Goal: Task Accomplishment & Management: Manage account settings

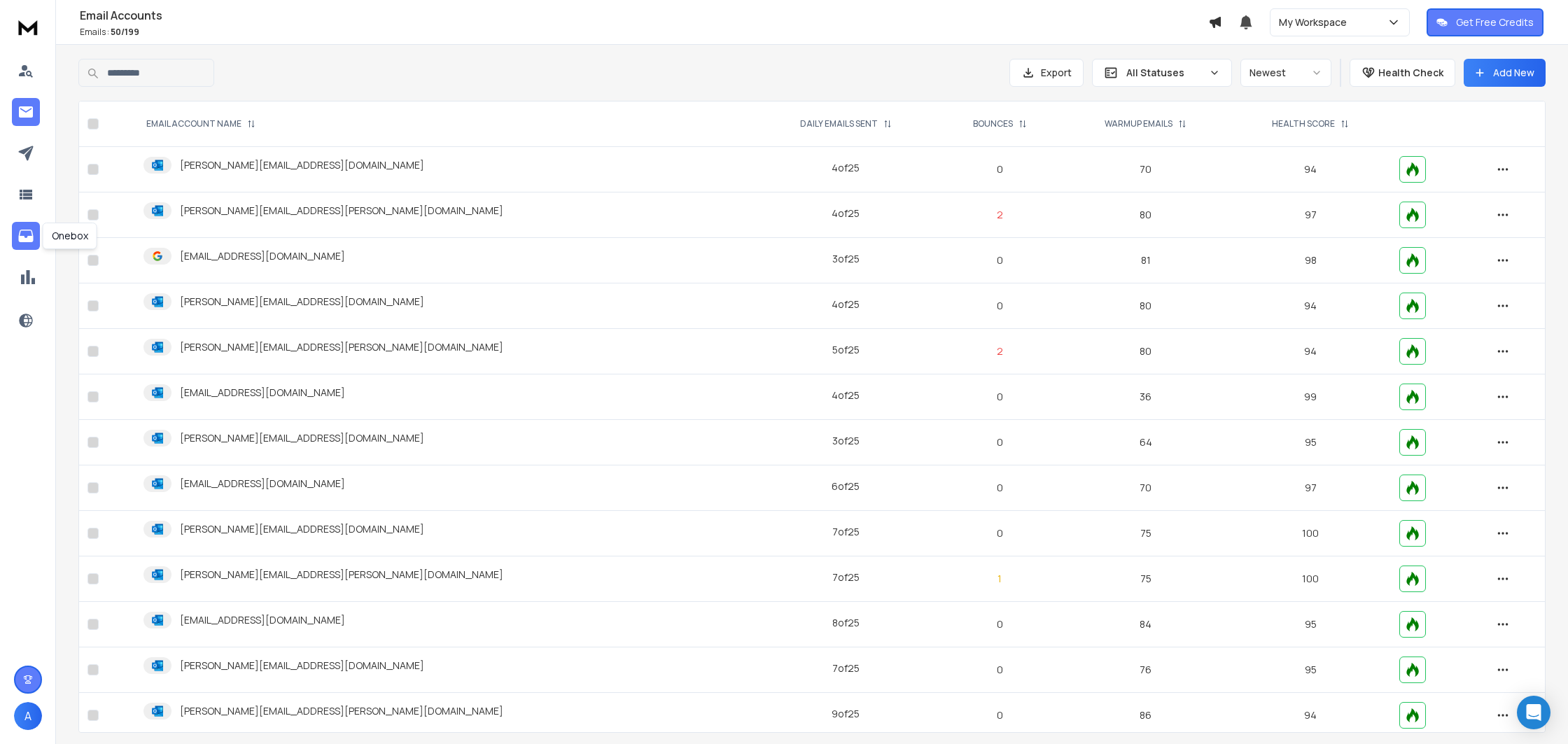
click at [33, 234] on link at bounding box center [25, 235] width 28 height 28
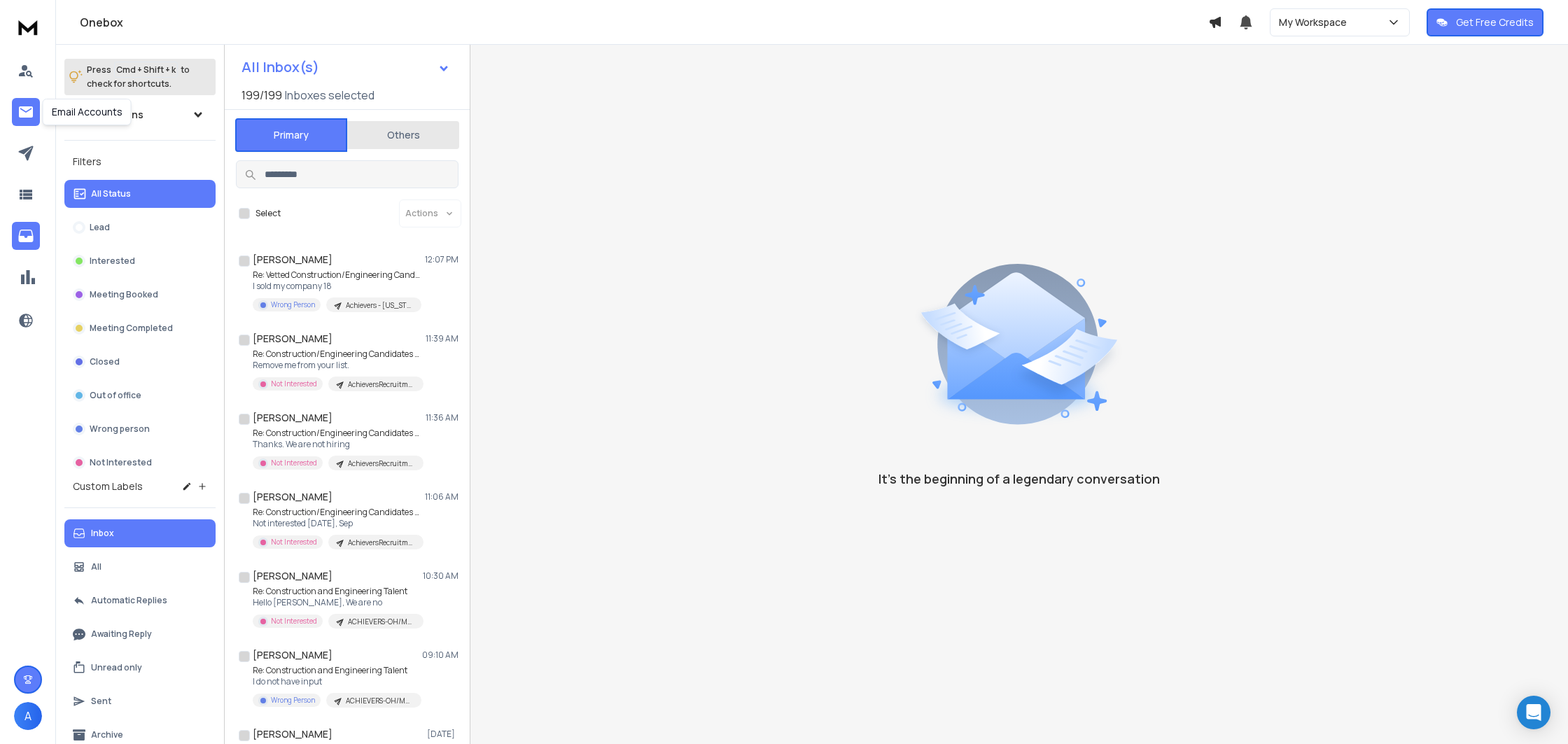
click at [23, 113] on icon at bounding box center [26, 111] width 14 height 11
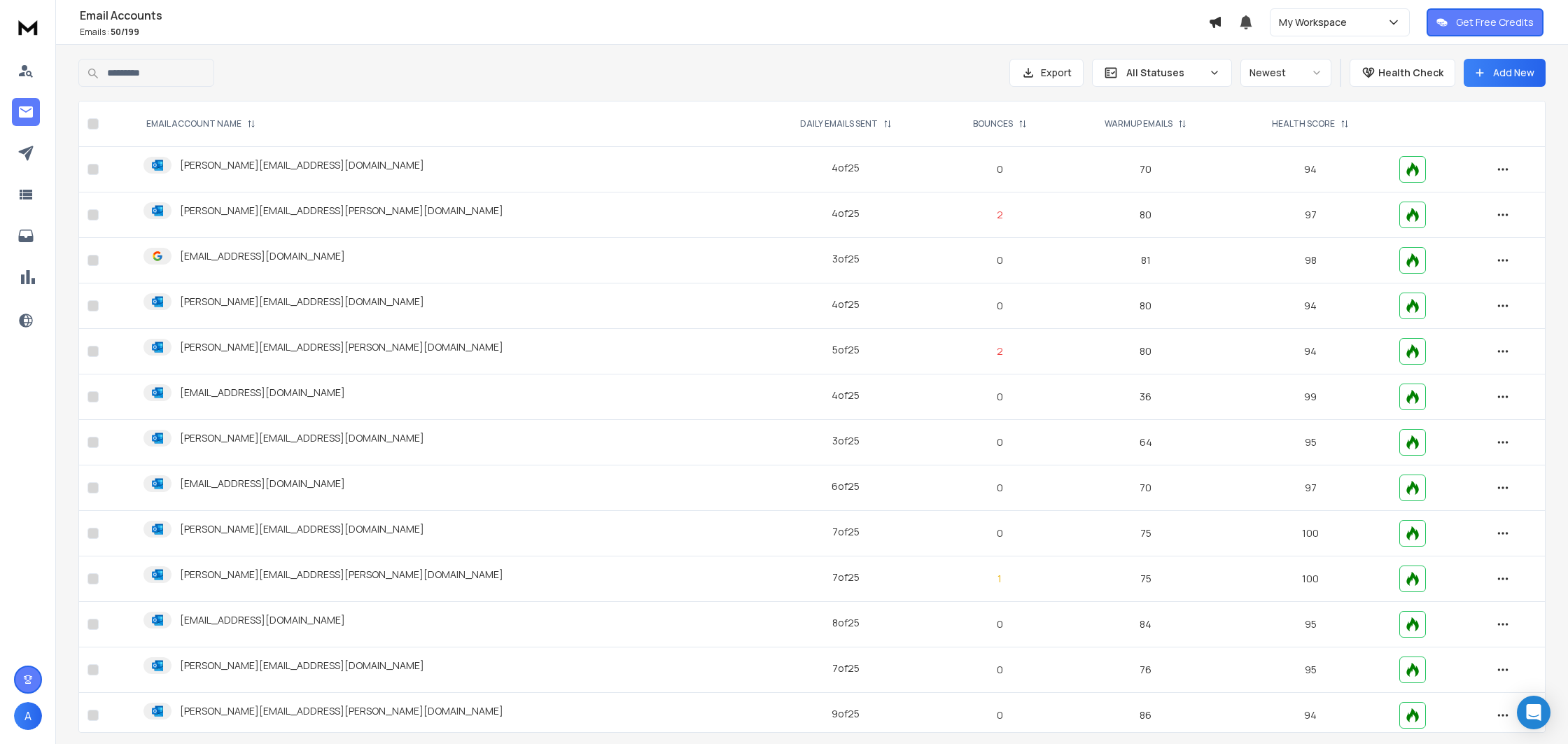
click at [21, 176] on div at bounding box center [28, 198] width 32 height 283
click at [22, 159] on icon at bounding box center [25, 153] width 17 height 17
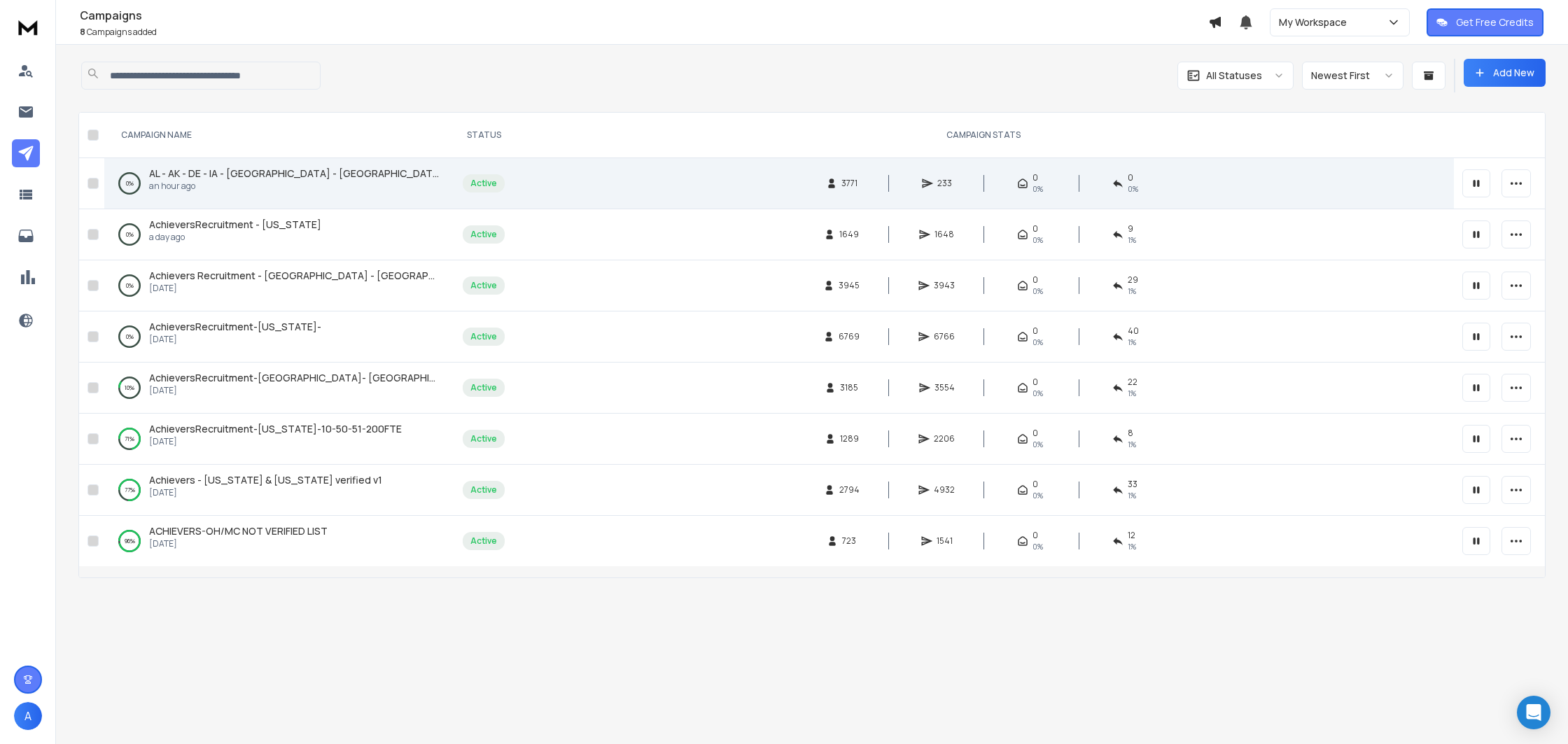
click at [184, 172] on span "AL - AK - DE - IA - KY - LA - ME- NH - VT - Achievers Recruitment" at bounding box center [476, 173] width 654 height 13
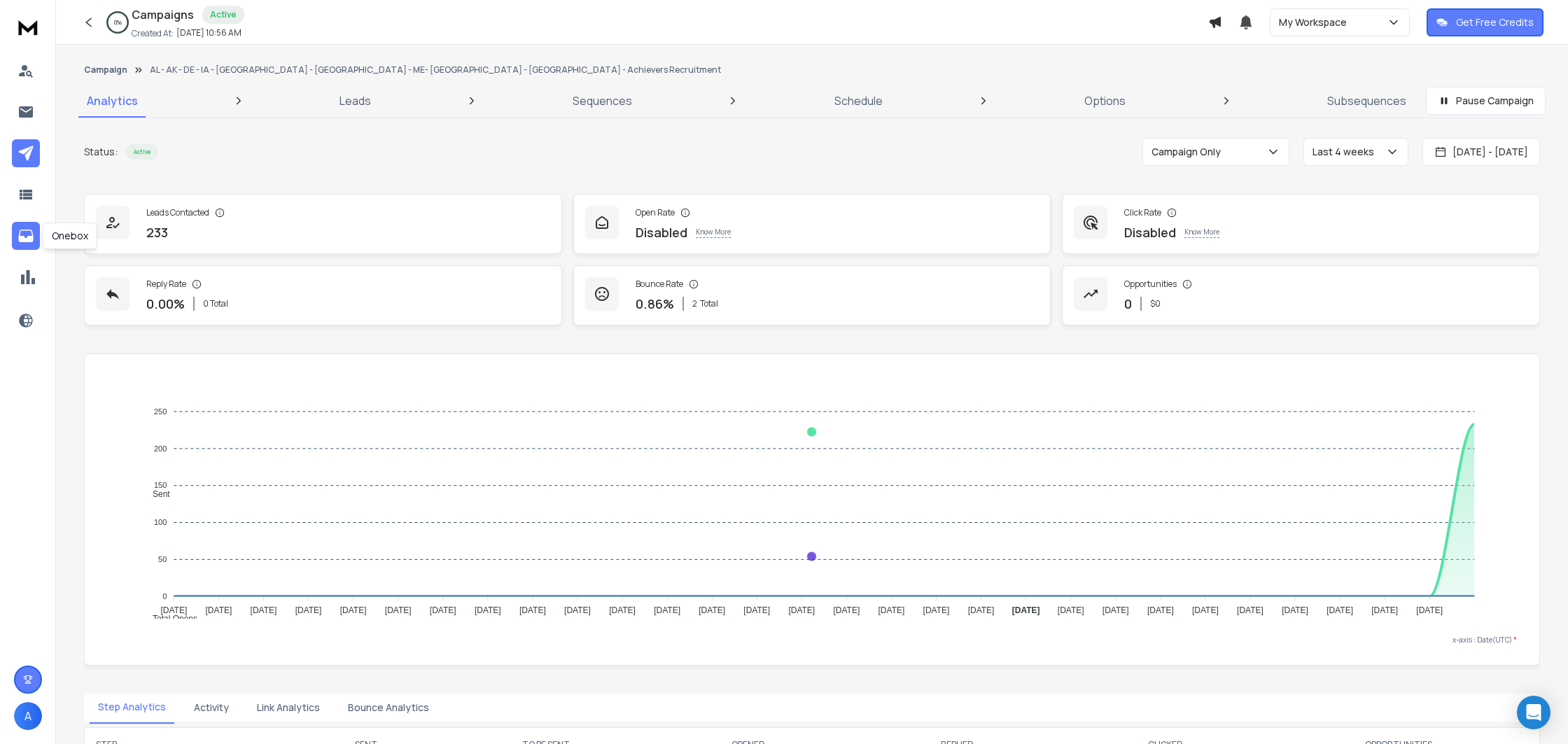
click at [14, 235] on link at bounding box center [25, 235] width 28 height 28
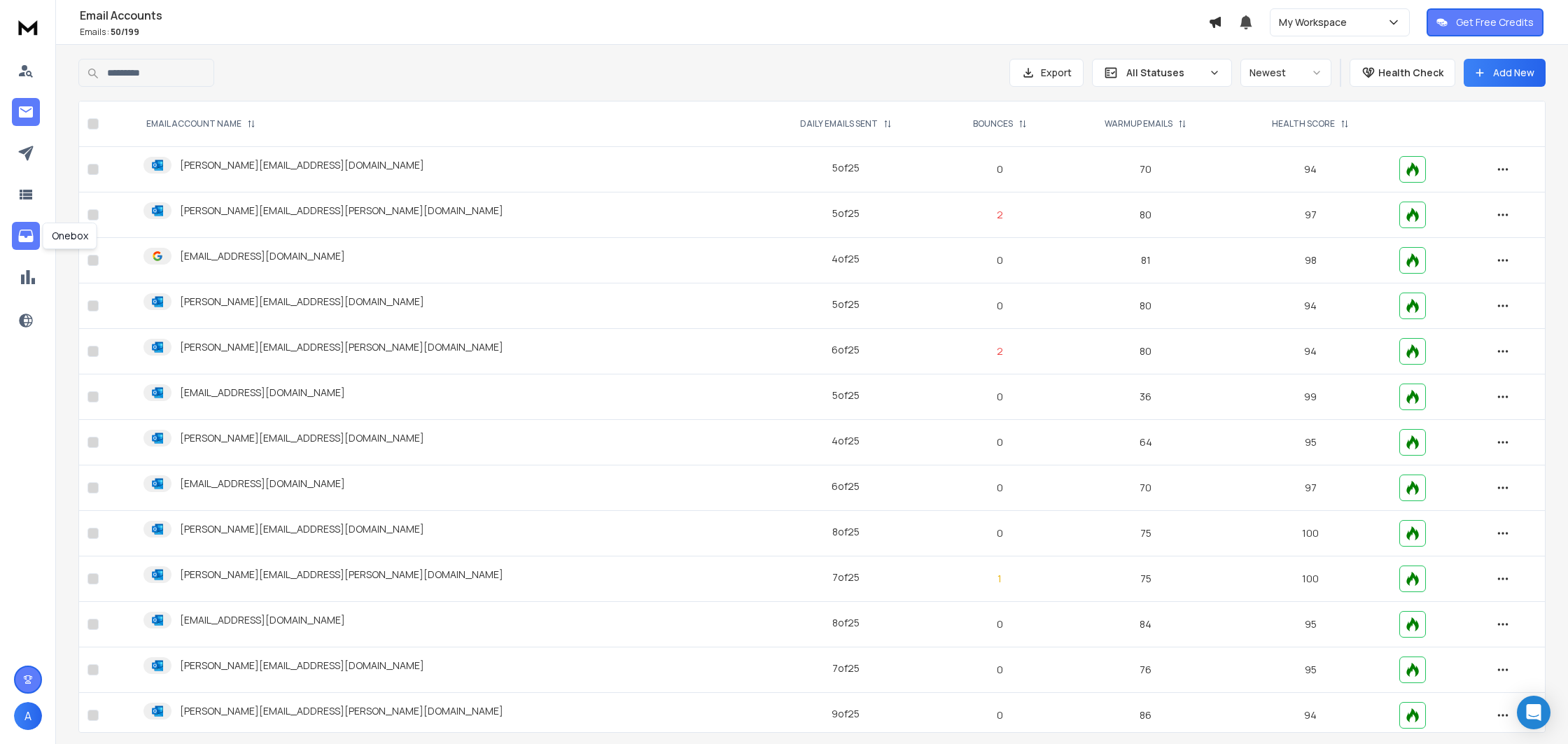
click at [26, 235] on icon at bounding box center [25, 235] width 17 height 17
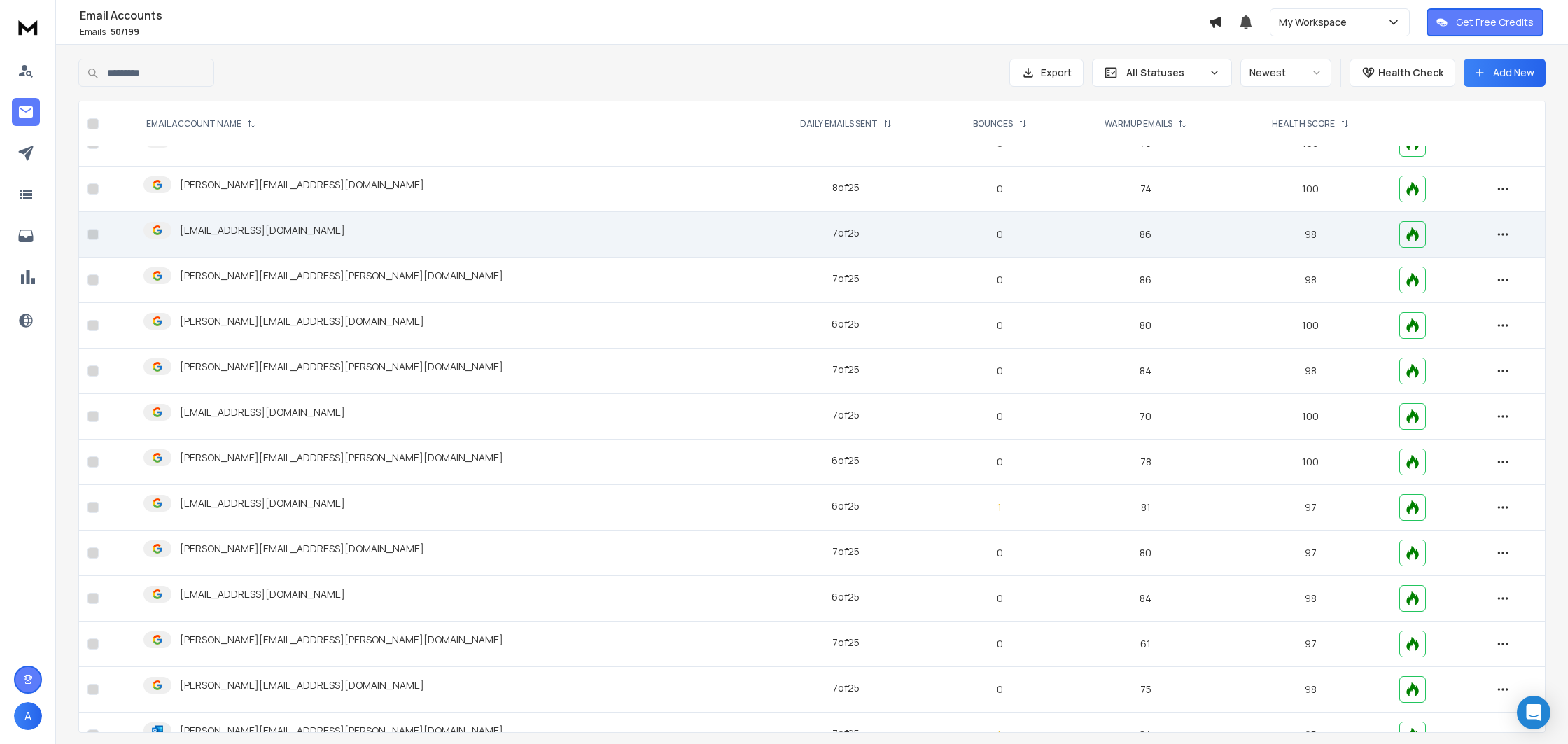
scroll to position [1723, 0]
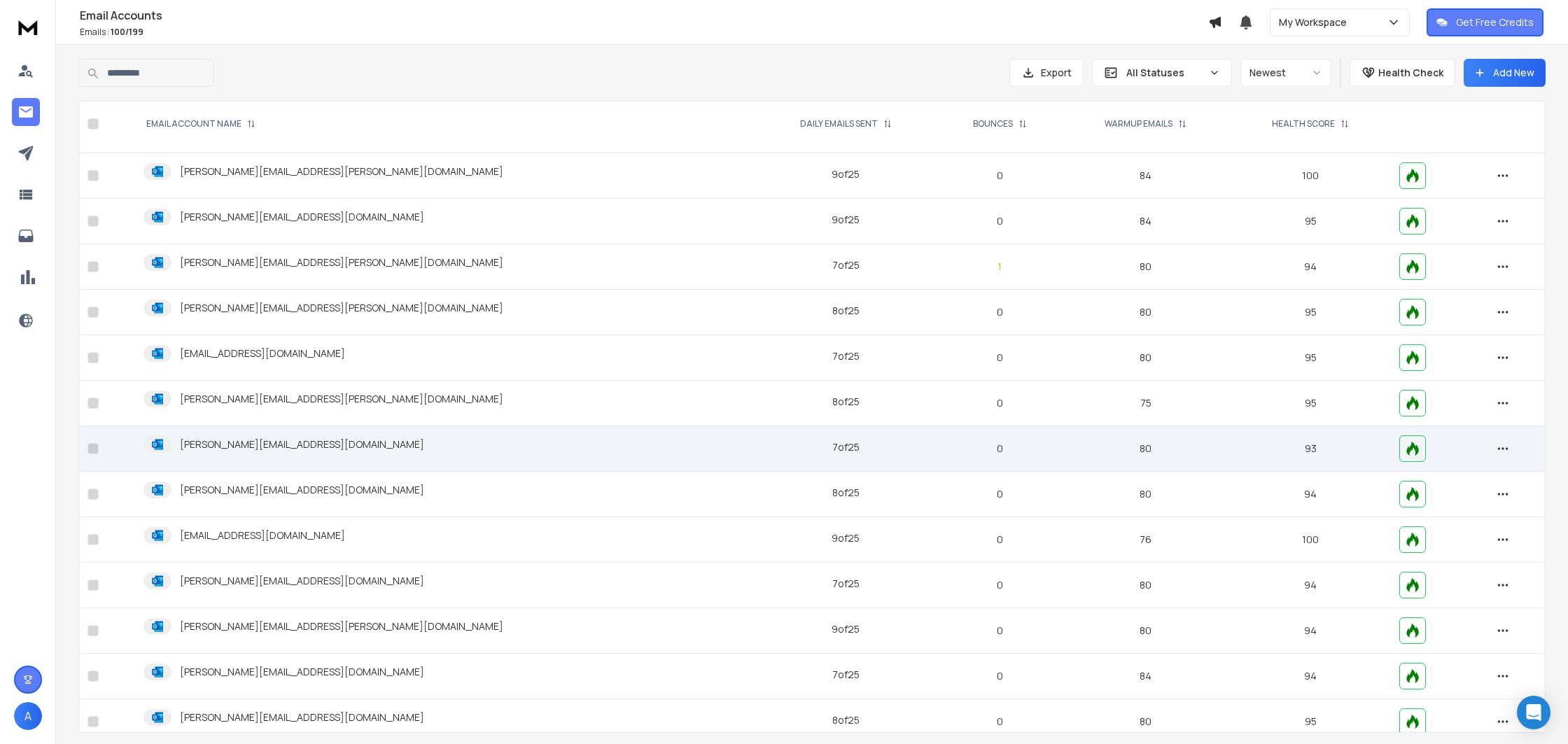
click at [1148, 461] on td "80" at bounding box center [1146, 448] width 169 height 46
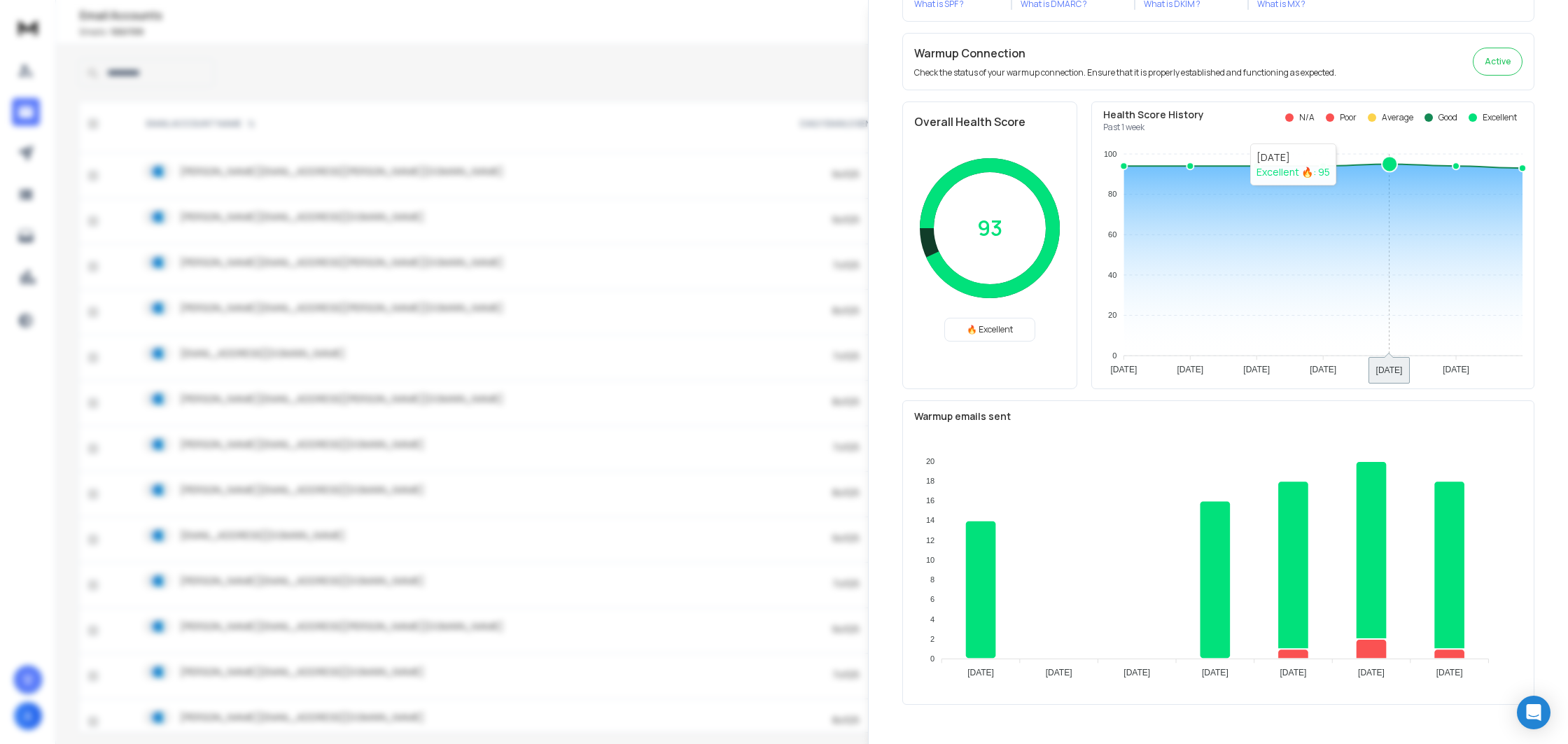
scroll to position [0, 0]
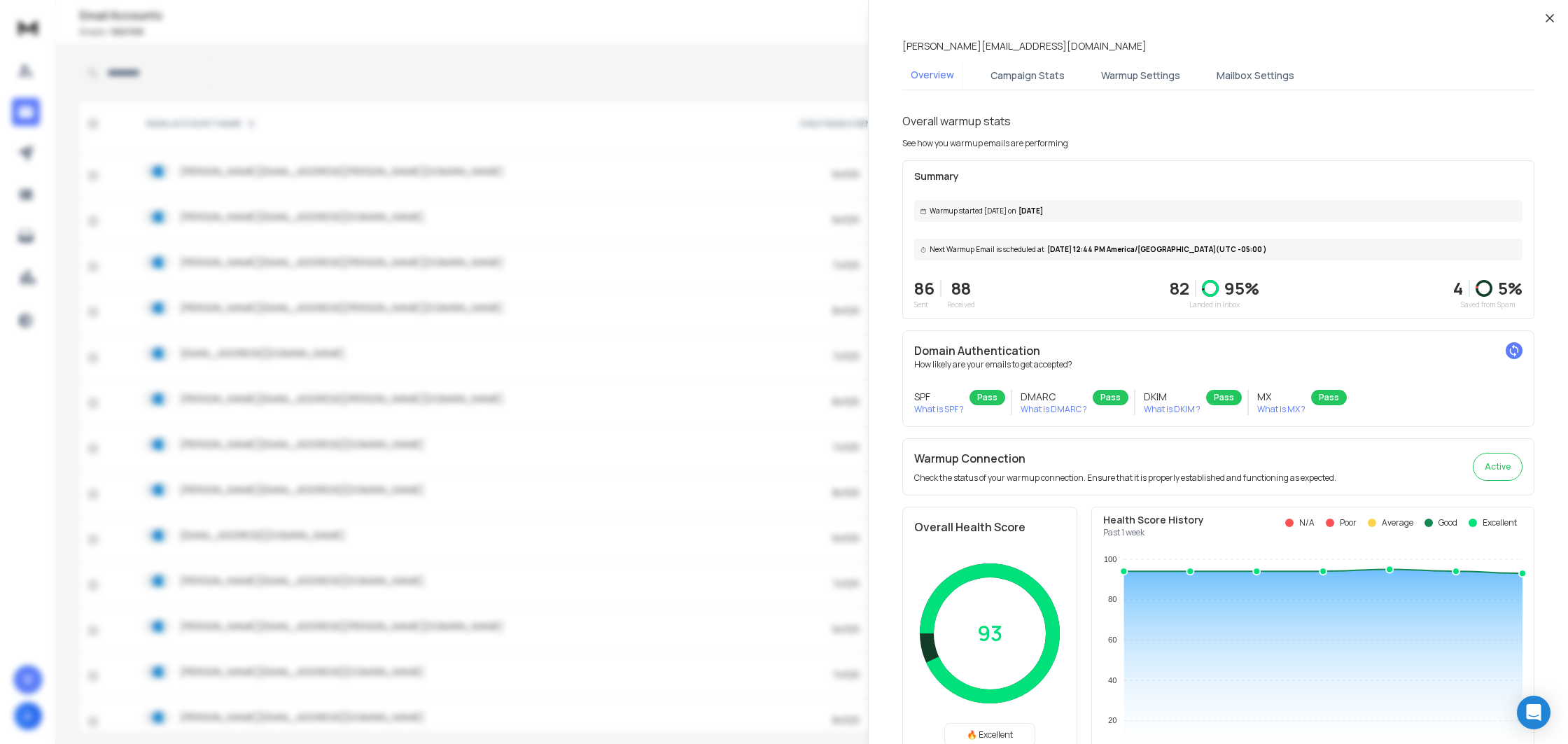
click at [1547, 13] on icon "button" at bounding box center [1550, 18] width 14 height 14
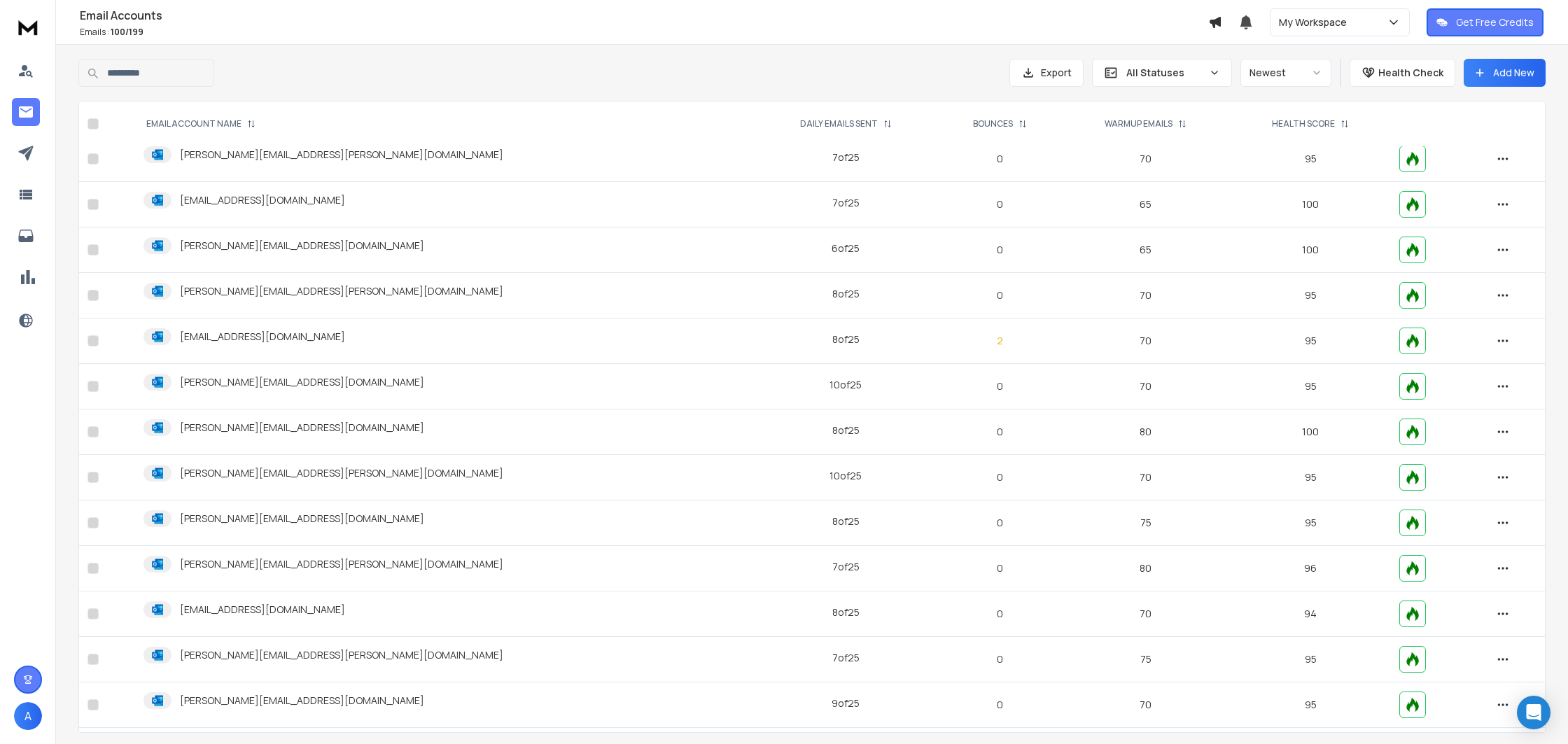
scroll to position [3880, 0]
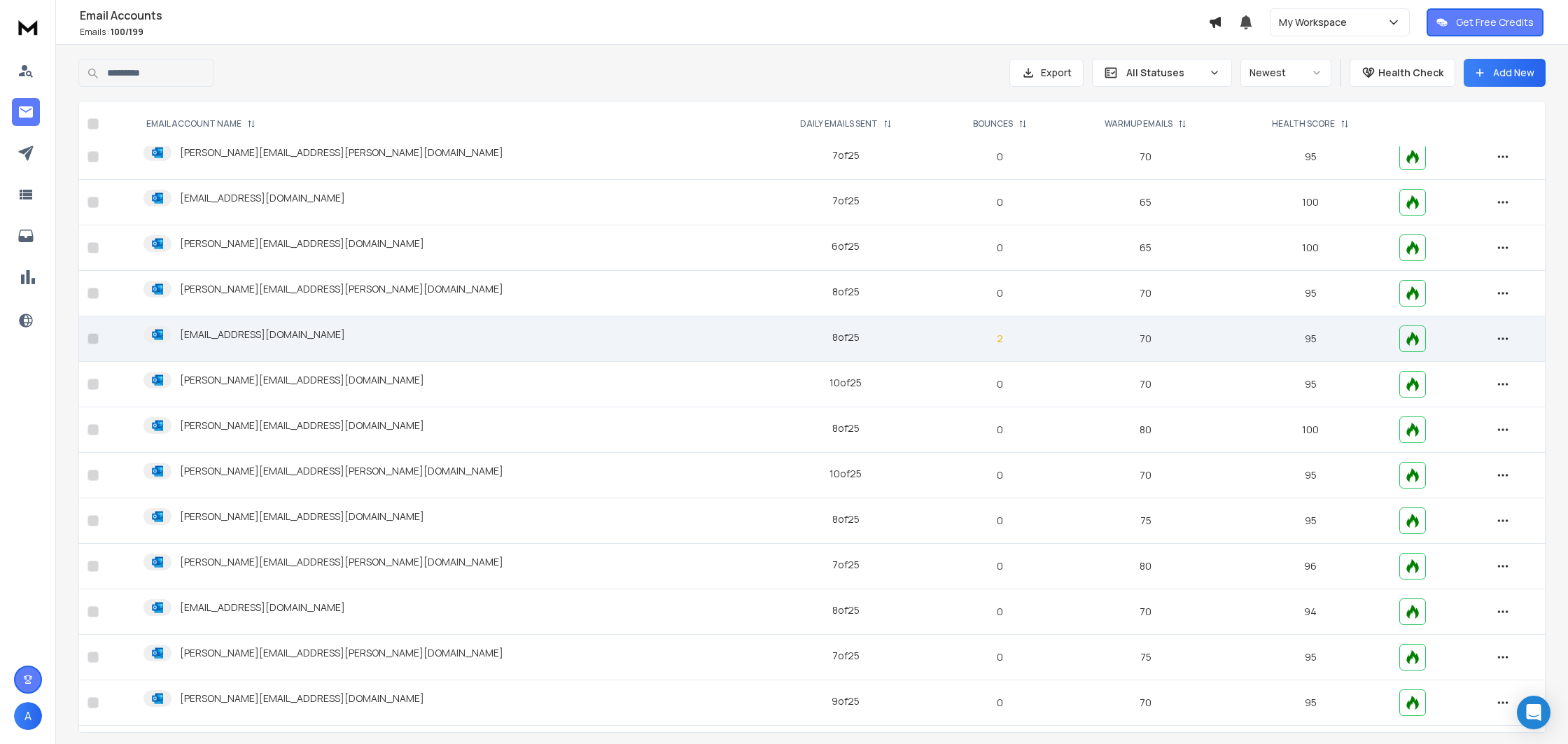
click at [1194, 345] on td "70" at bounding box center [1146, 339] width 169 height 46
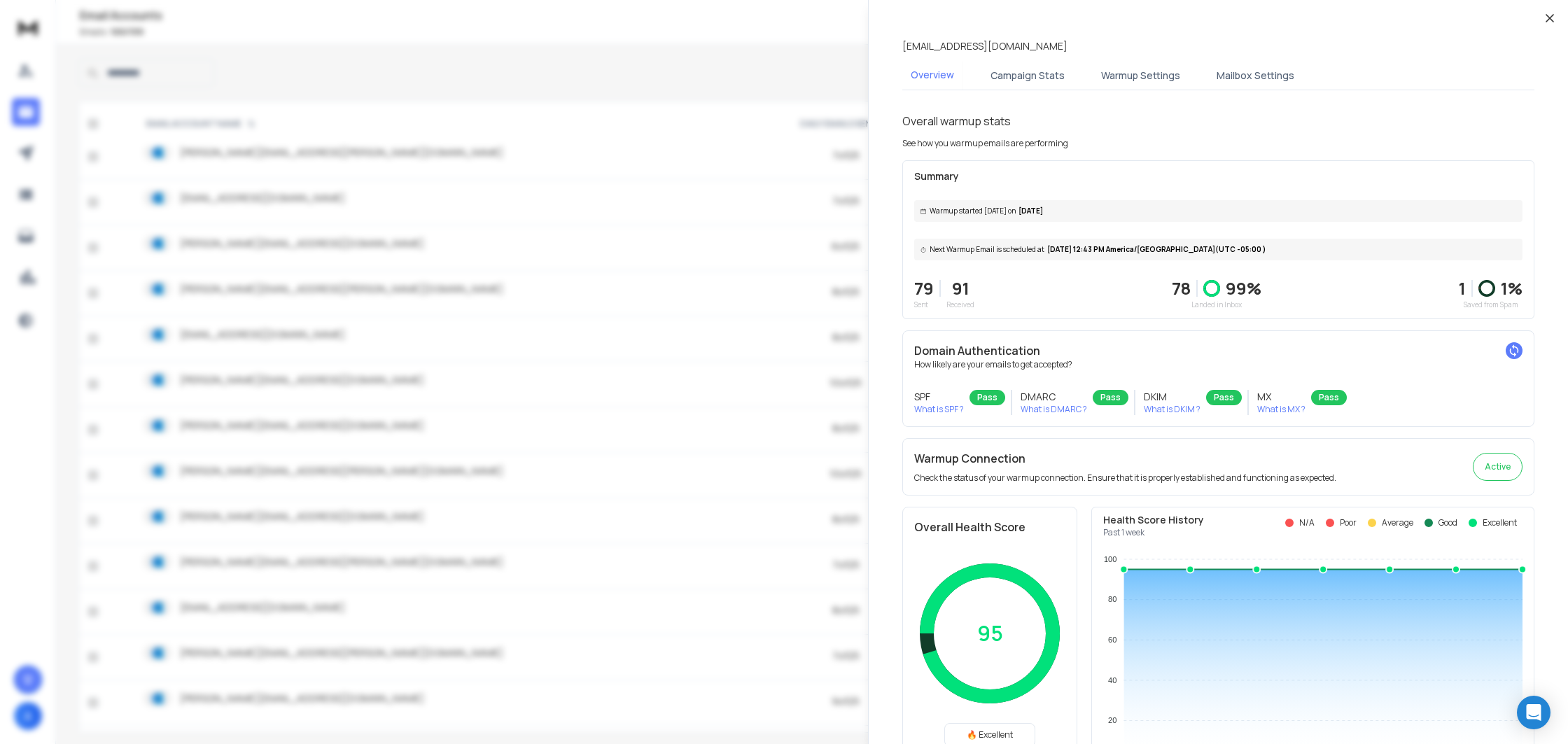
click at [1546, 14] on icon "button" at bounding box center [1550, 18] width 7 height 7
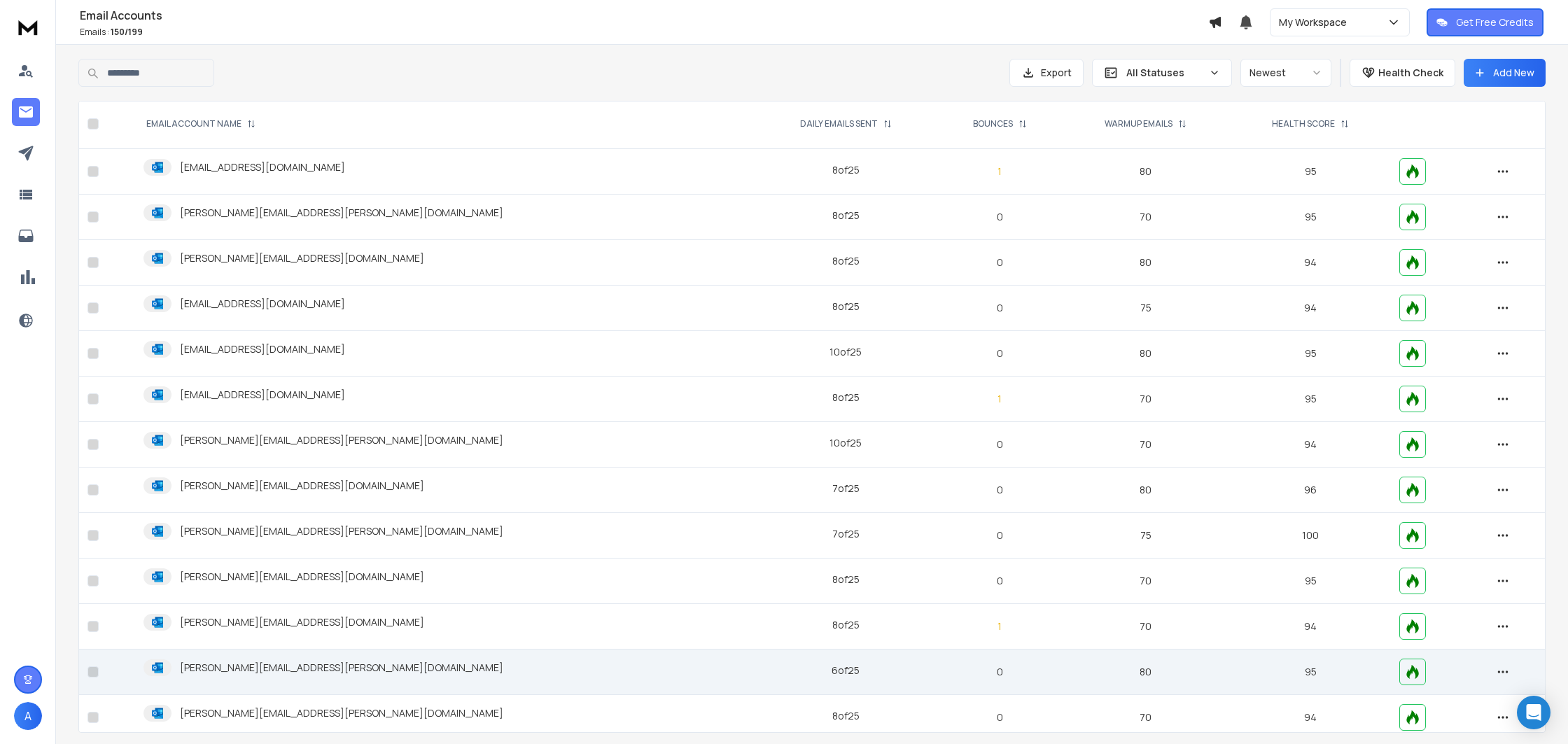
scroll to position [4679, 0]
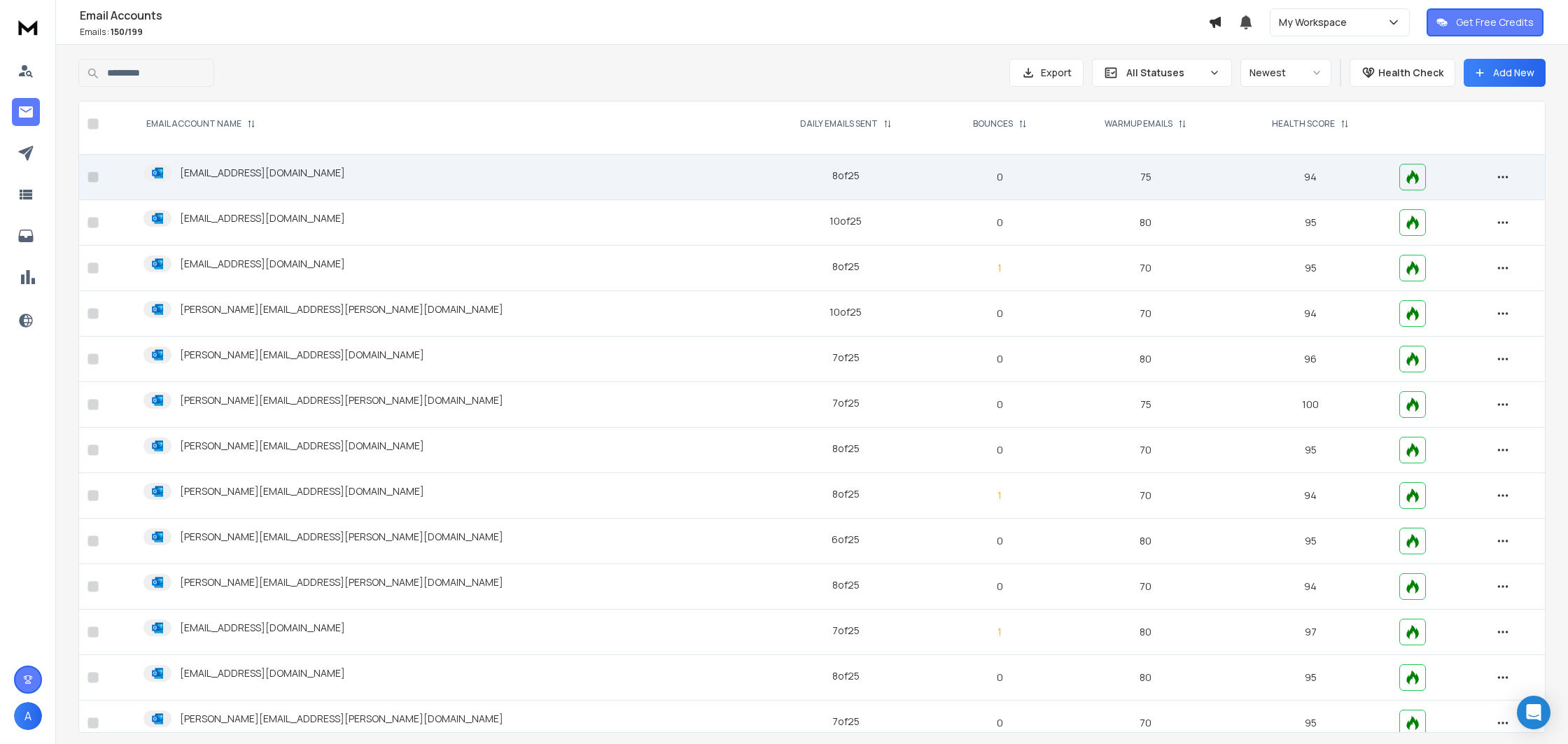
click at [1164, 179] on td "75" at bounding box center [1146, 177] width 169 height 46
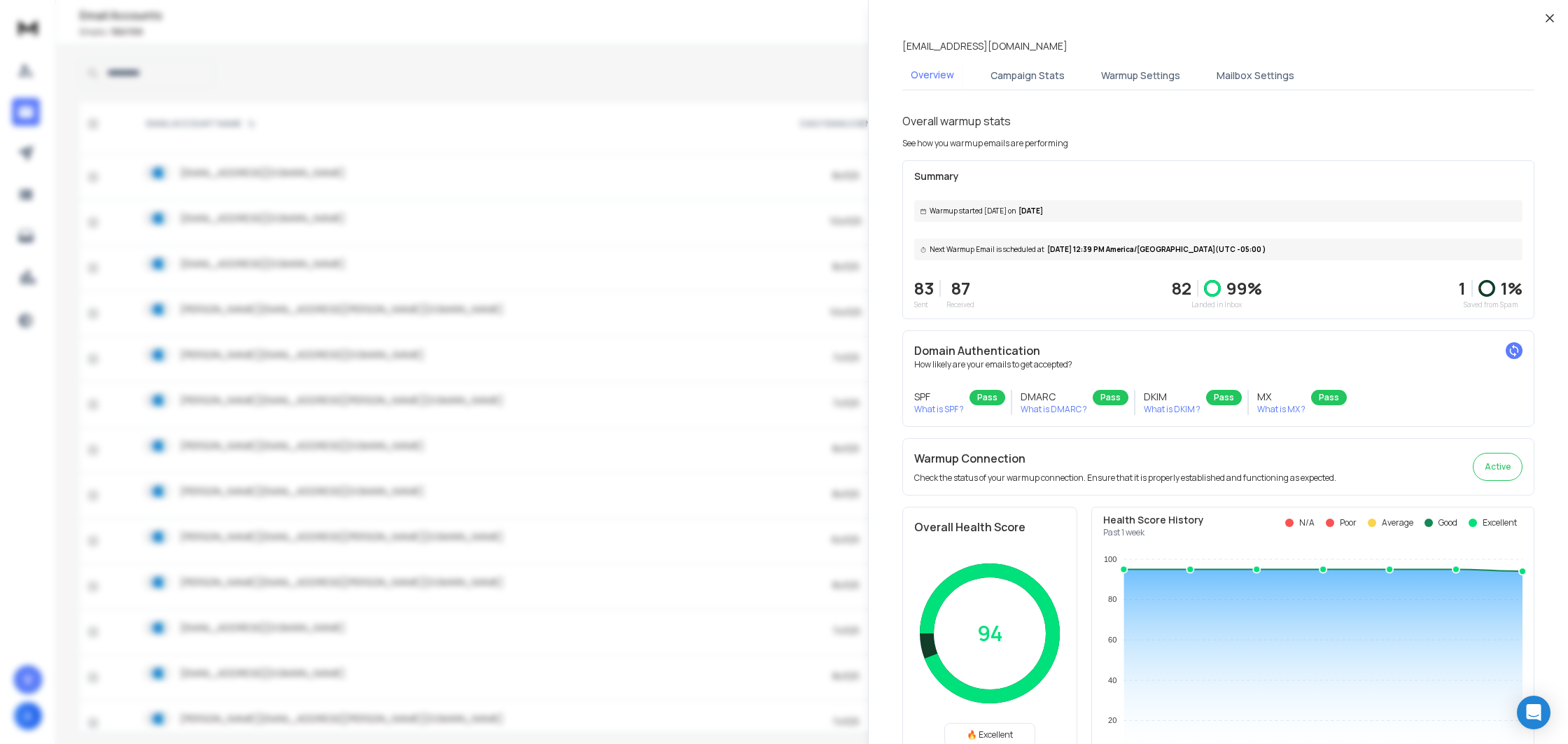
click at [1543, 13] on icon "button" at bounding box center [1550, 18] width 14 height 14
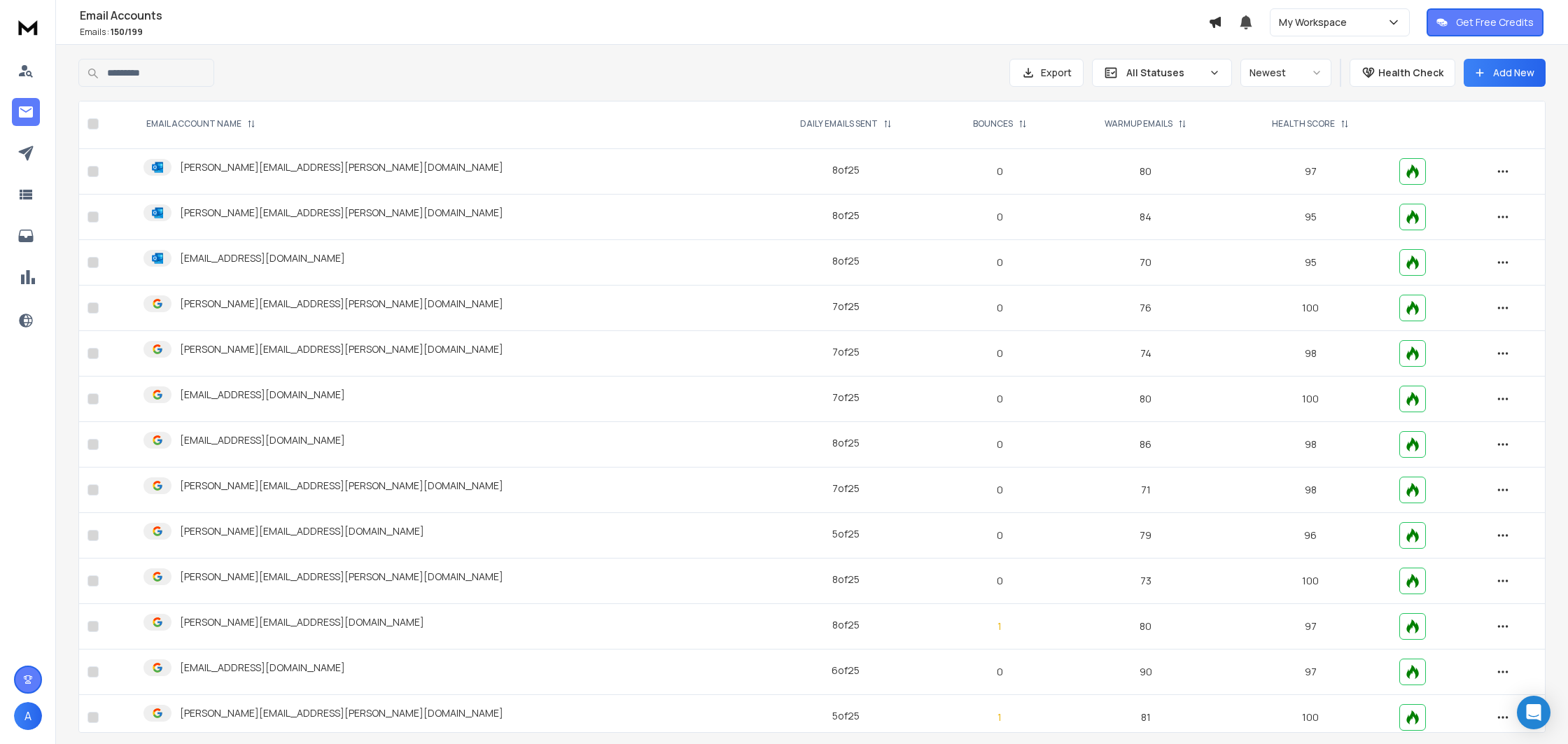
scroll to position [5368, 0]
click at [1262, 255] on td "95" at bounding box center [1310, 261] width 161 height 46
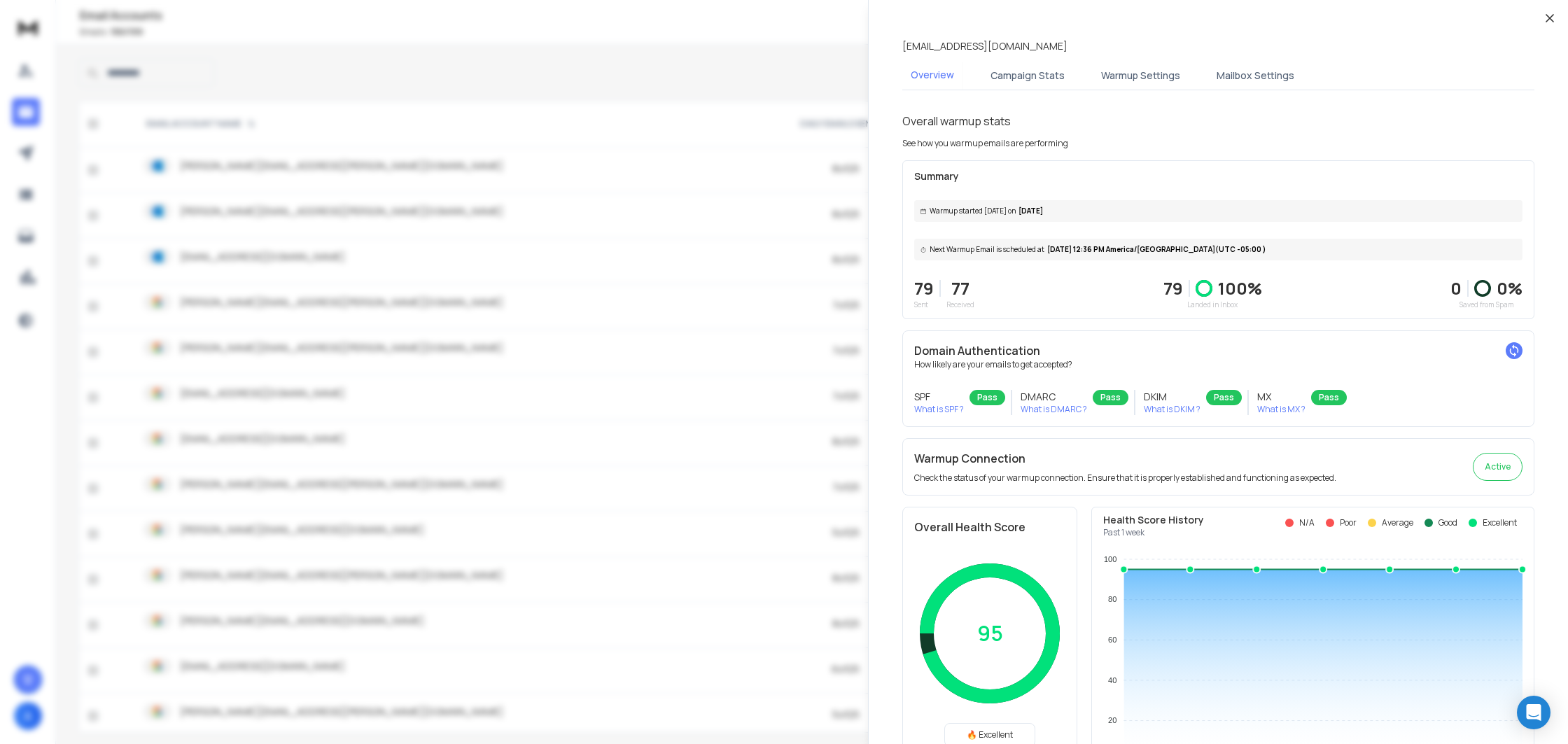
click at [1545, 16] on icon "button" at bounding box center [1550, 18] width 14 height 14
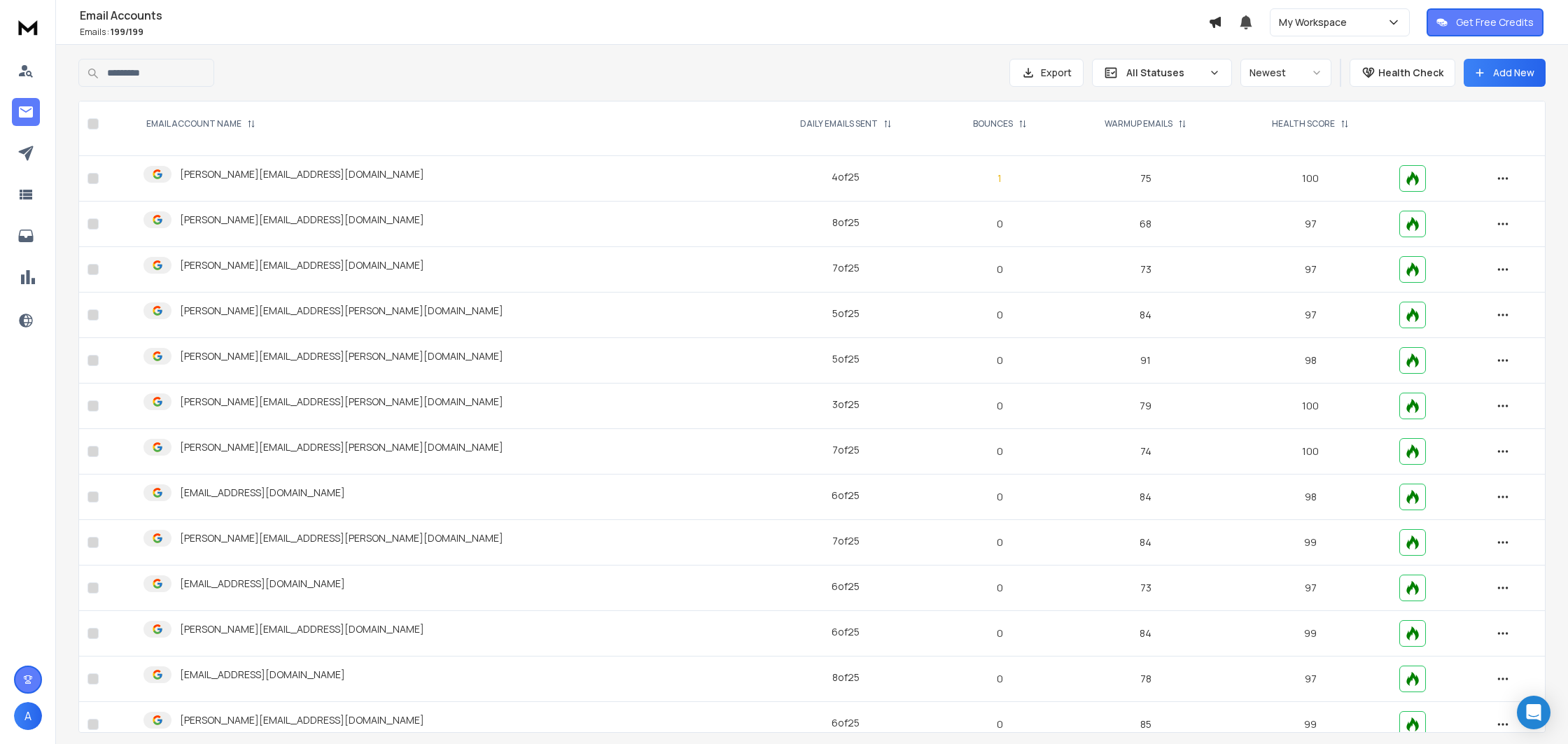
scroll to position [7684, 0]
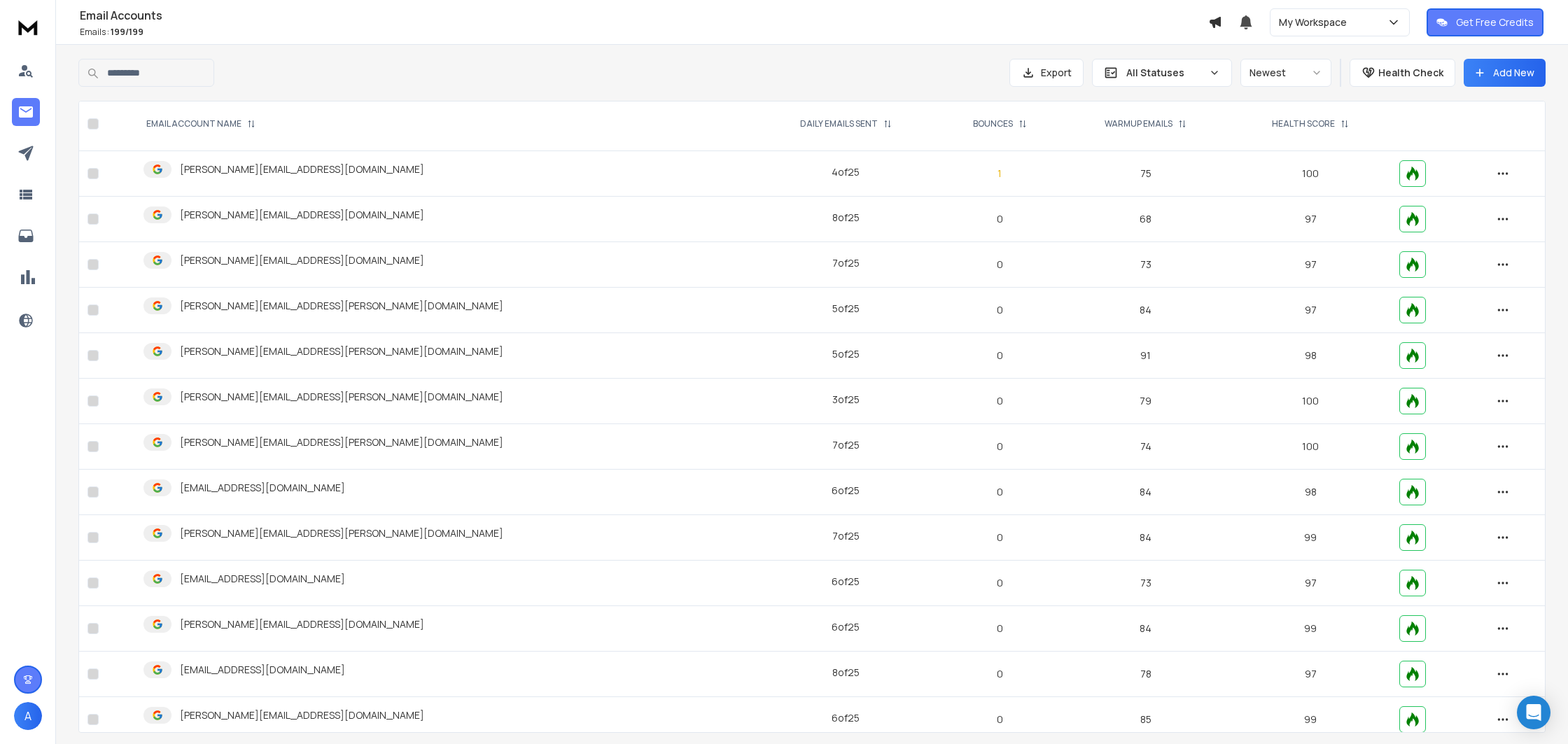
click at [1323, 124] on div "HEALTH SCORE" at bounding box center [1310, 124] width 138 height 11
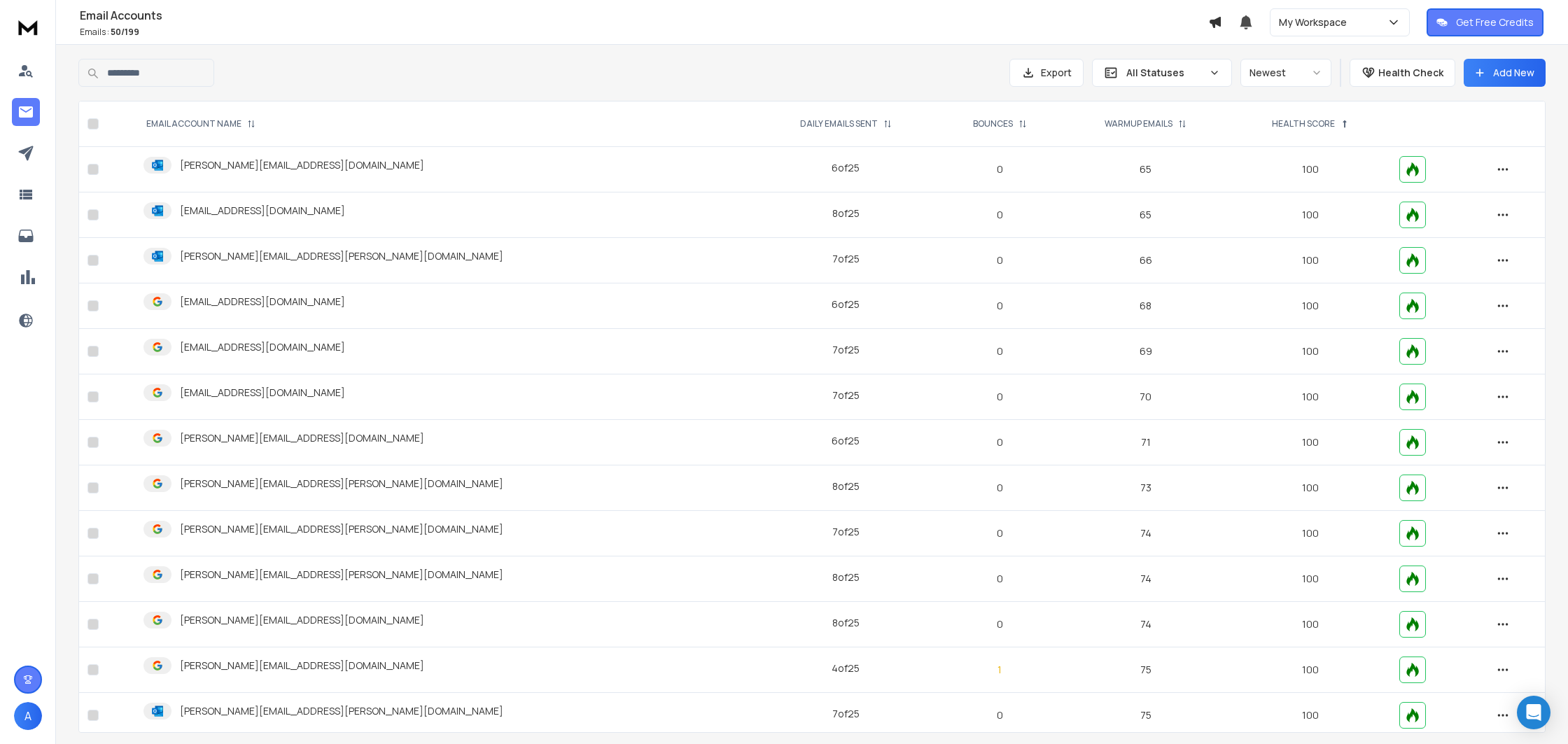
click at [1300, 121] on div "HEALTH SCORE" at bounding box center [1310, 124] width 138 height 11
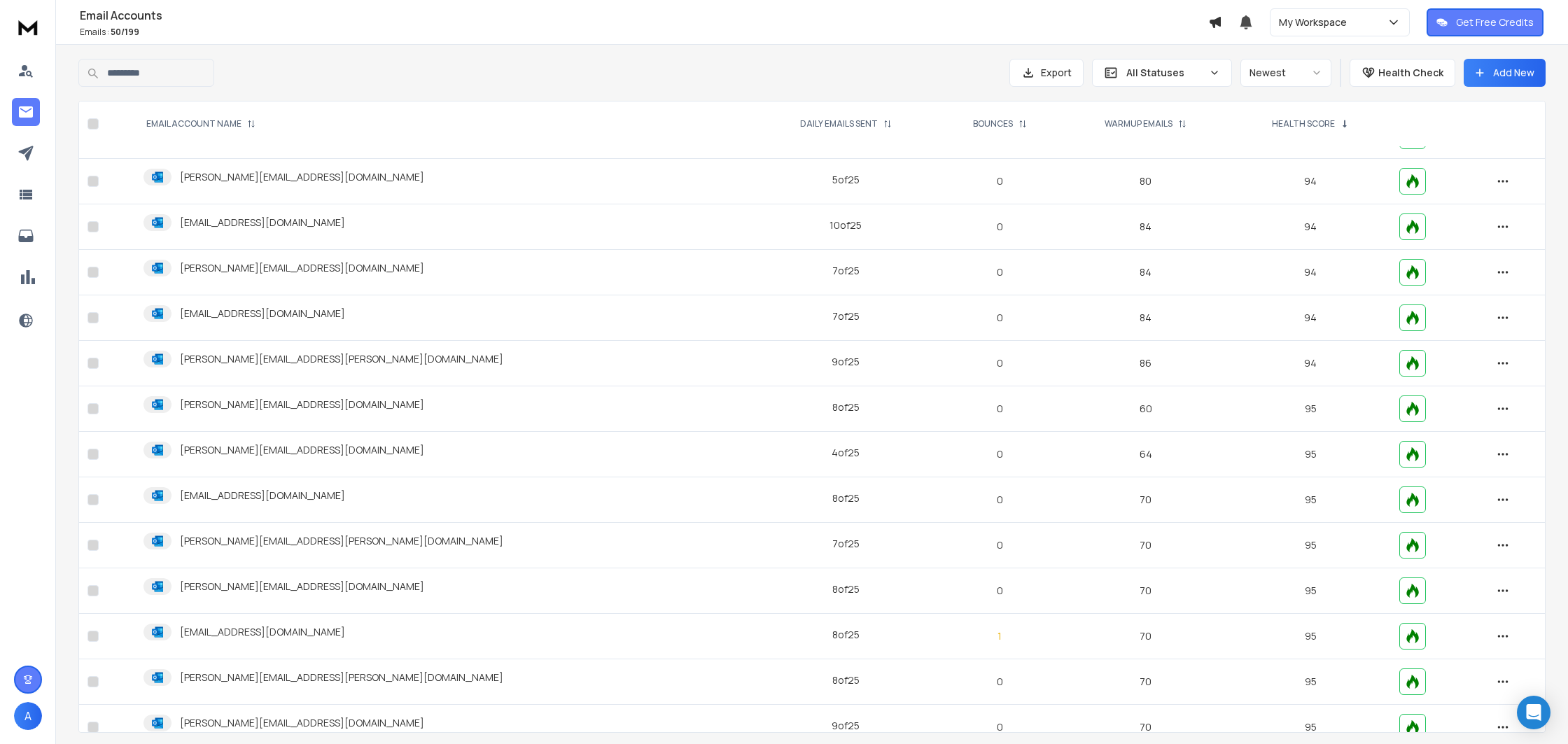
scroll to position [1041, 0]
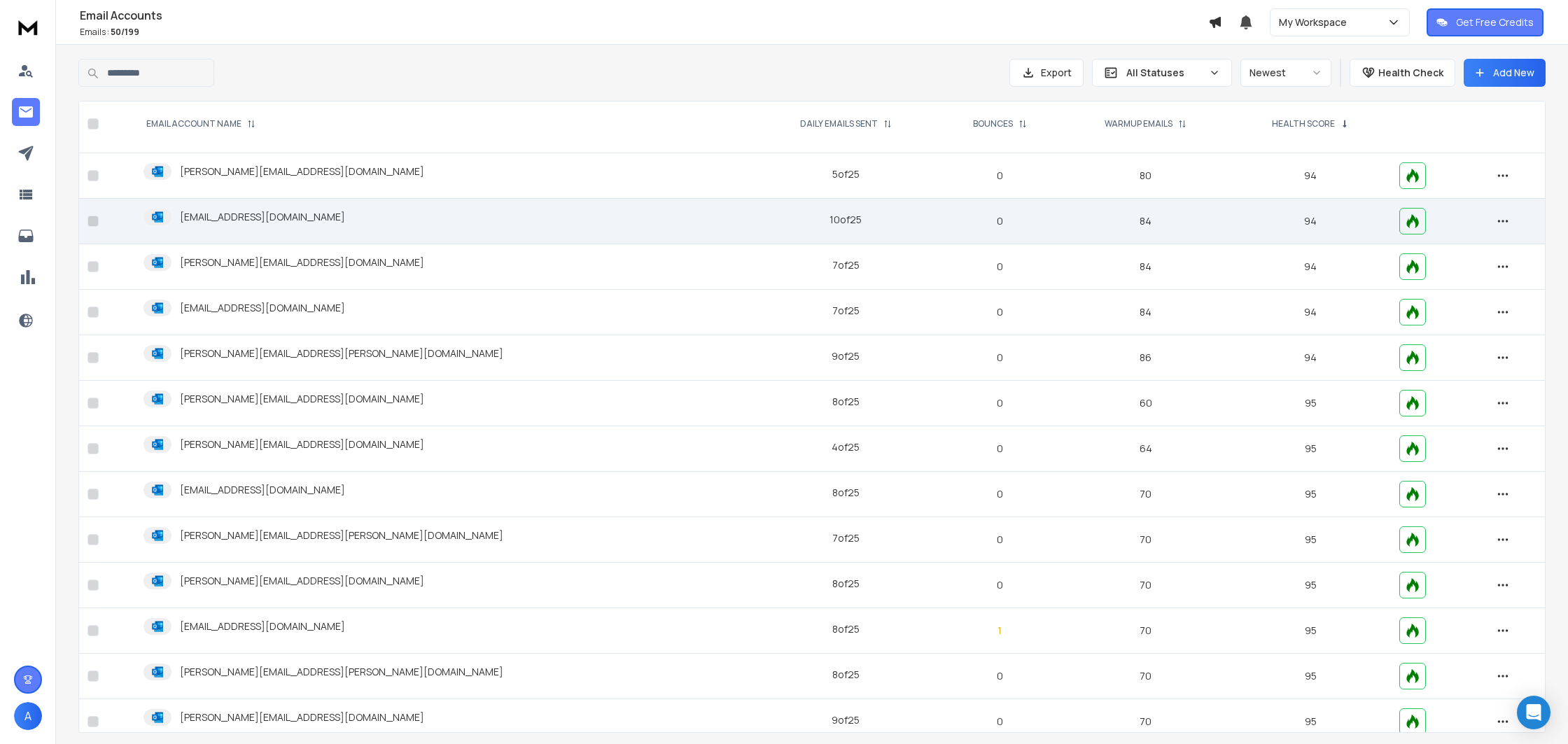
click at [1250, 239] on td "94" at bounding box center [1310, 221] width 161 height 46
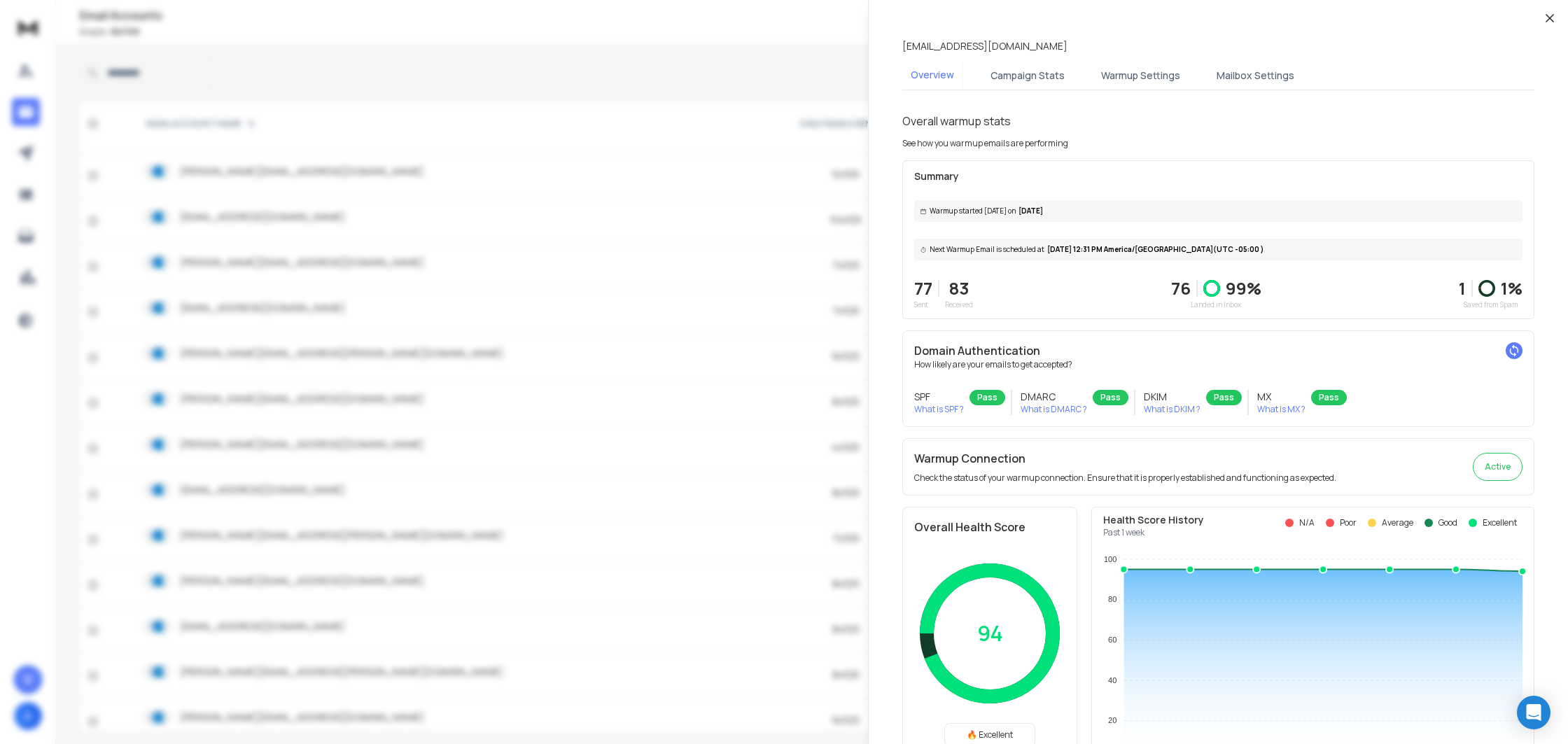
click at [1543, 17] on icon "button" at bounding box center [1550, 18] width 14 height 14
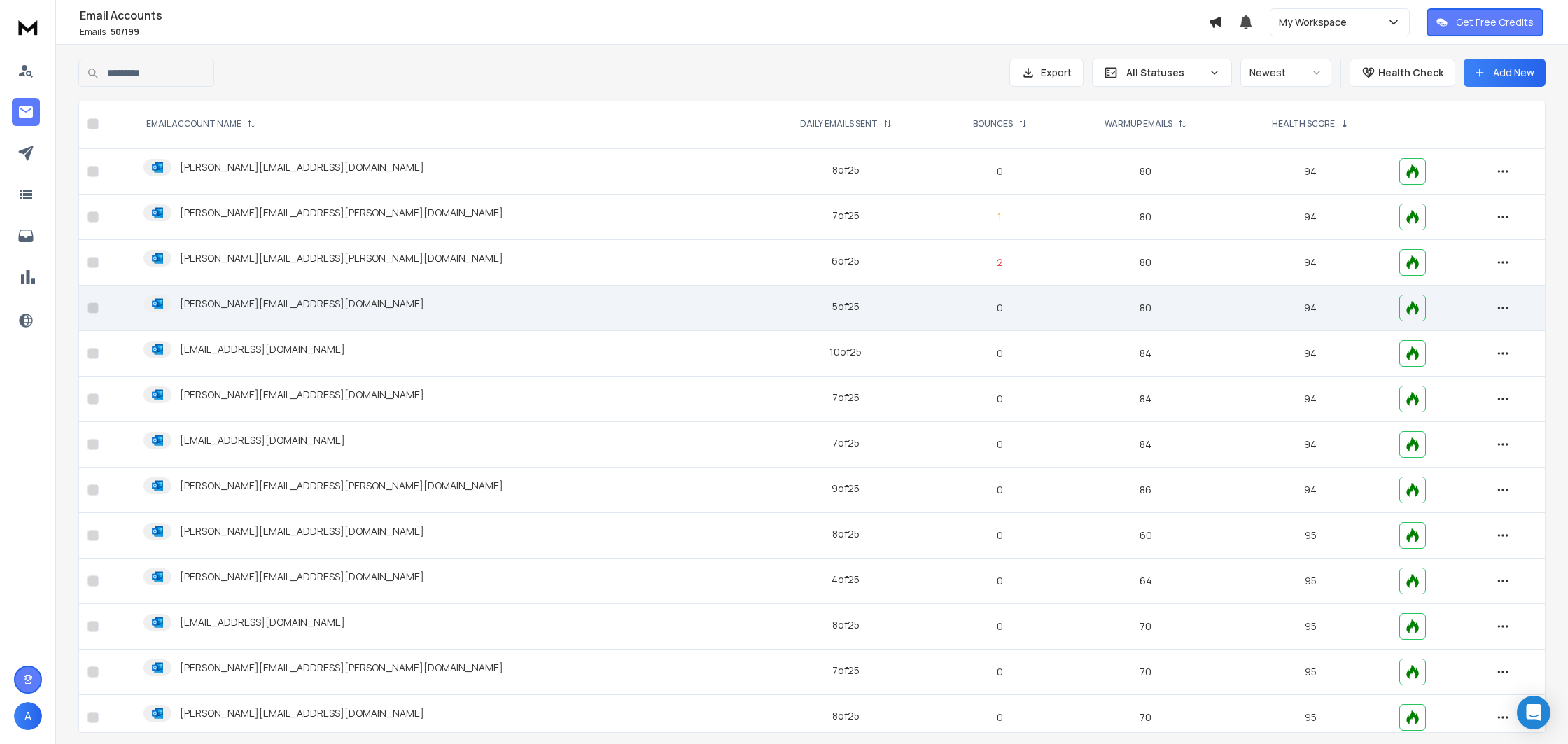
scroll to position [898, 0]
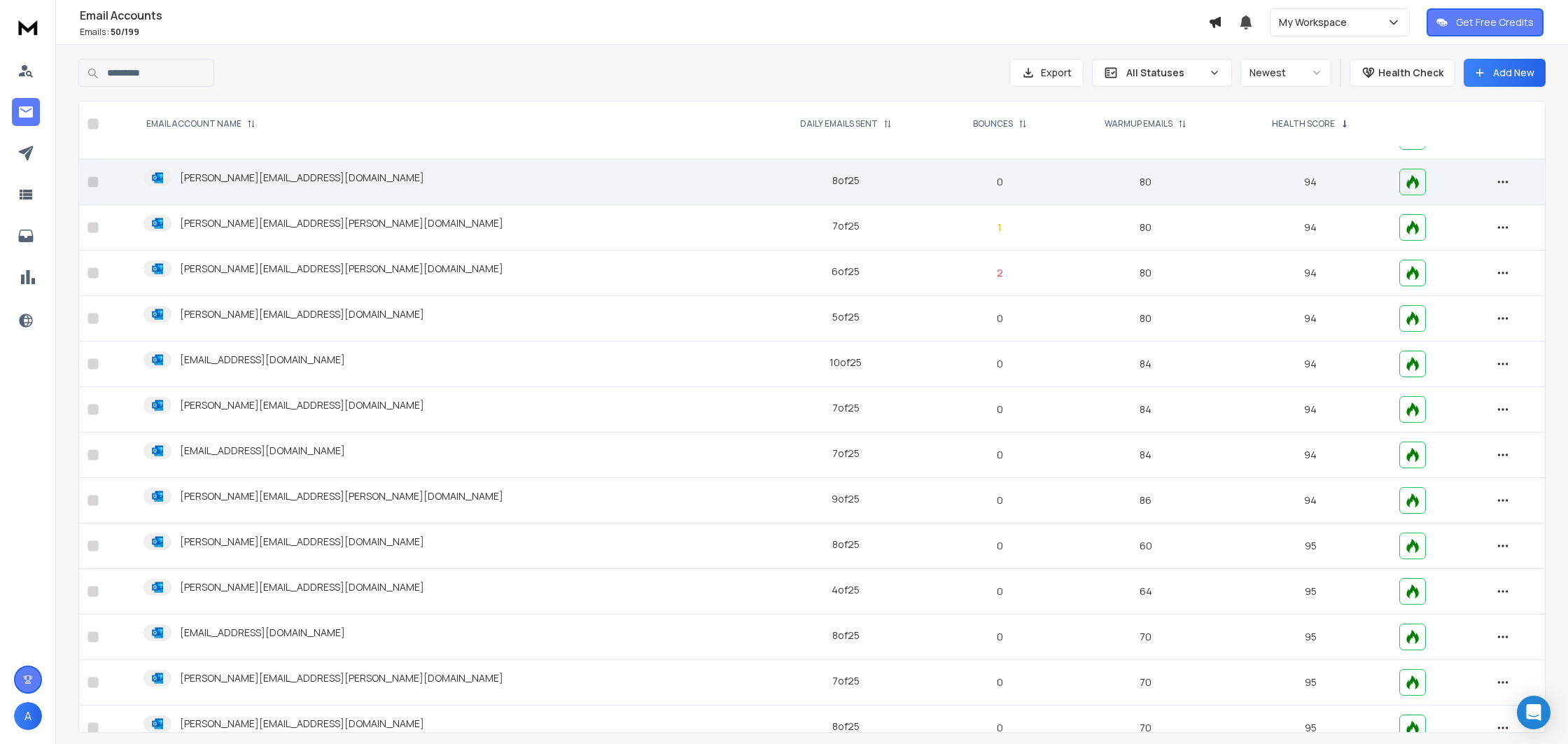
click at [1268, 188] on td "94" at bounding box center [1310, 182] width 161 height 46
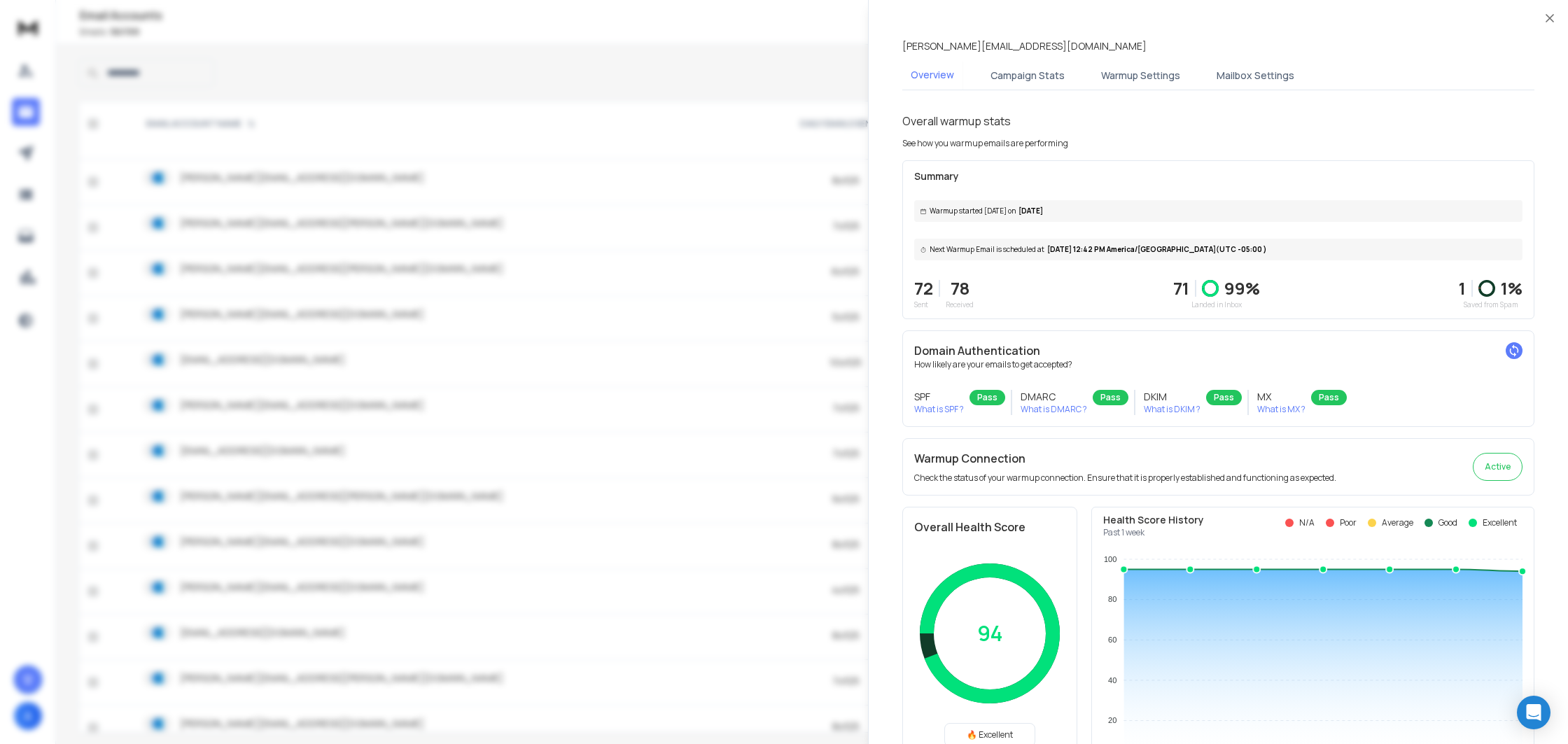
click at [1534, 17] on div "l.hawthorne@buildstaffnow.com Overview Campaign Stats Warmup Settings Mailbox S…" at bounding box center [1218, 575] width 666 height 1116
click at [1546, 19] on icon "button" at bounding box center [1550, 18] width 7 height 7
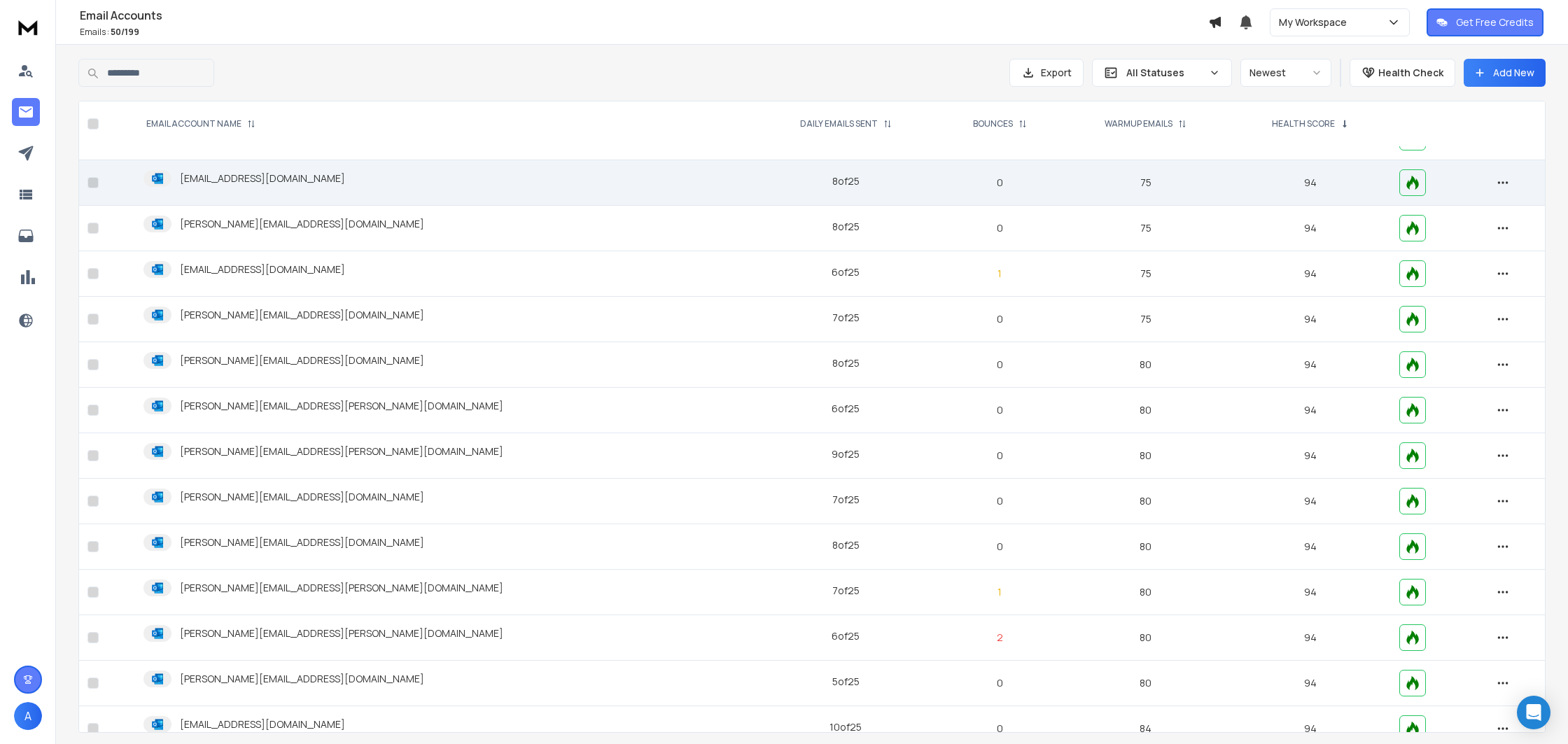
scroll to position [470, 0]
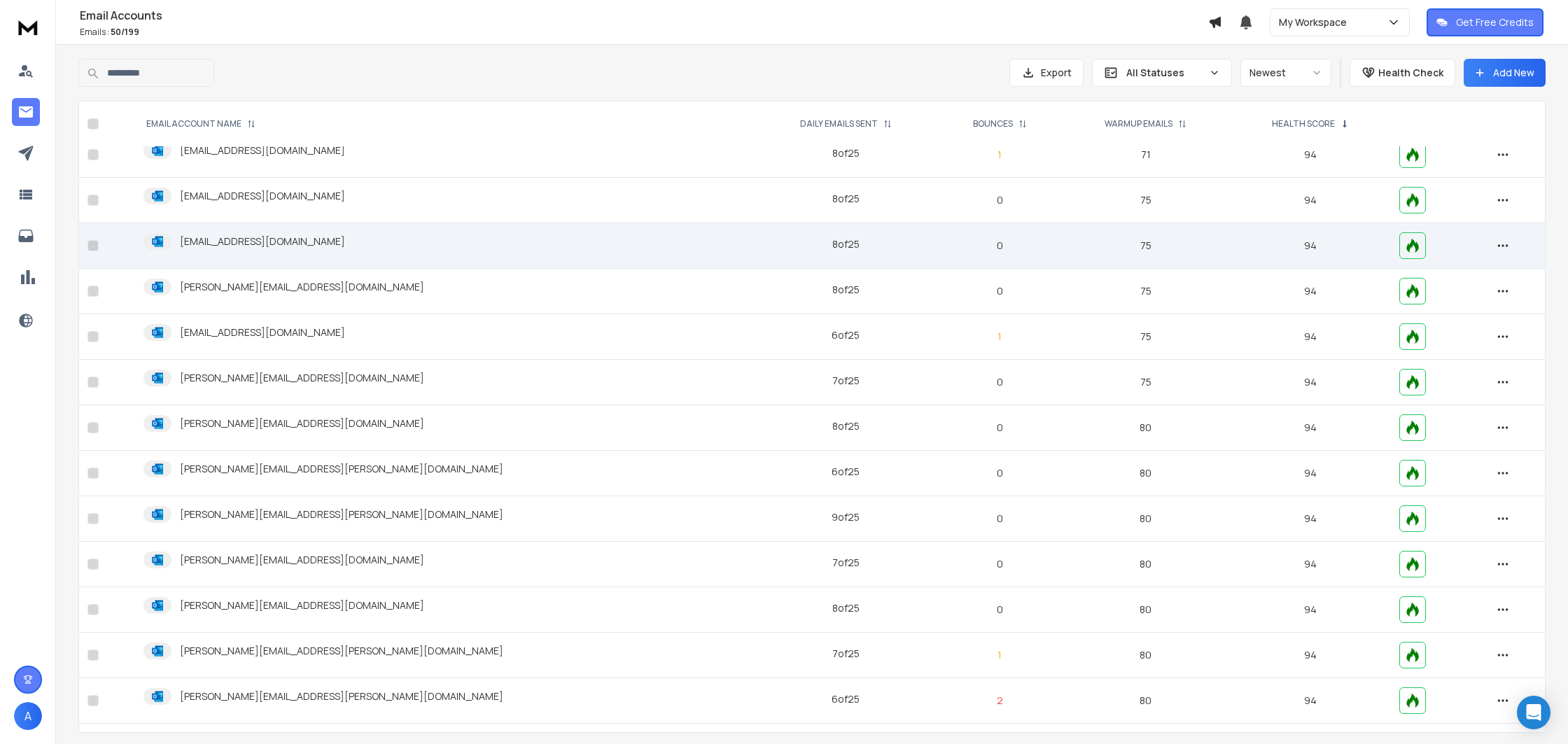
click at [1267, 242] on td "94" at bounding box center [1310, 245] width 161 height 46
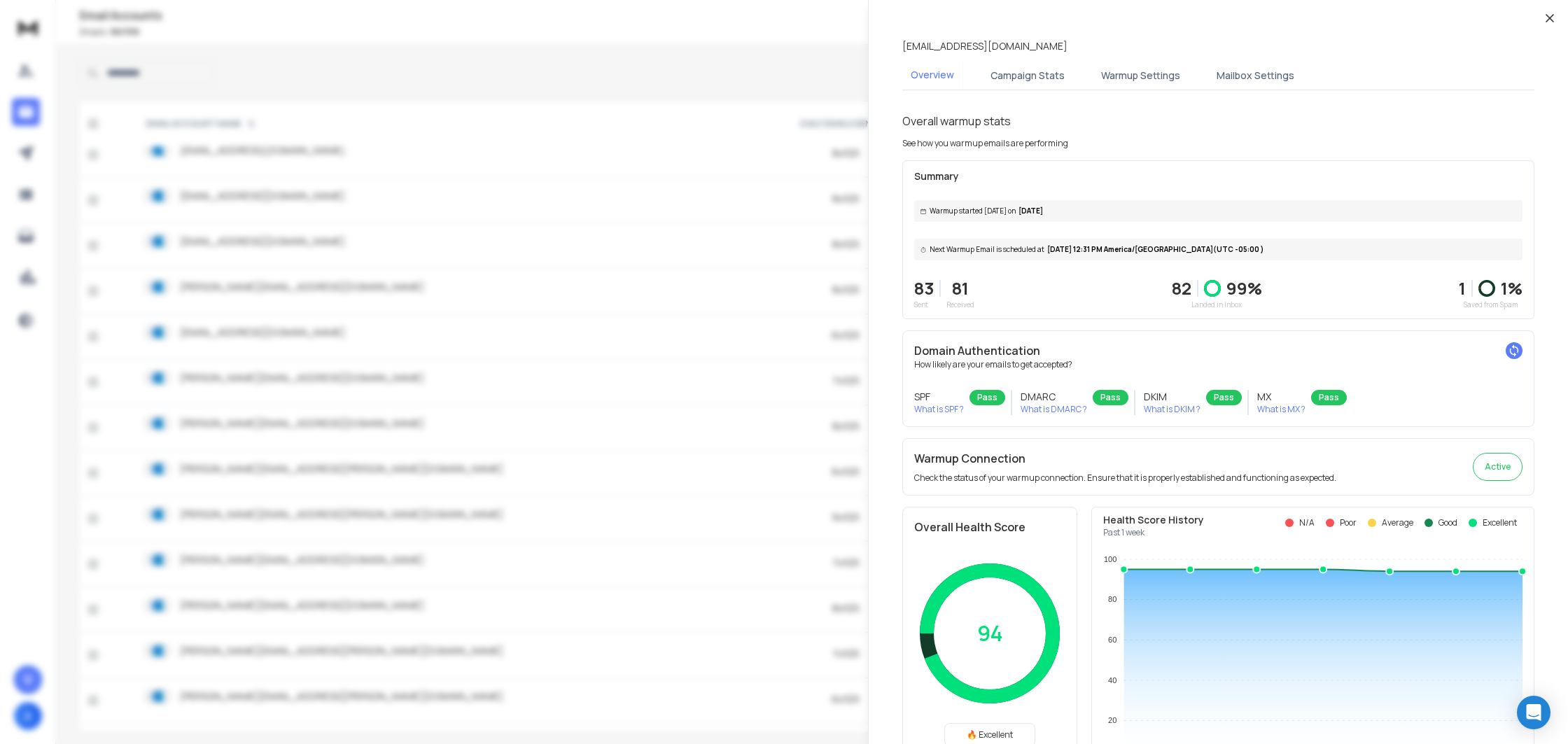
click at [1546, 15] on icon "button" at bounding box center [1550, 18] width 7 height 7
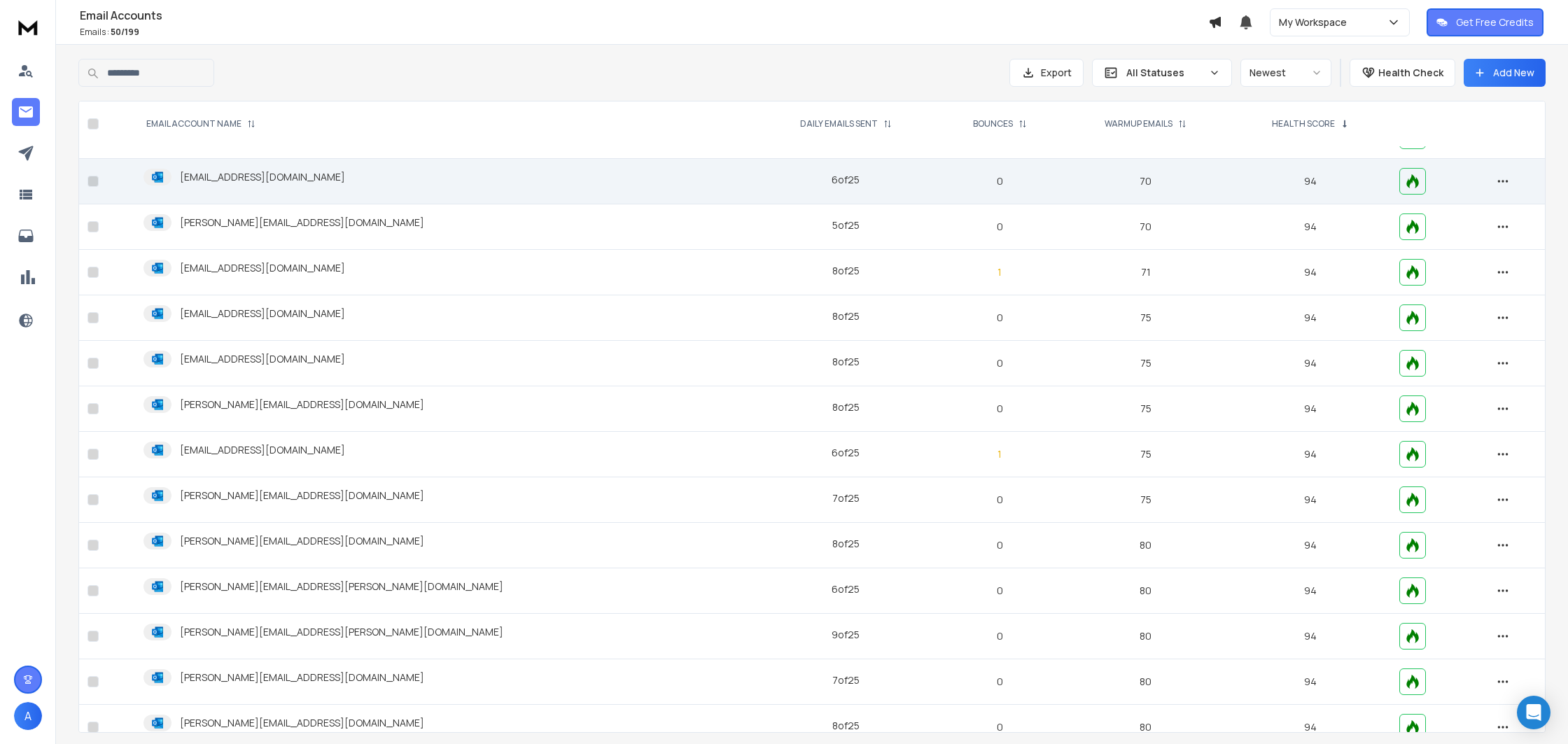
scroll to position [258, 0]
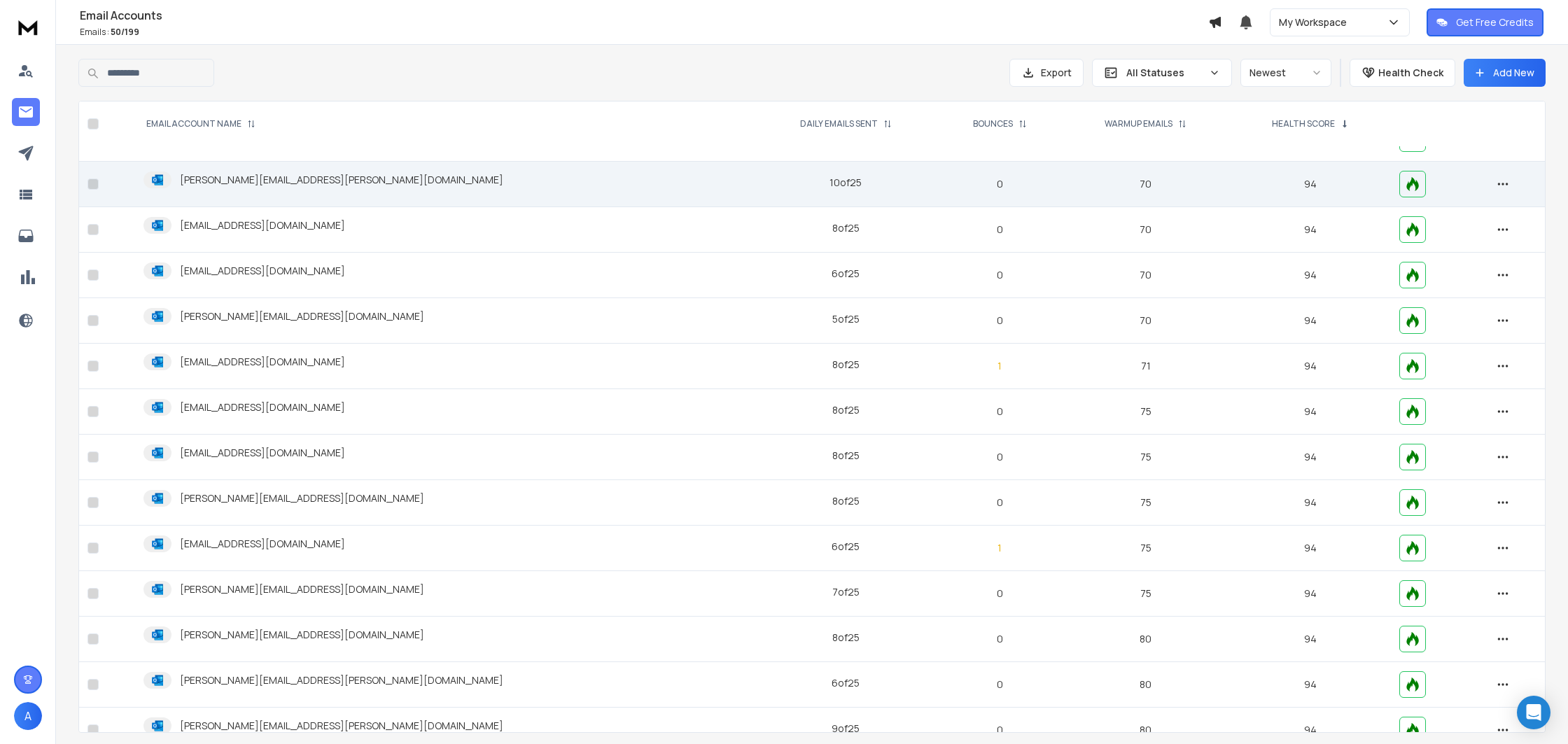
click at [1255, 189] on td "94" at bounding box center [1310, 184] width 161 height 46
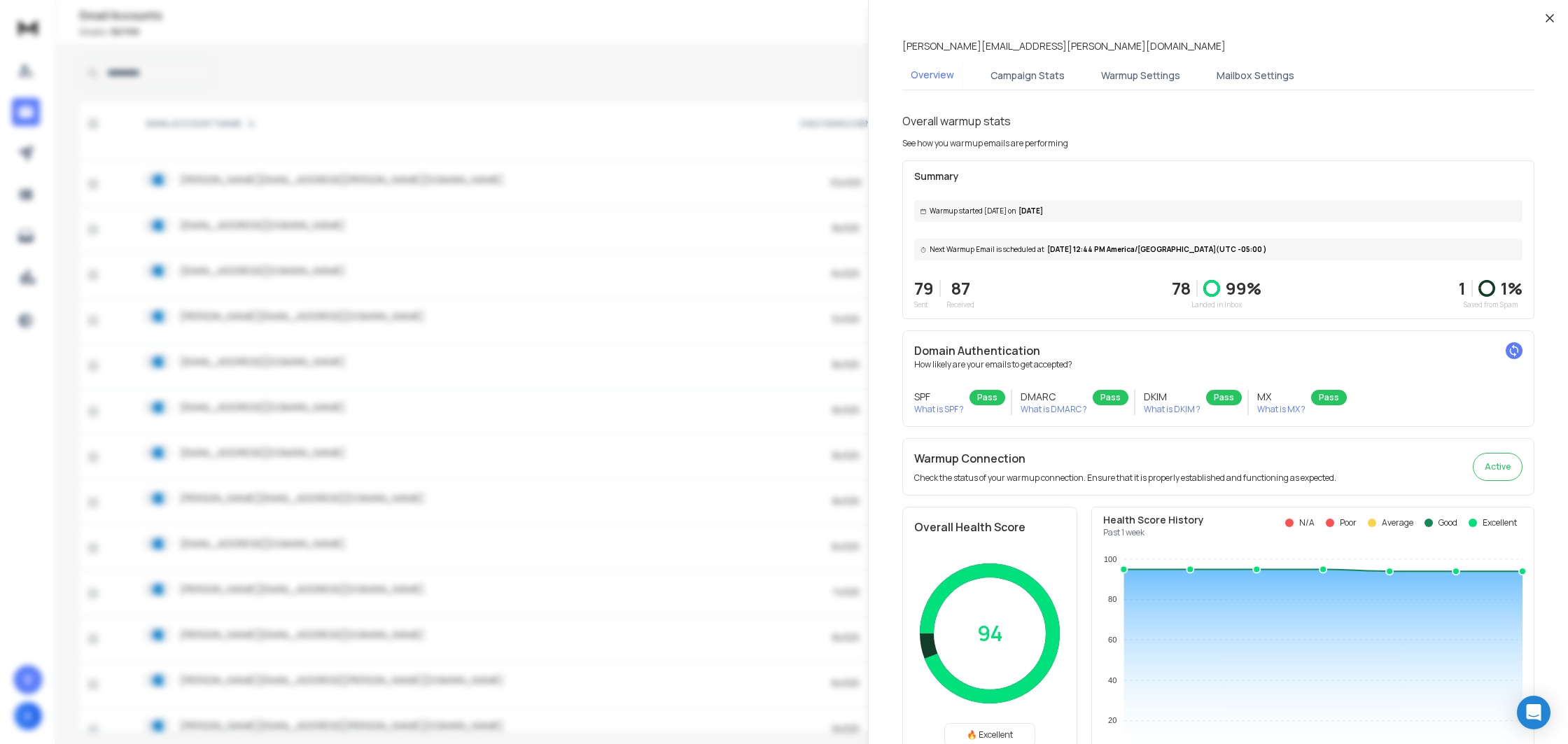
click at [1545, 23] on icon "button" at bounding box center [1550, 18] width 14 height 14
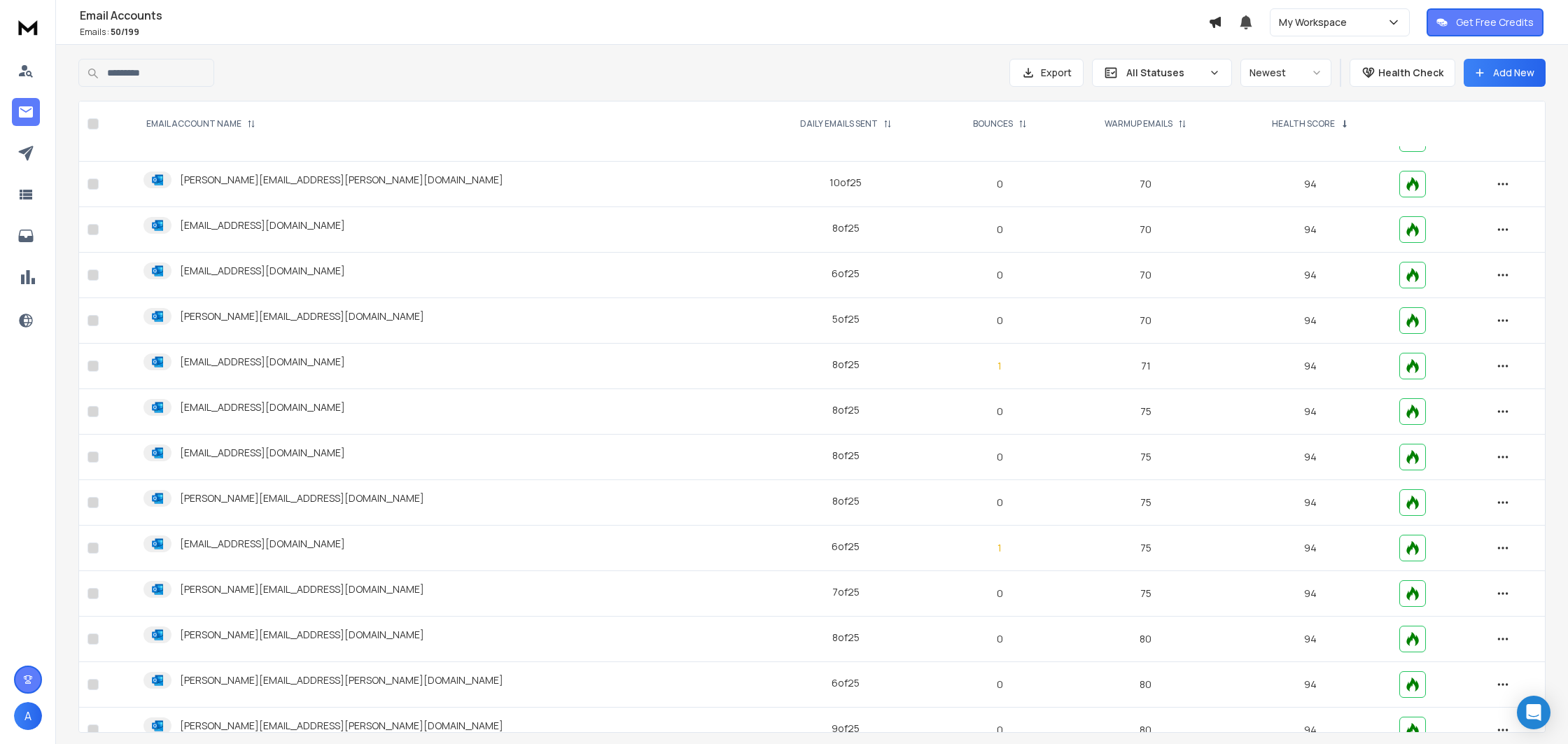
scroll to position [0, 0]
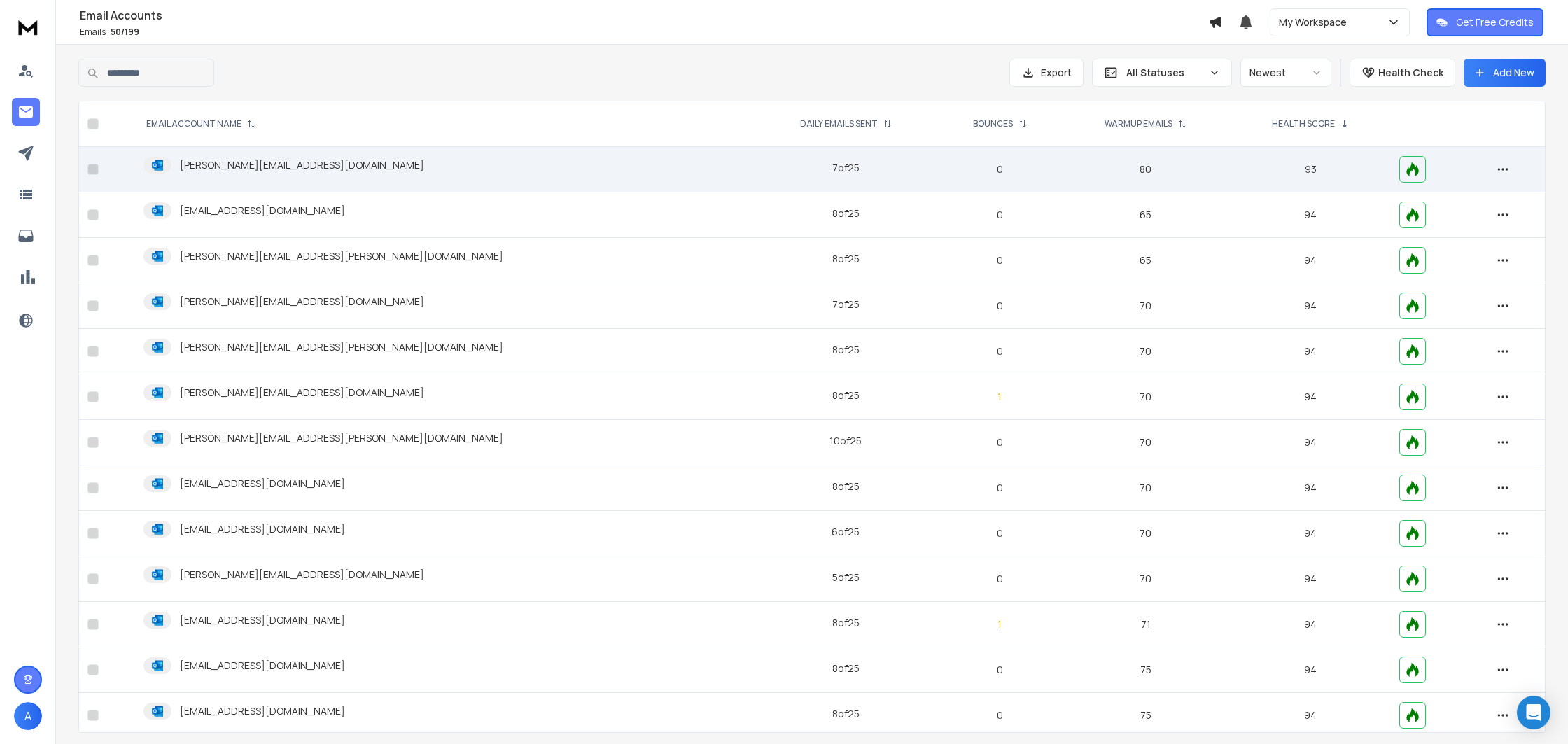
click at [1250, 180] on td "93" at bounding box center [1310, 170] width 161 height 46
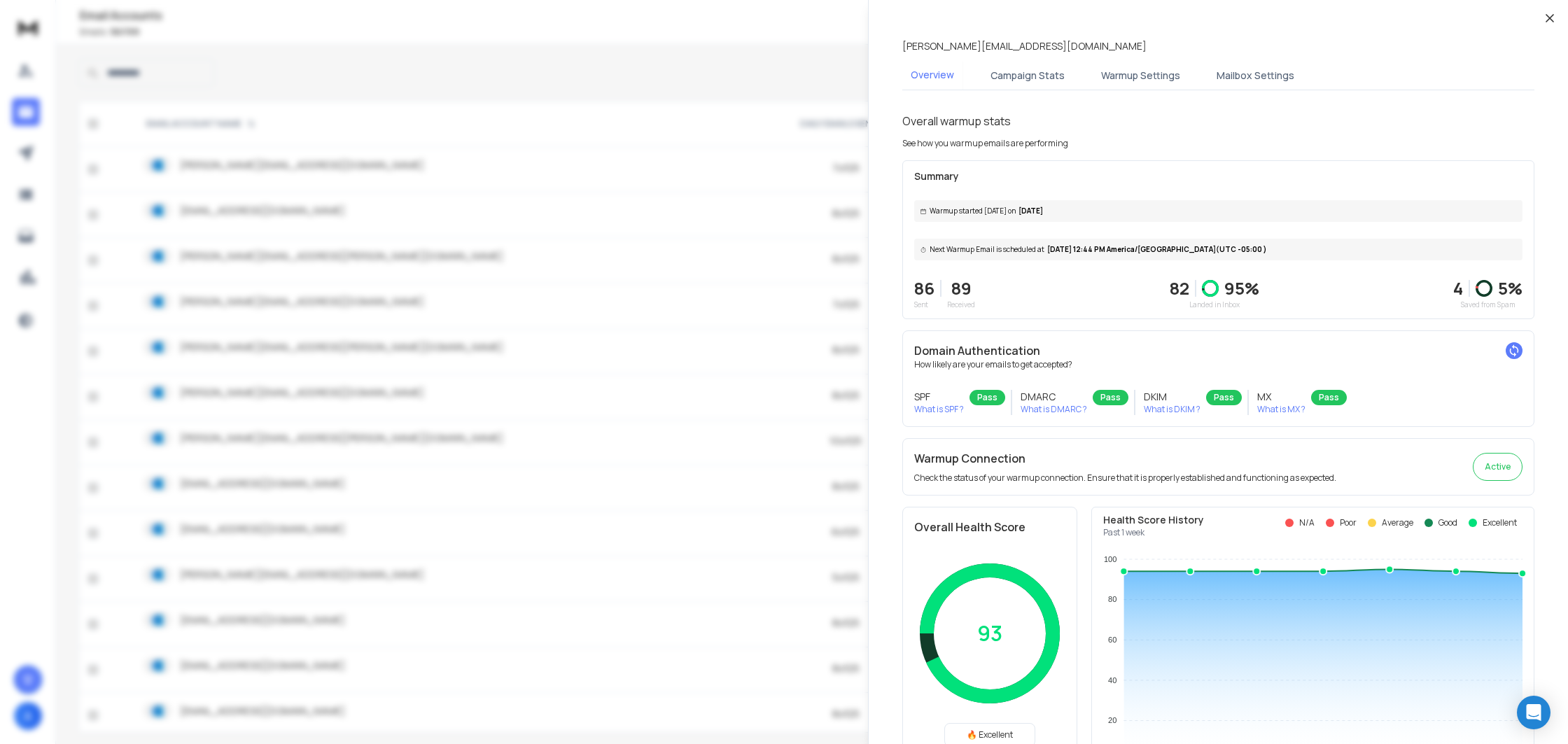
click at [1543, 16] on icon "button" at bounding box center [1550, 18] width 14 height 14
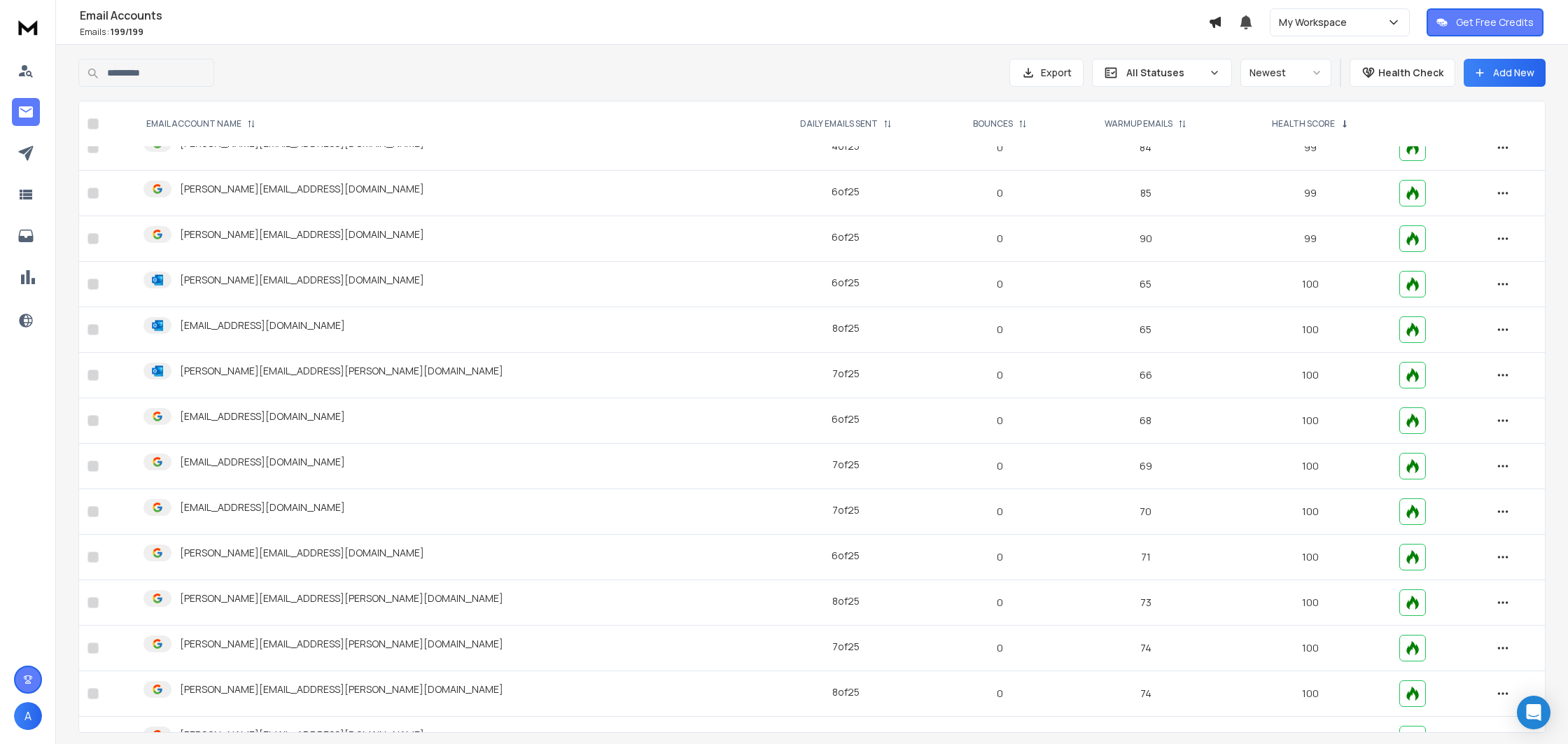
scroll to position [7581, 0]
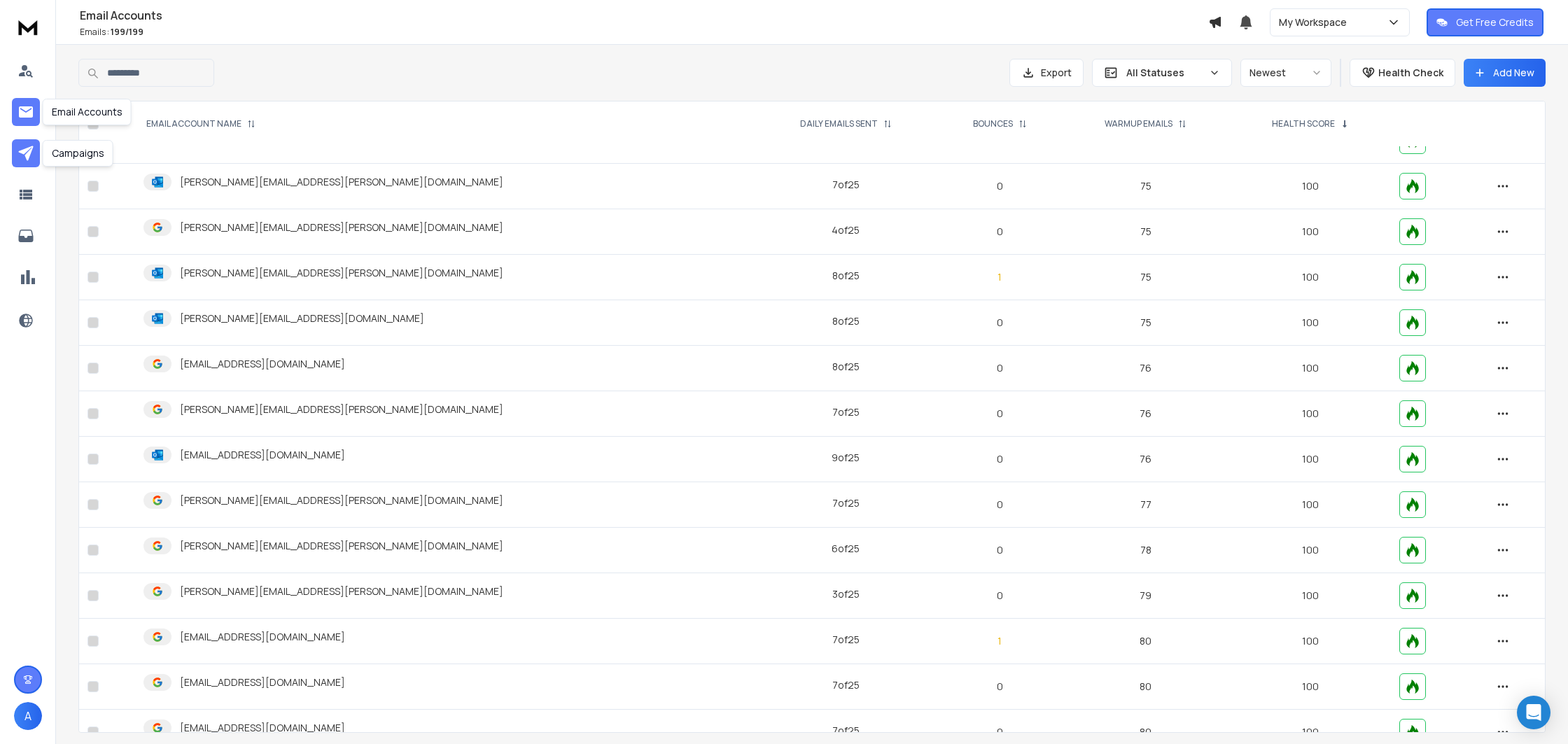
click at [21, 143] on link at bounding box center [25, 153] width 28 height 28
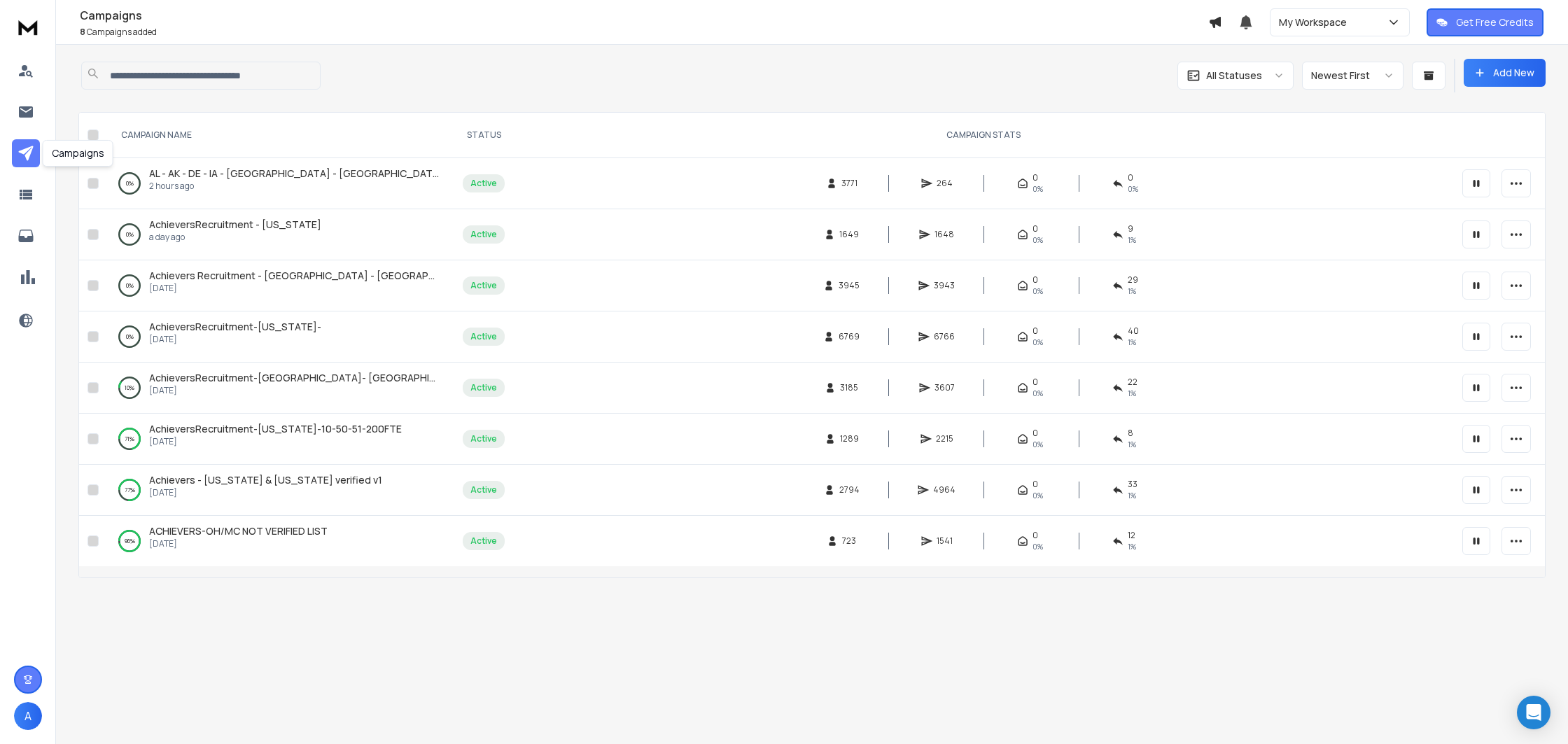
scroll to position [3, 0]
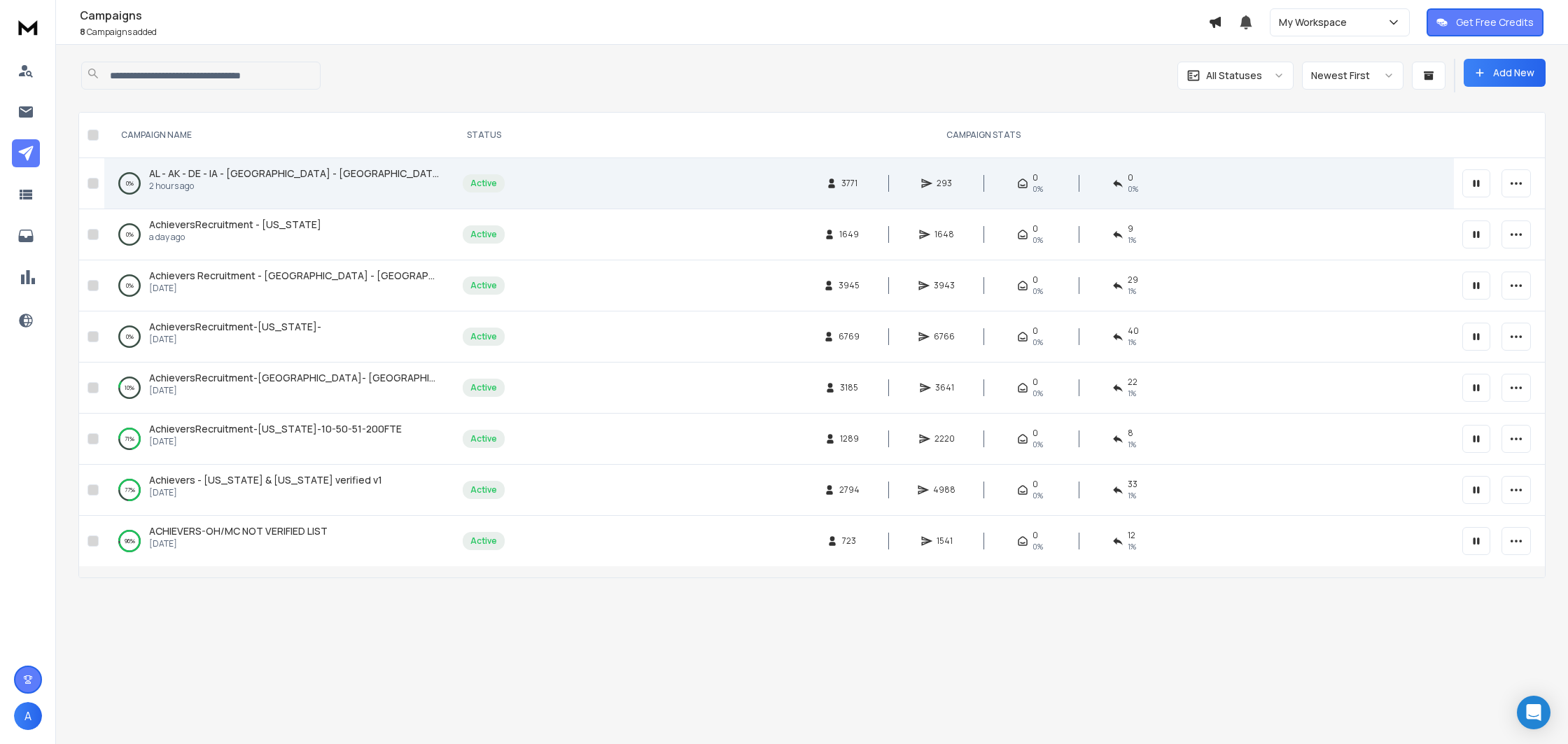
click at [316, 181] on p "2 hours ago" at bounding box center [295, 186] width 291 height 11
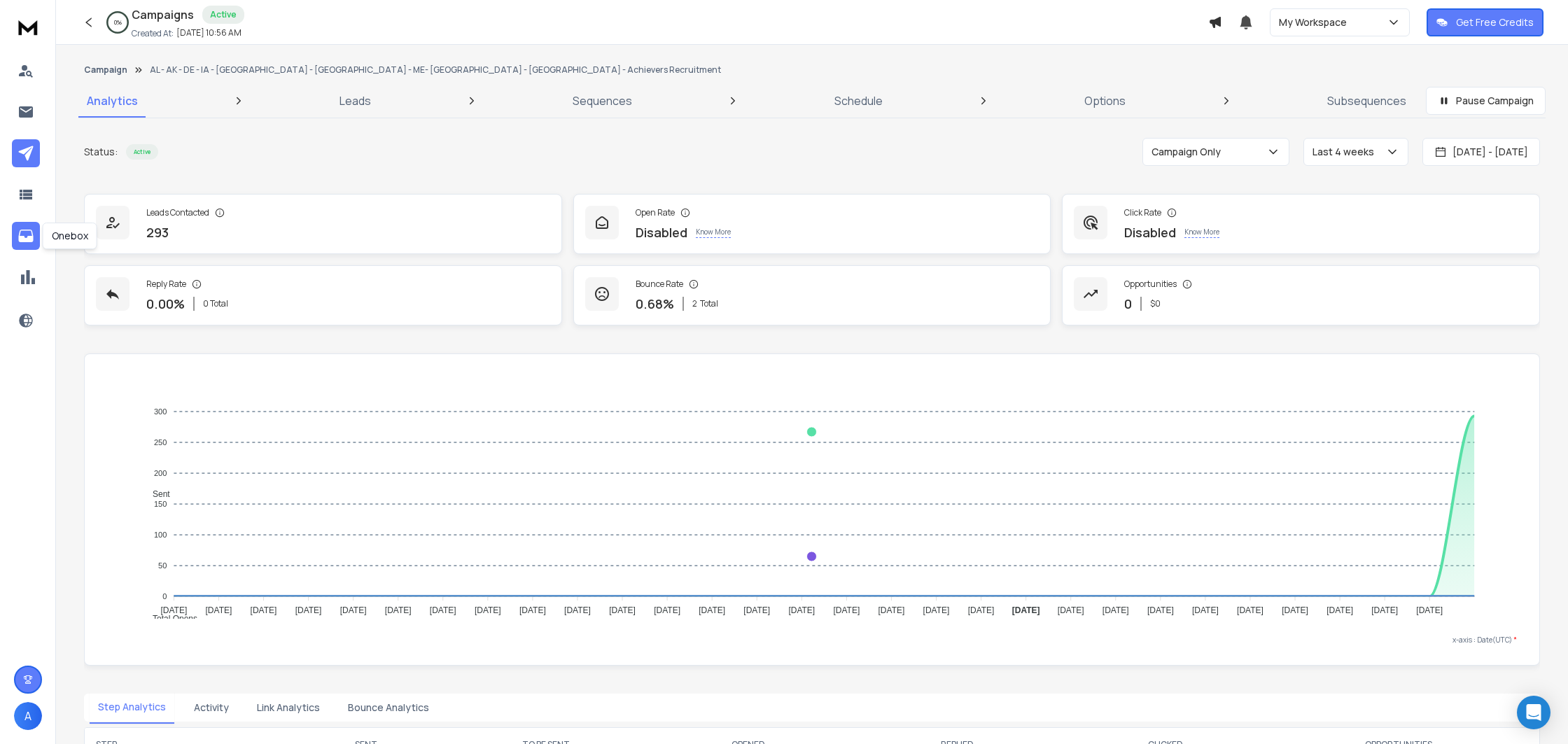
click at [28, 229] on icon at bounding box center [25, 235] width 14 height 13
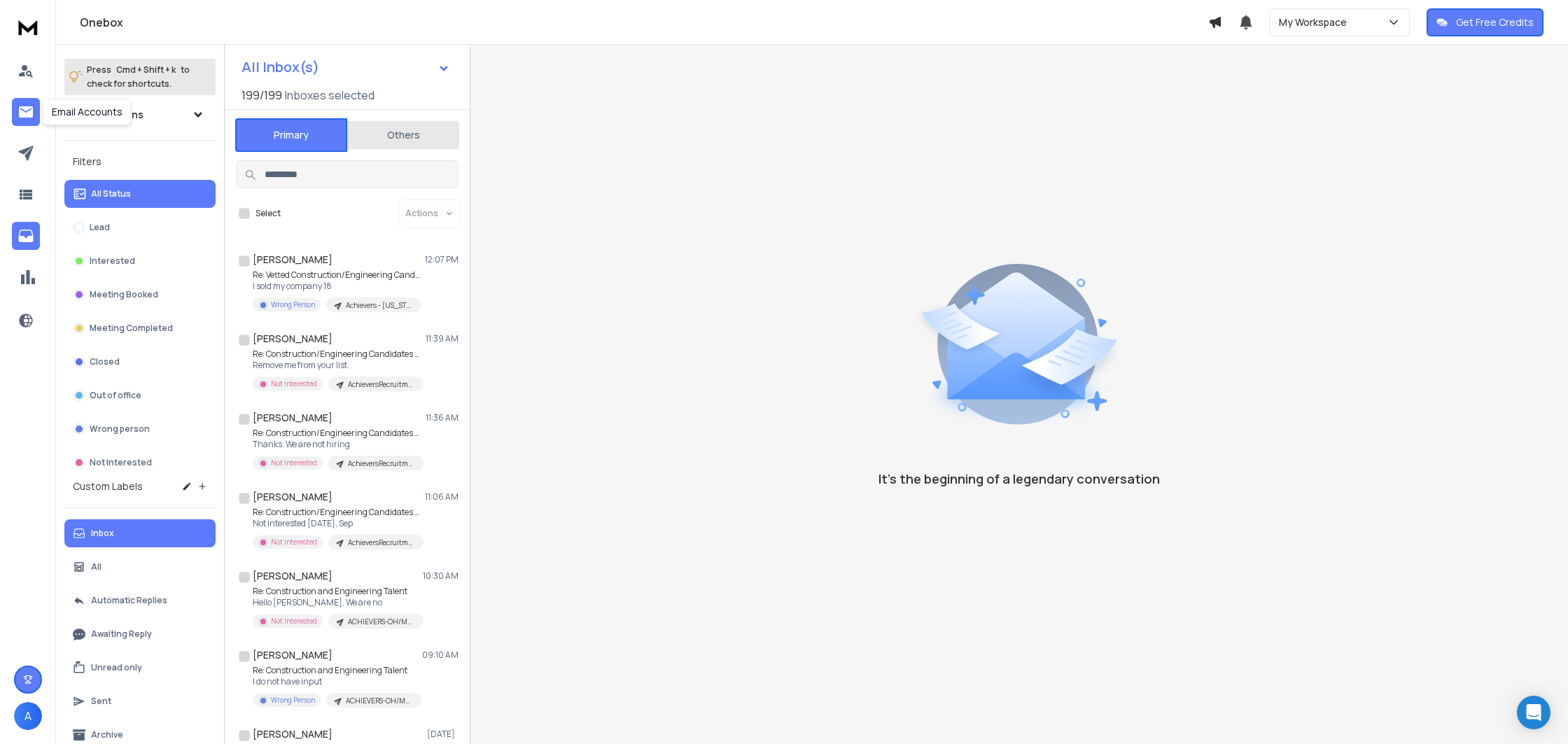
click at [33, 117] on icon at bounding box center [25, 111] width 17 height 17
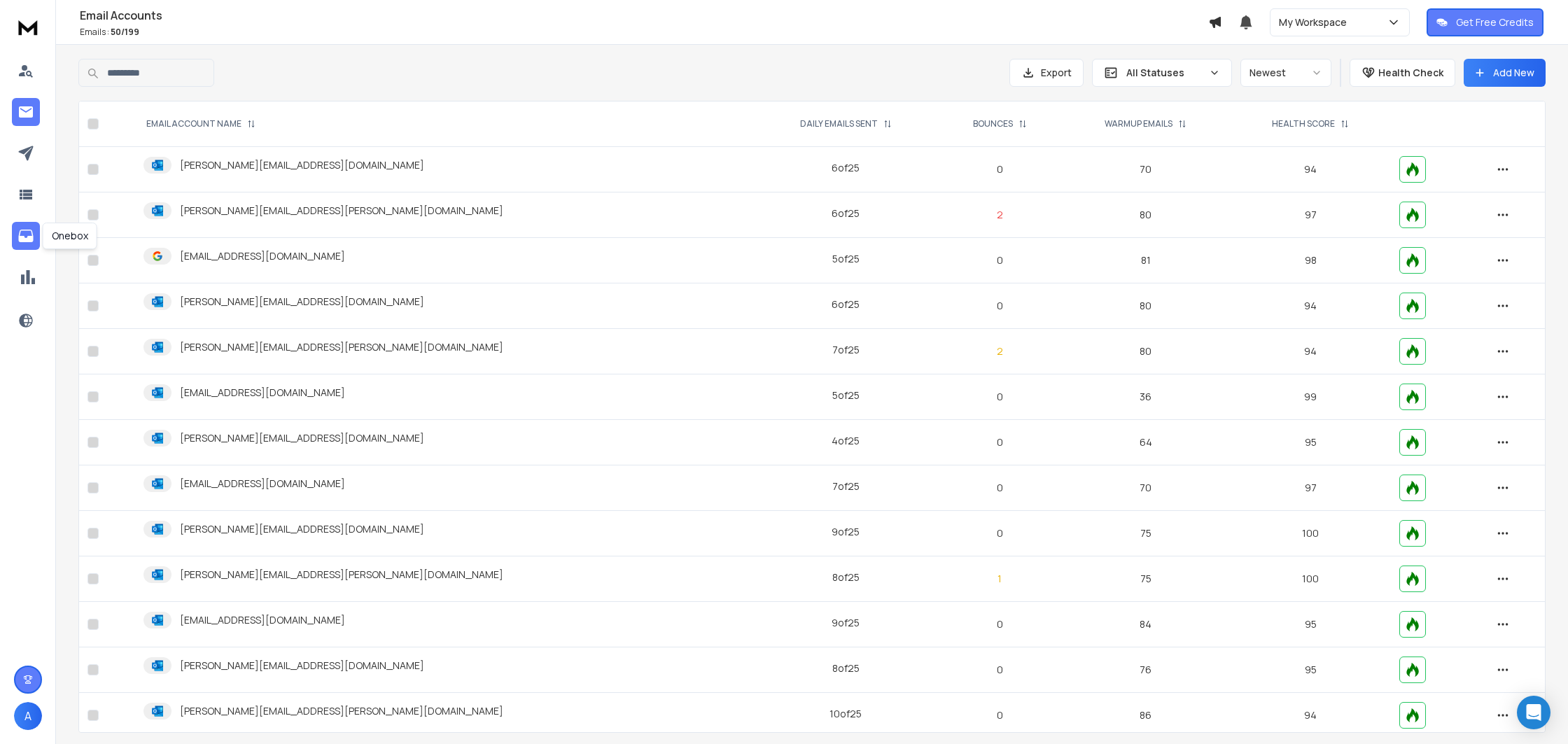
click at [25, 244] on link at bounding box center [25, 235] width 28 height 28
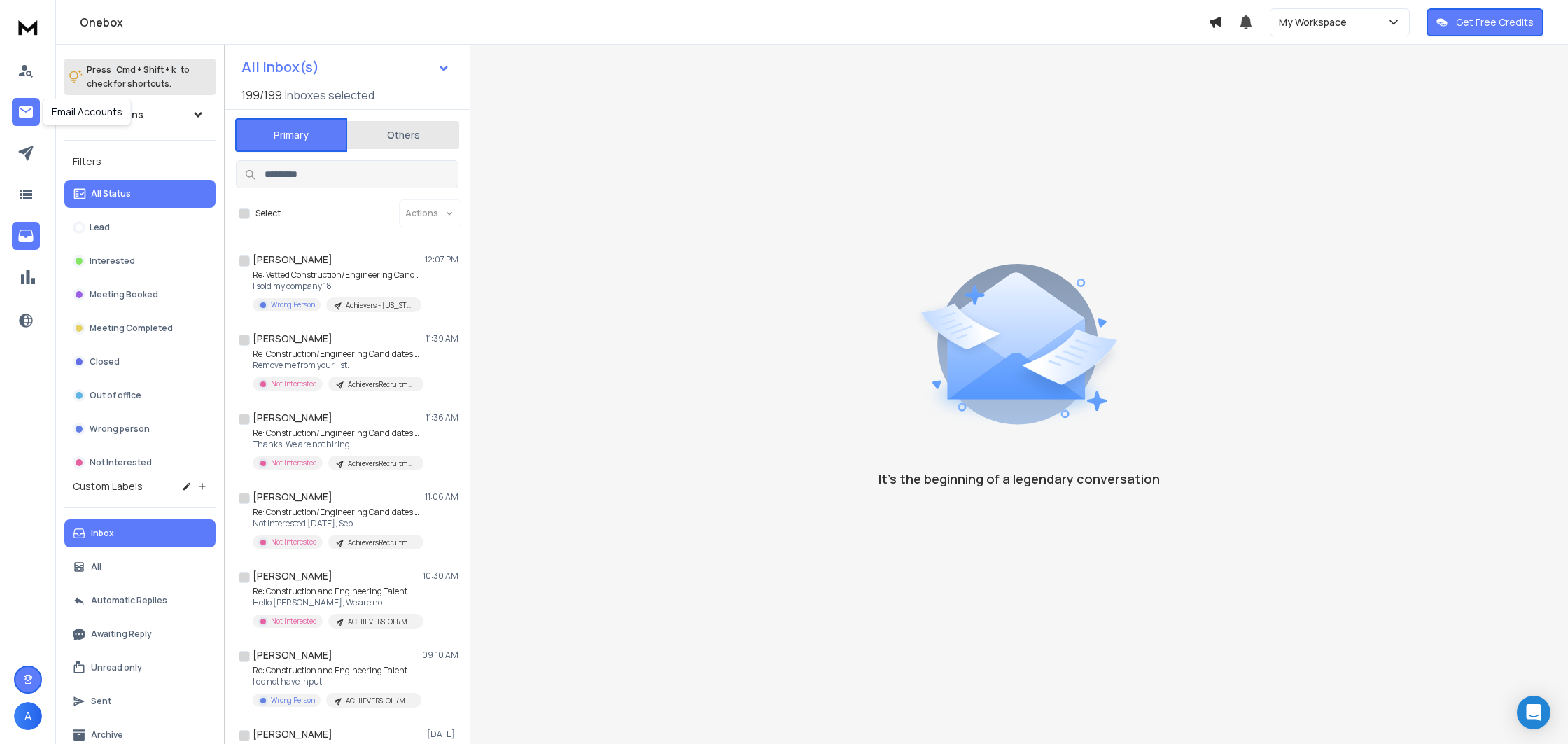
click at [28, 116] on icon at bounding box center [26, 111] width 14 height 11
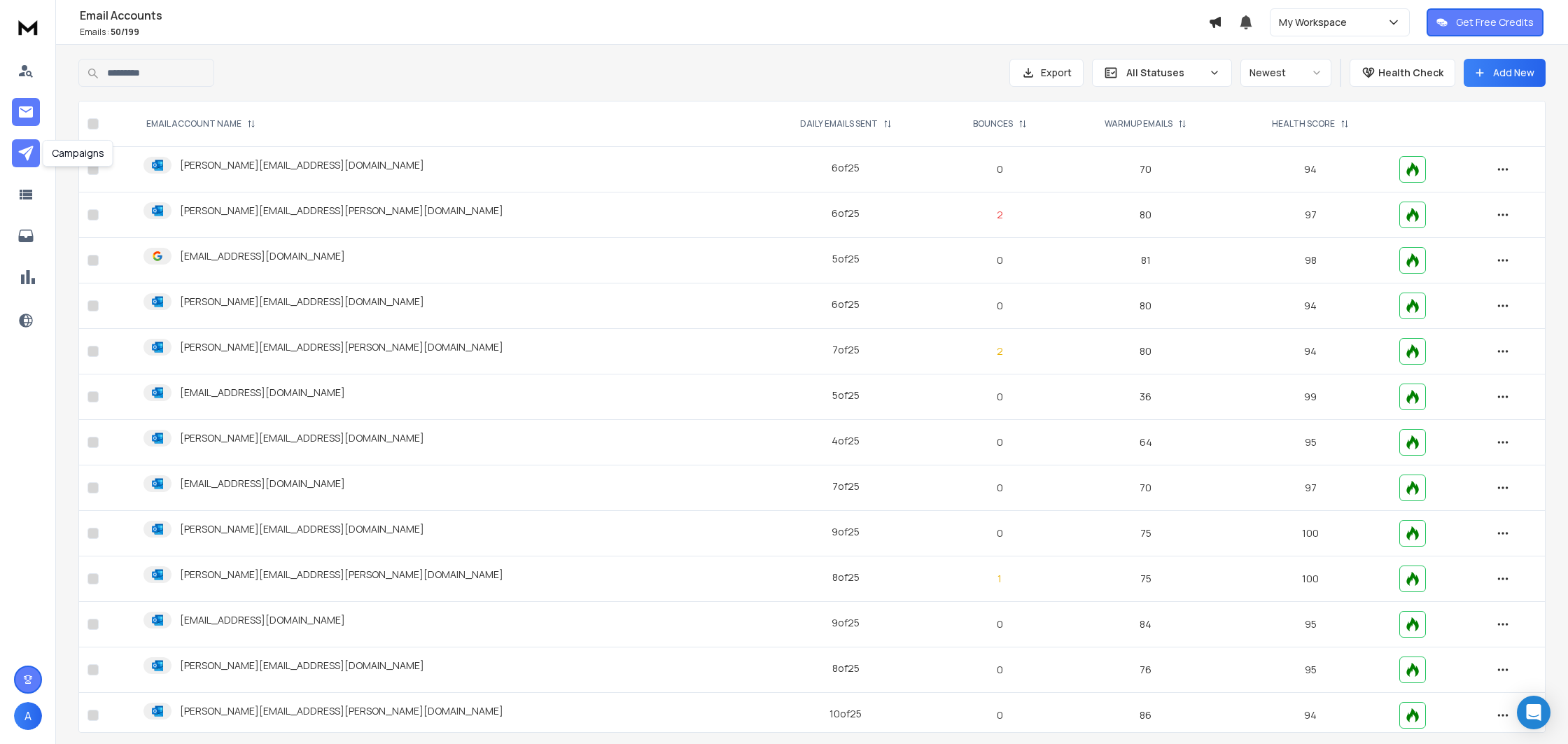
click at [19, 146] on icon at bounding box center [25, 153] width 17 height 17
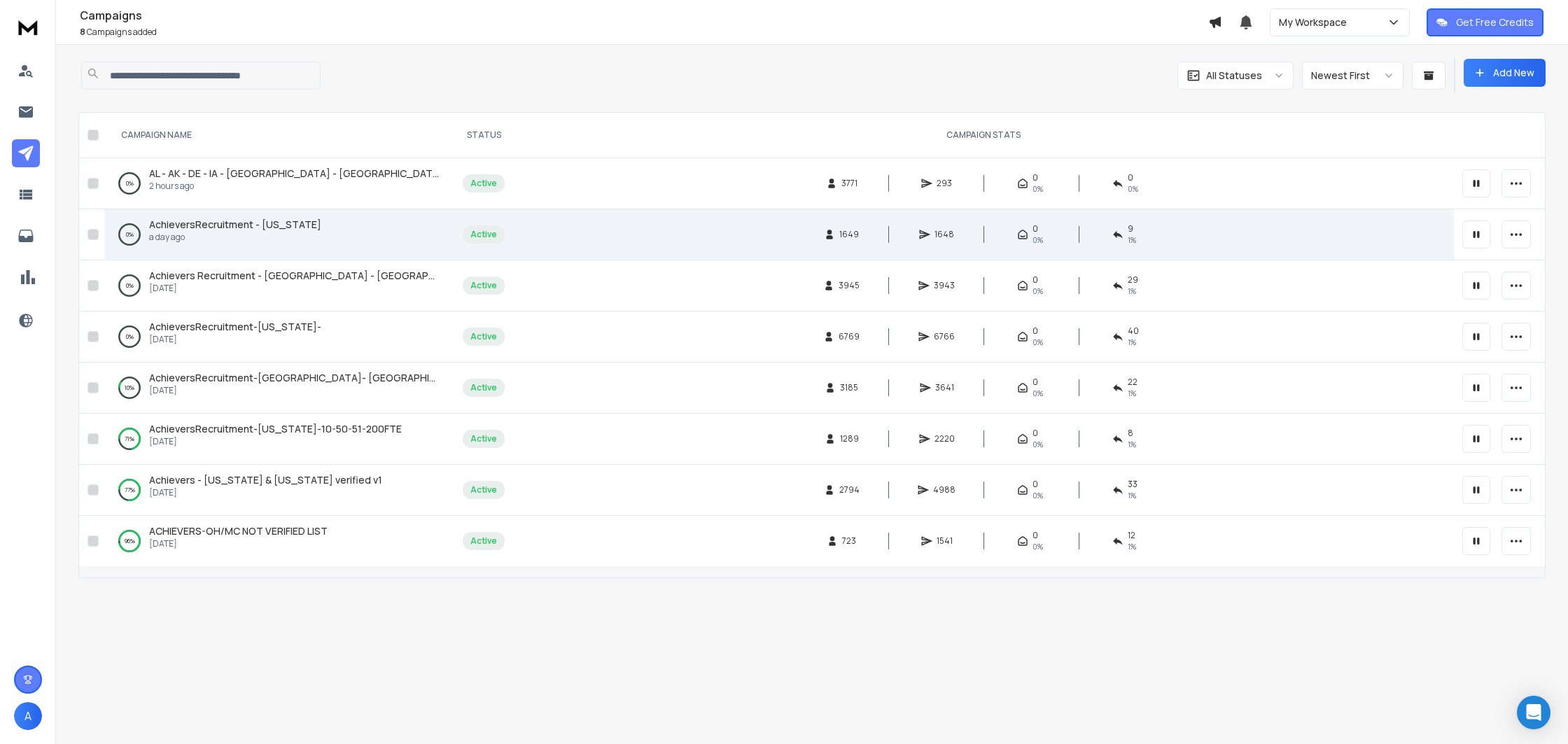
scroll to position [73, 0]
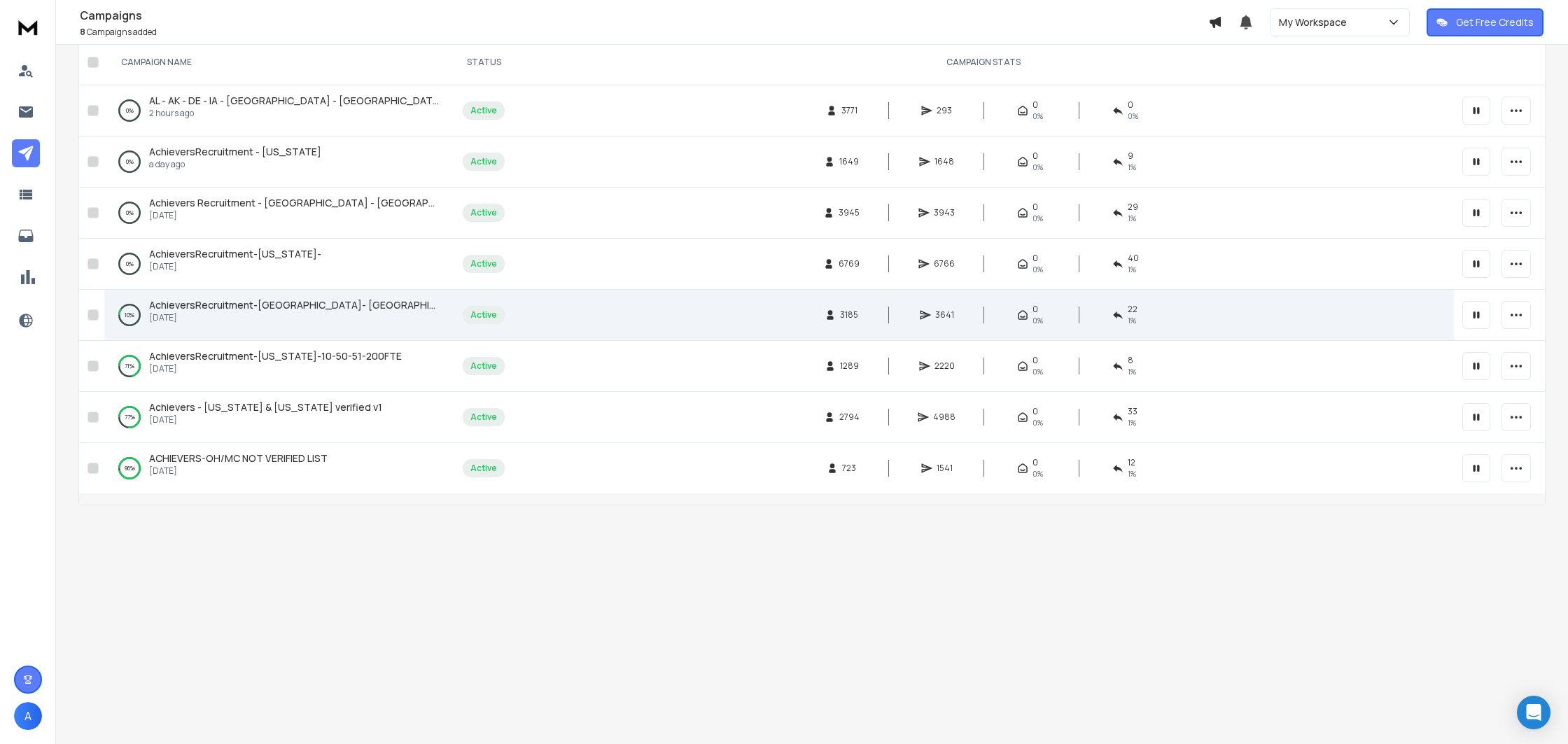
click at [293, 311] on span "AchieversRecruitment-North C- South C-" at bounding box center [313, 305] width 328 height 13
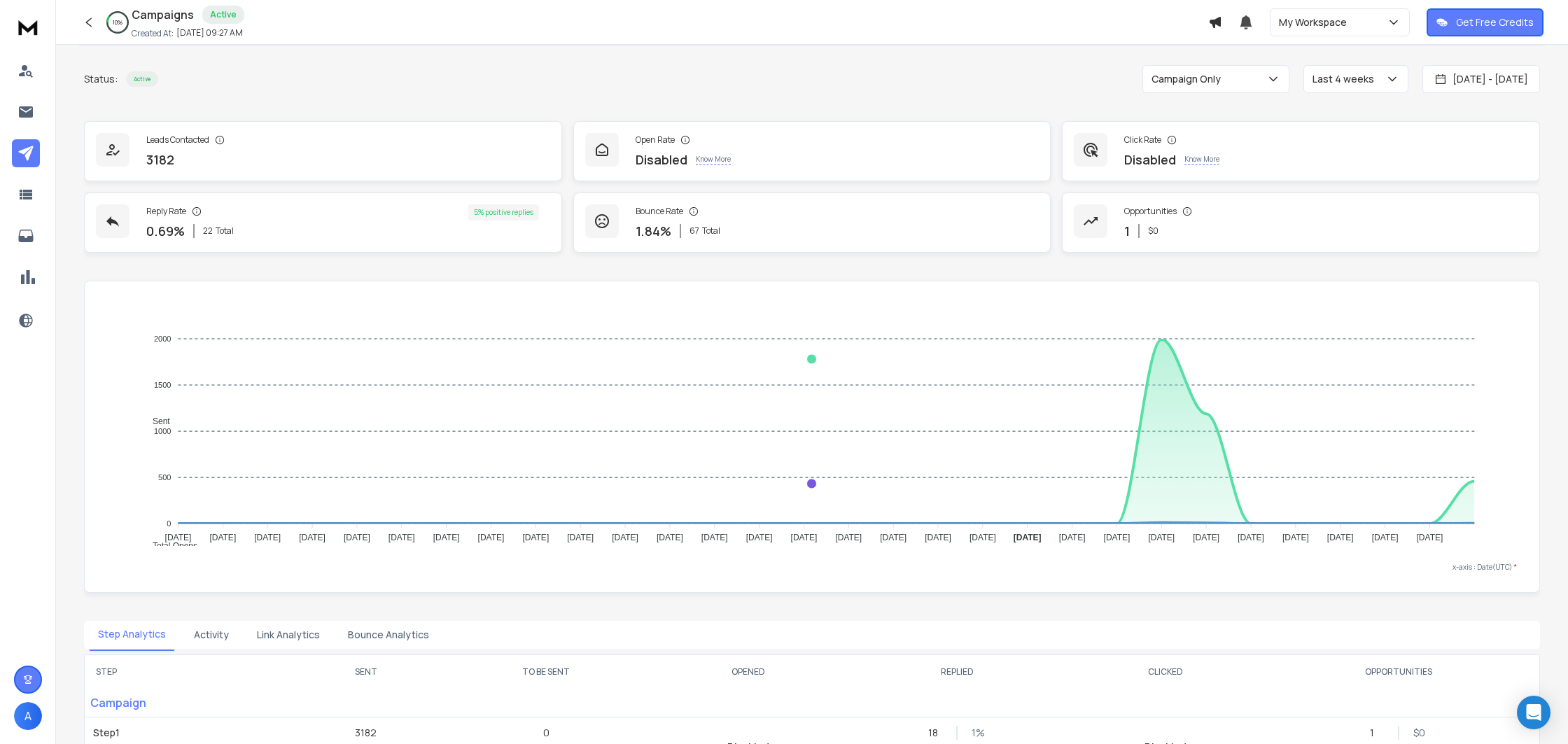
scroll to position [187, 0]
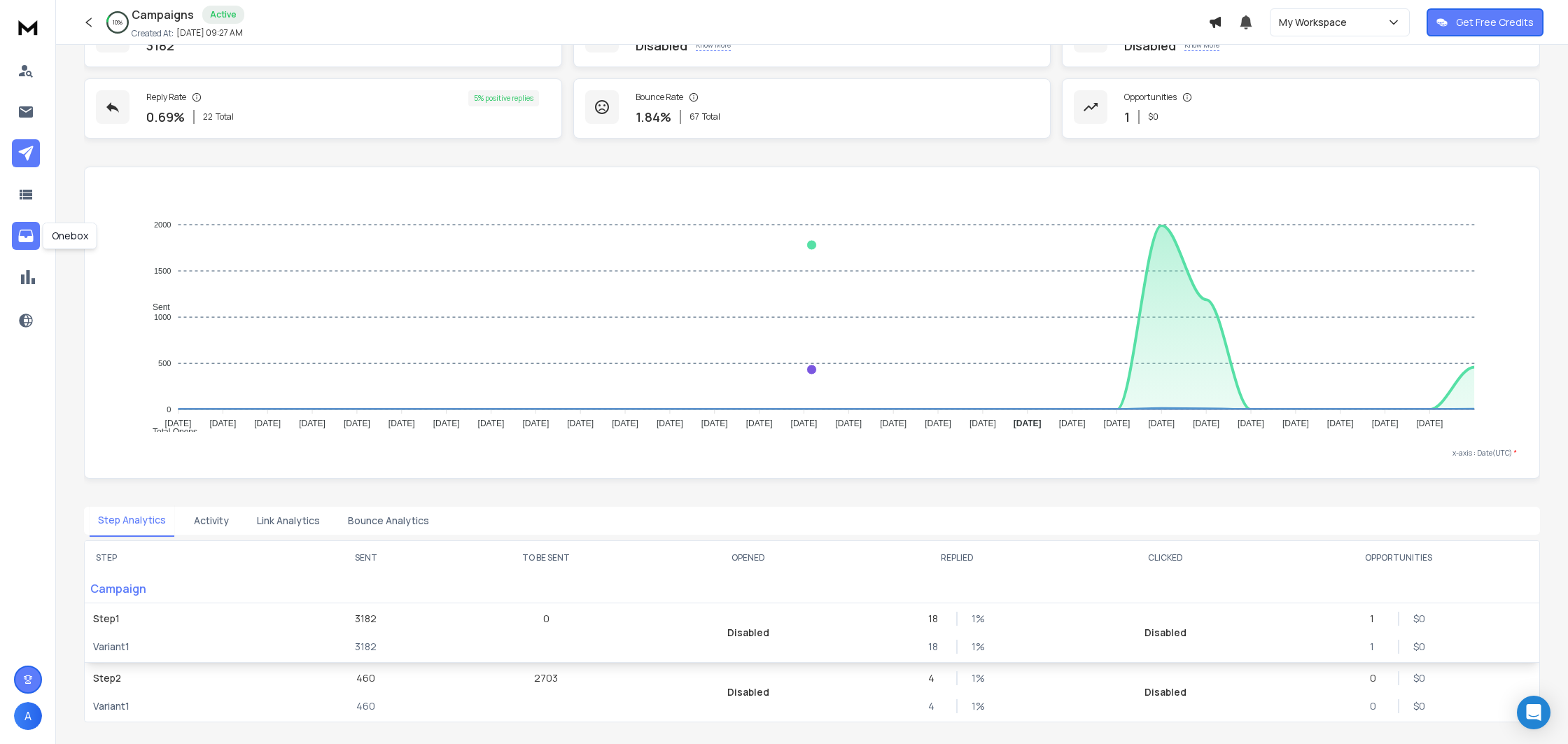
click at [16, 235] on link at bounding box center [25, 235] width 28 height 28
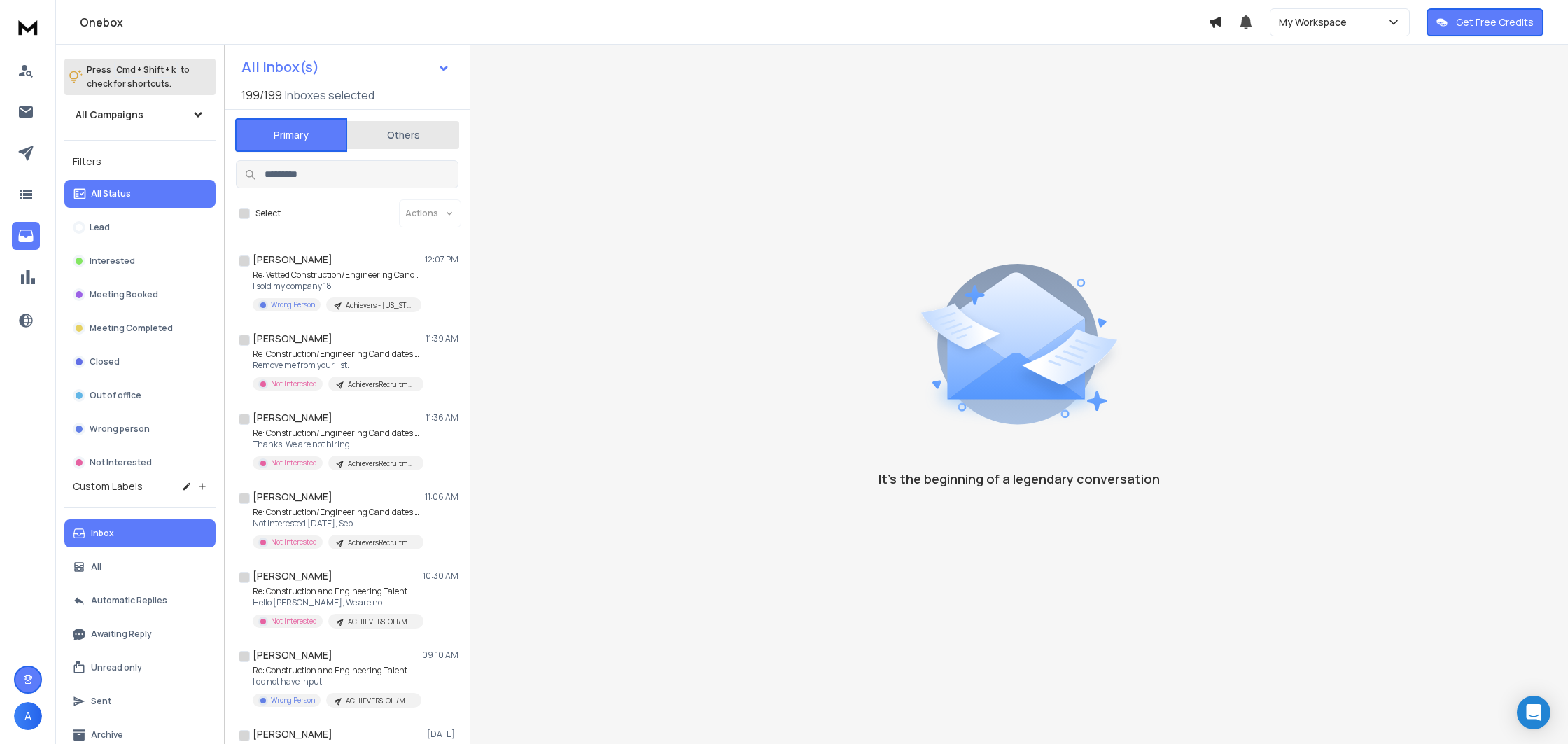
scroll to position [27, 0]
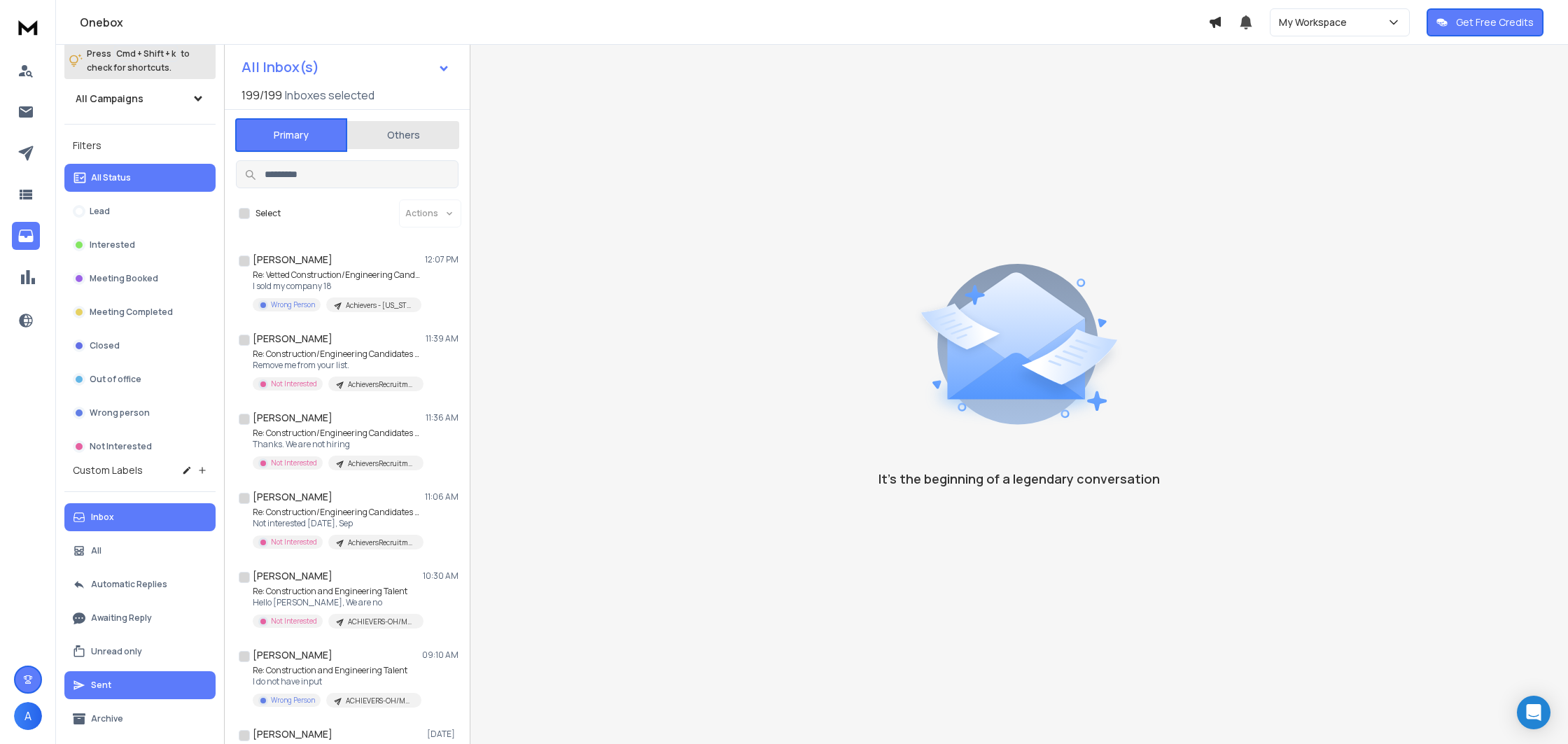
click at [138, 676] on button "Sent" at bounding box center [140, 685] width 151 height 28
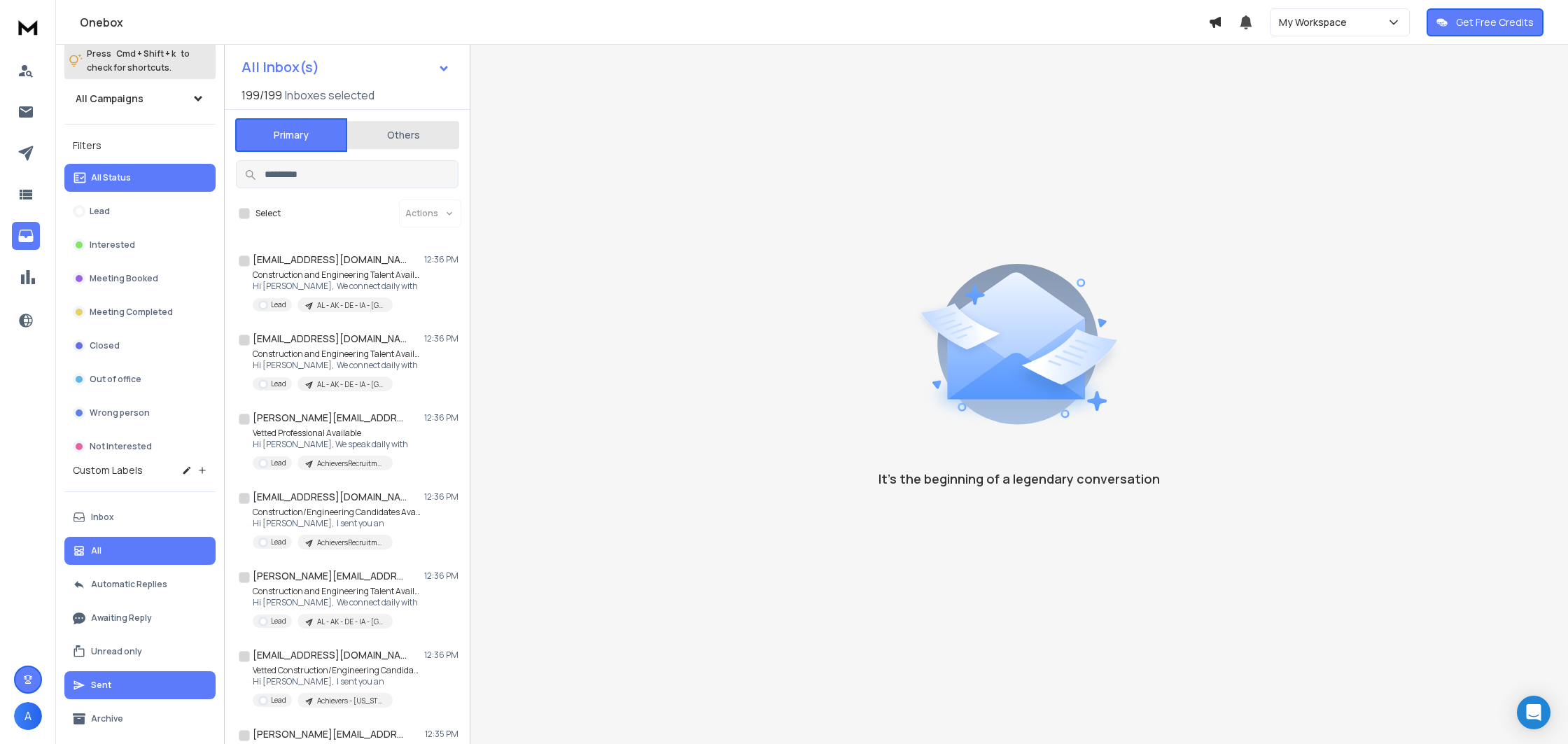
click at [171, 536] on button "All" at bounding box center [140, 550] width 151 height 28
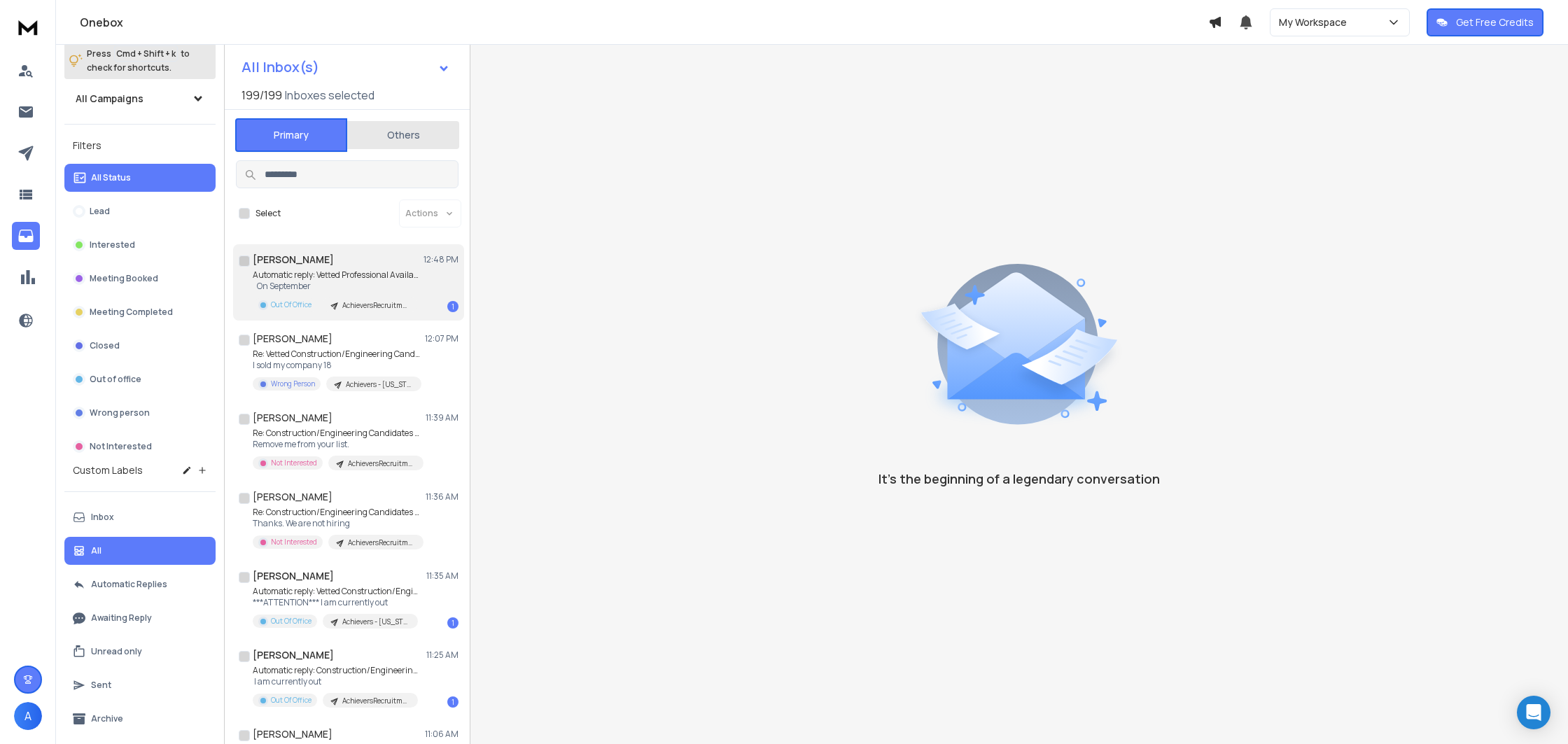
click at [294, 281] on p "﻿ ﻿﻿ ﻿ On September" at bounding box center [336, 286] width 168 height 11
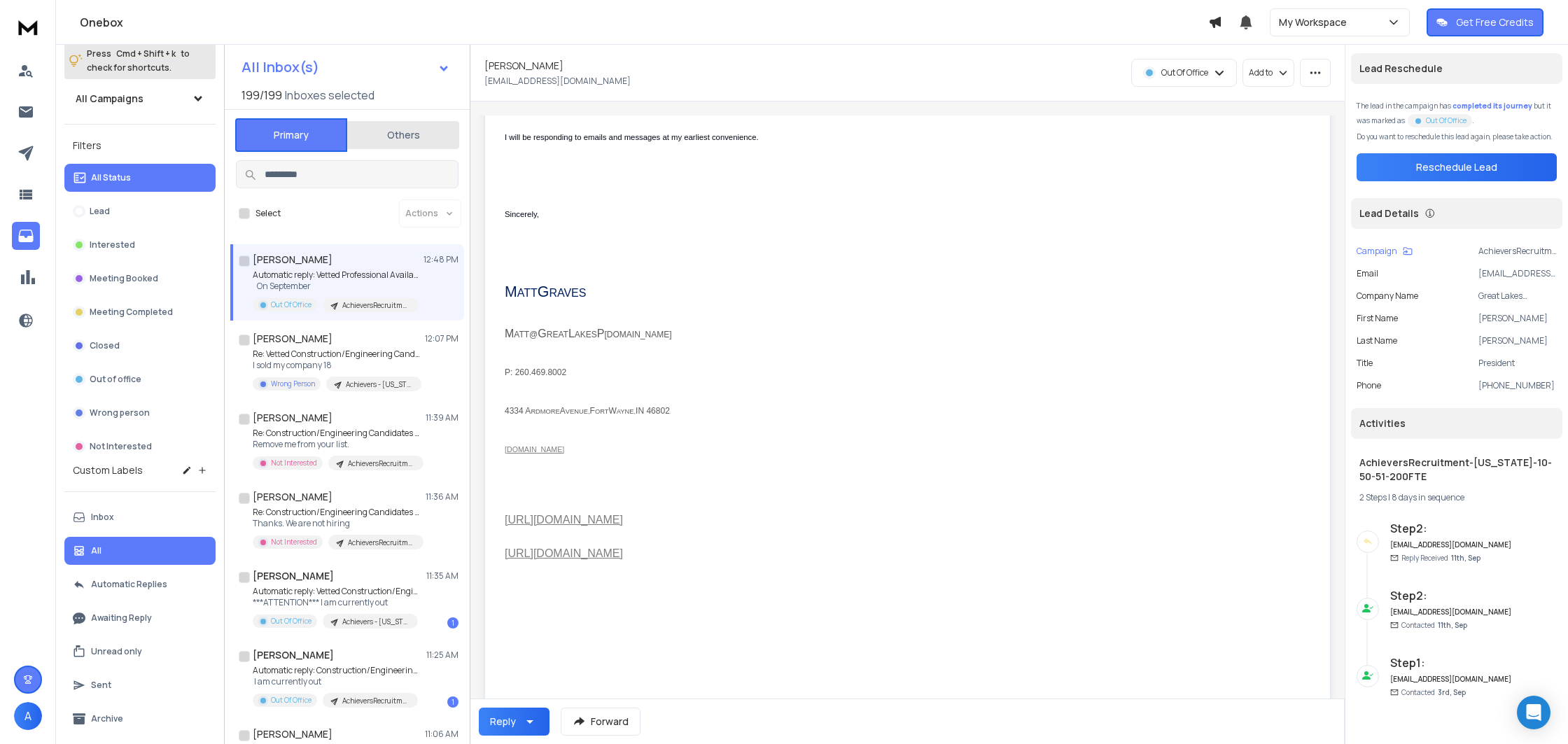
scroll to position [496, 0]
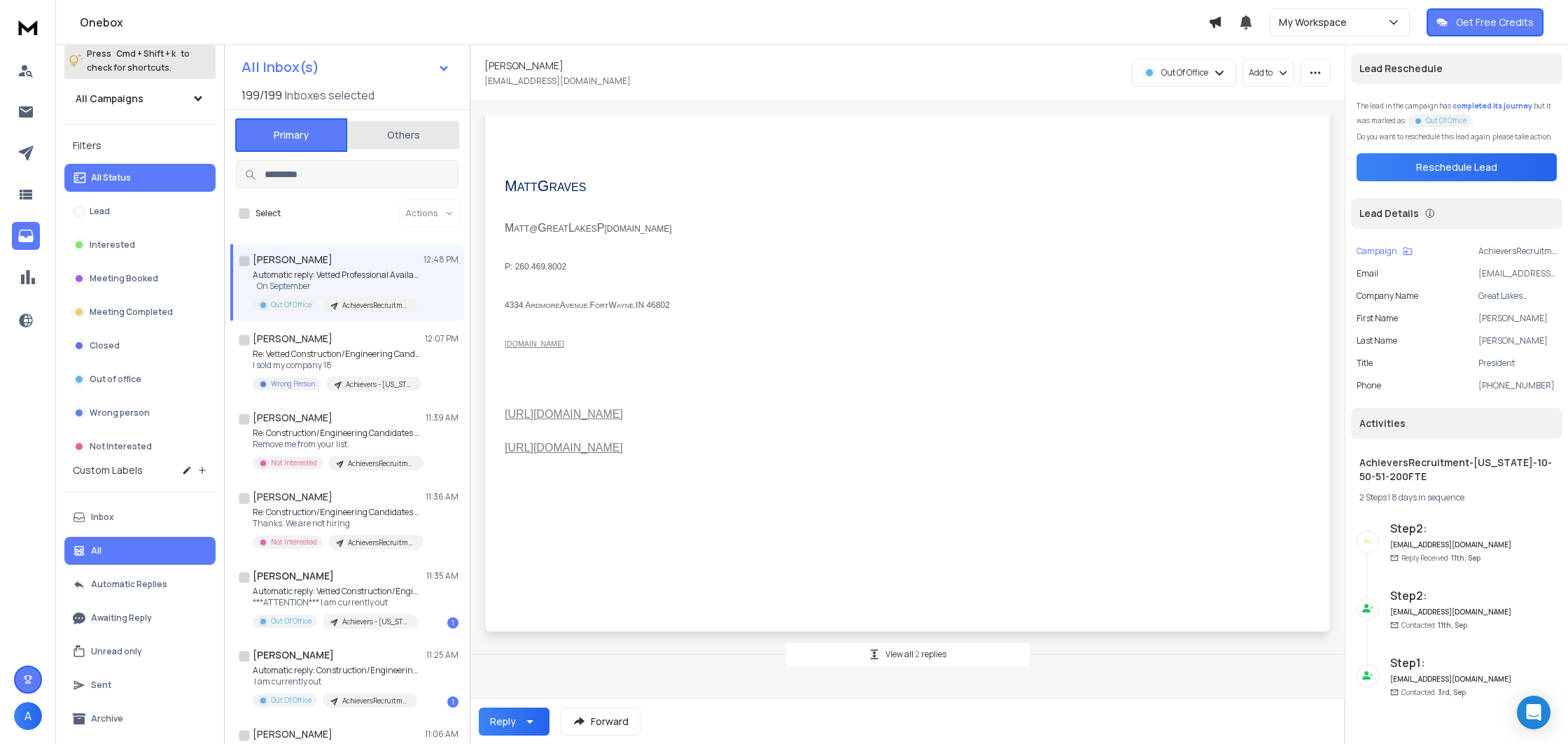
drag, startPoint x: 945, startPoint y: 672, endPoint x: 930, endPoint y: 651, distance: 25.8
click at [945, 669] on div "Today Automatic reply: Vetted Professional Available 11 September 2025 : 12:48 …" at bounding box center [907, 232] width 874 height 1113
click at [933, 651] on p "View all 2 replies" at bounding box center [916, 654] width 61 height 11
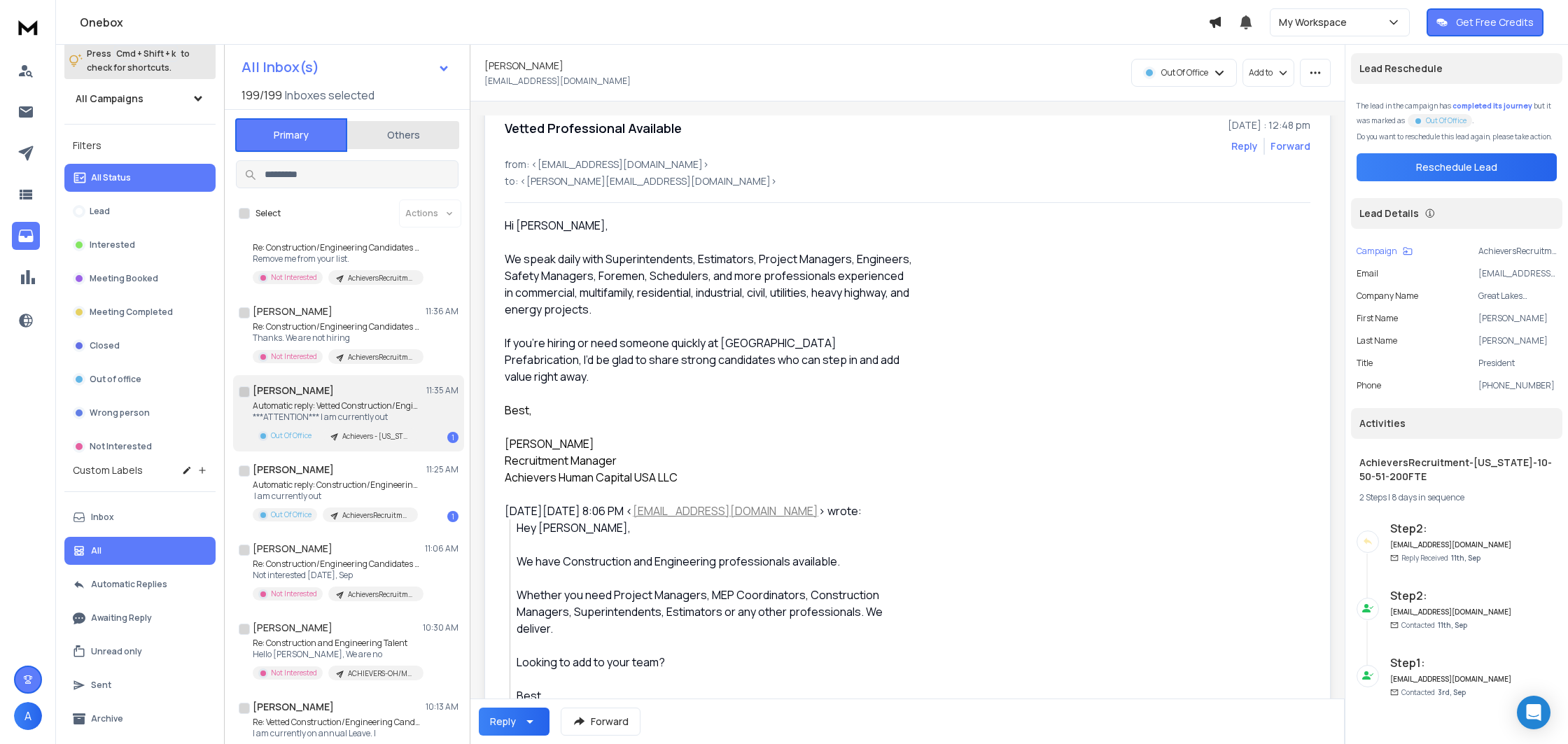
scroll to position [704, 0]
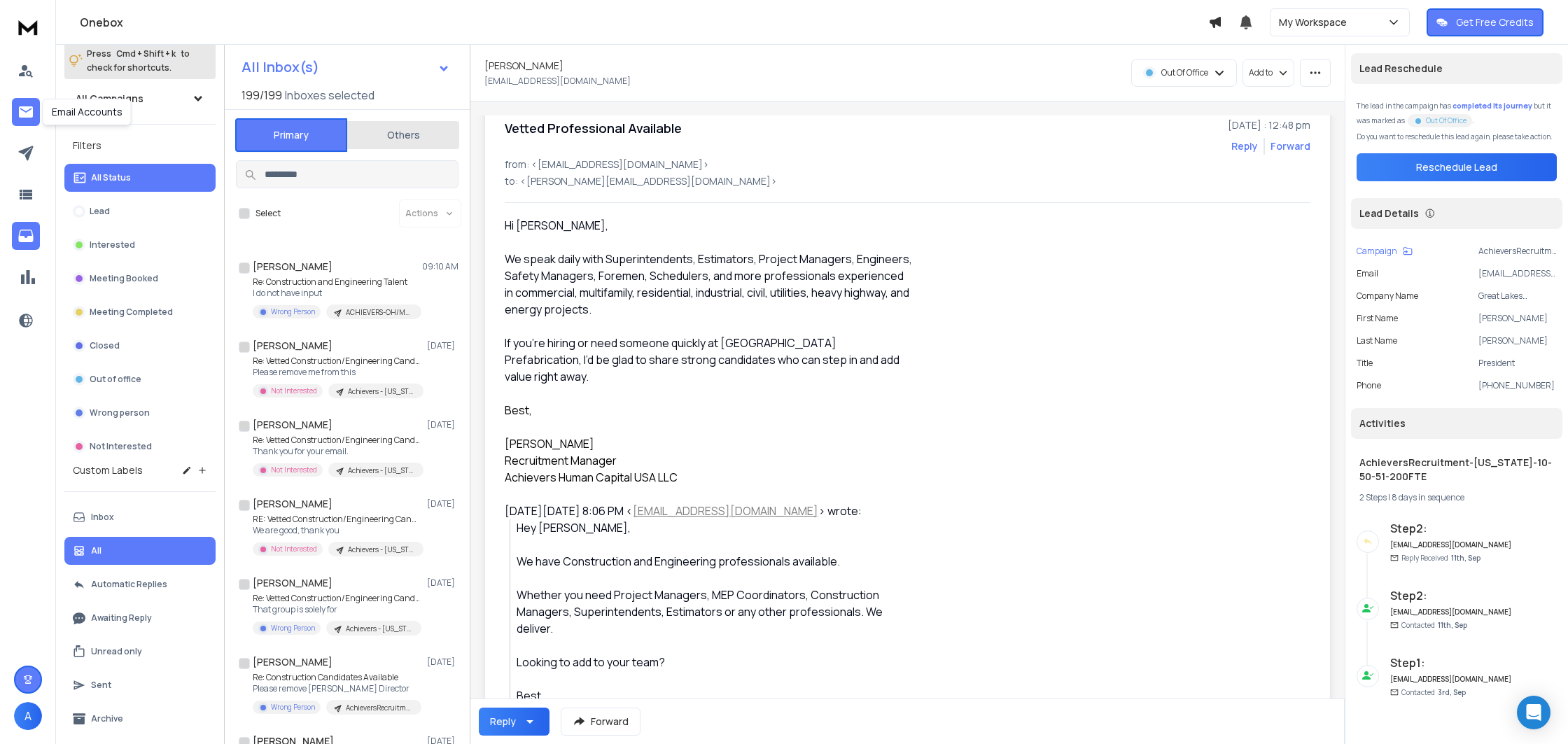
click at [14, 117] on link at bounding box center [25, 111] width 28 height 28
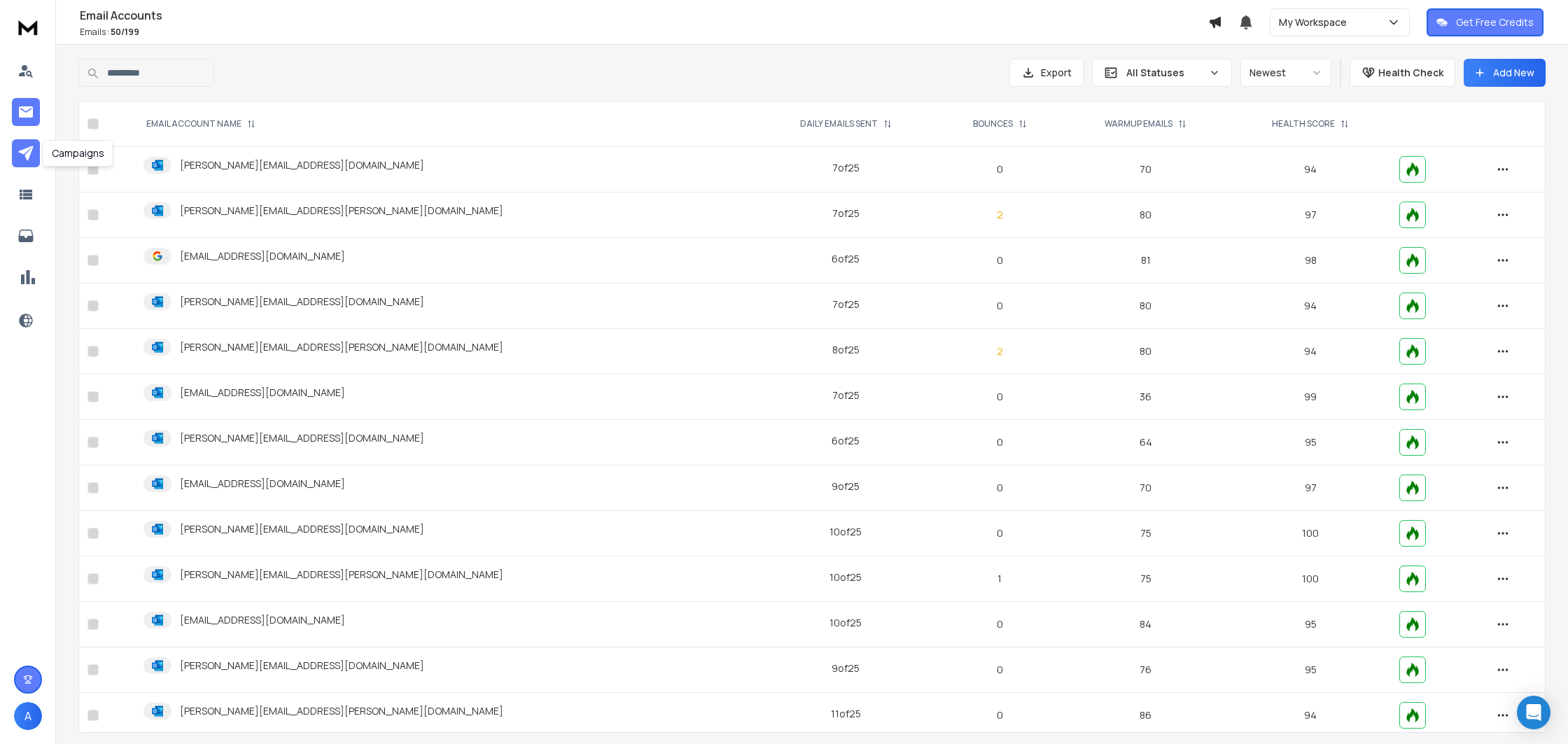
click at [23, 155] on icon at bounding box center [25, 153] width 17 height 17
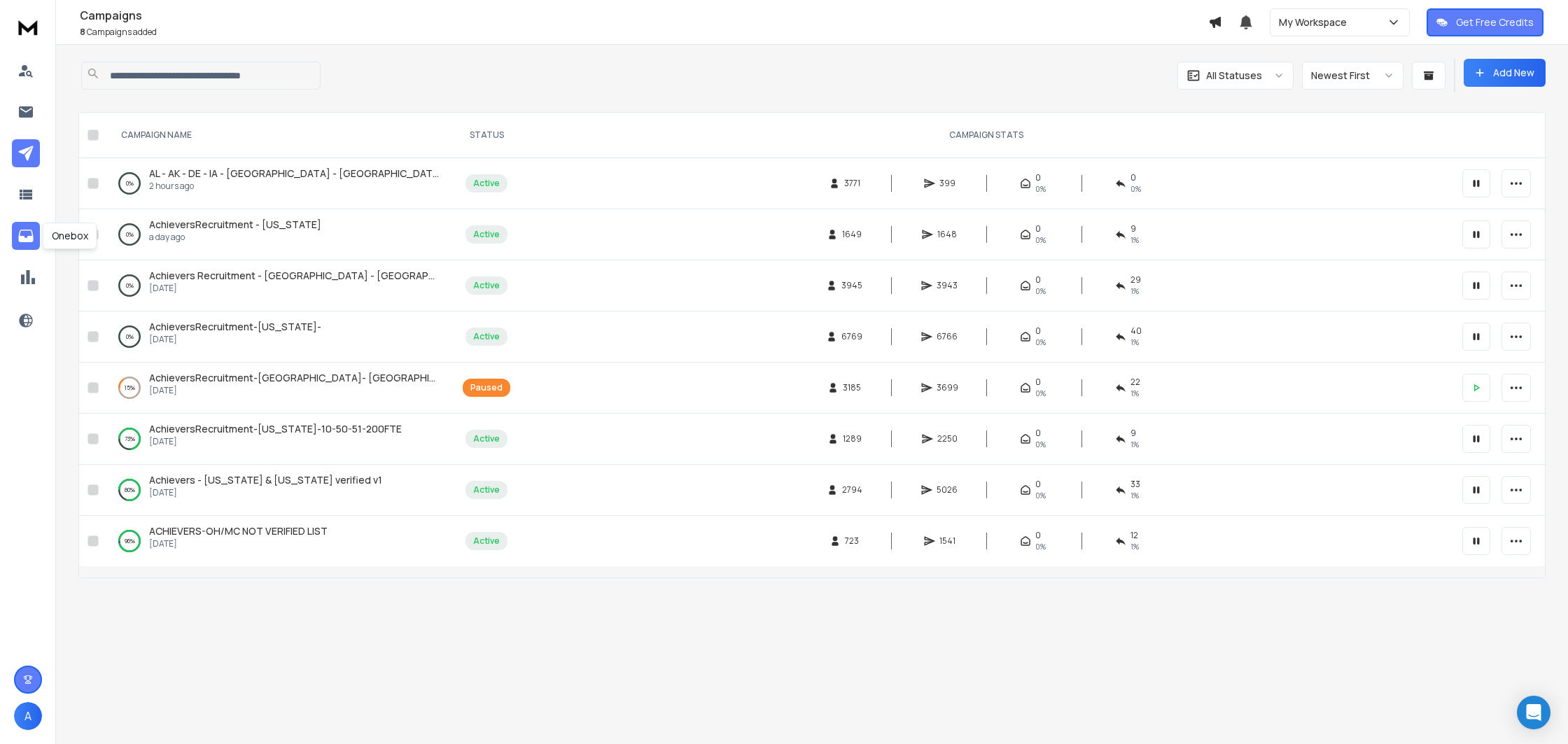
click at [20, 237] on icon at bounding box center [25, 235] width 14 height 13
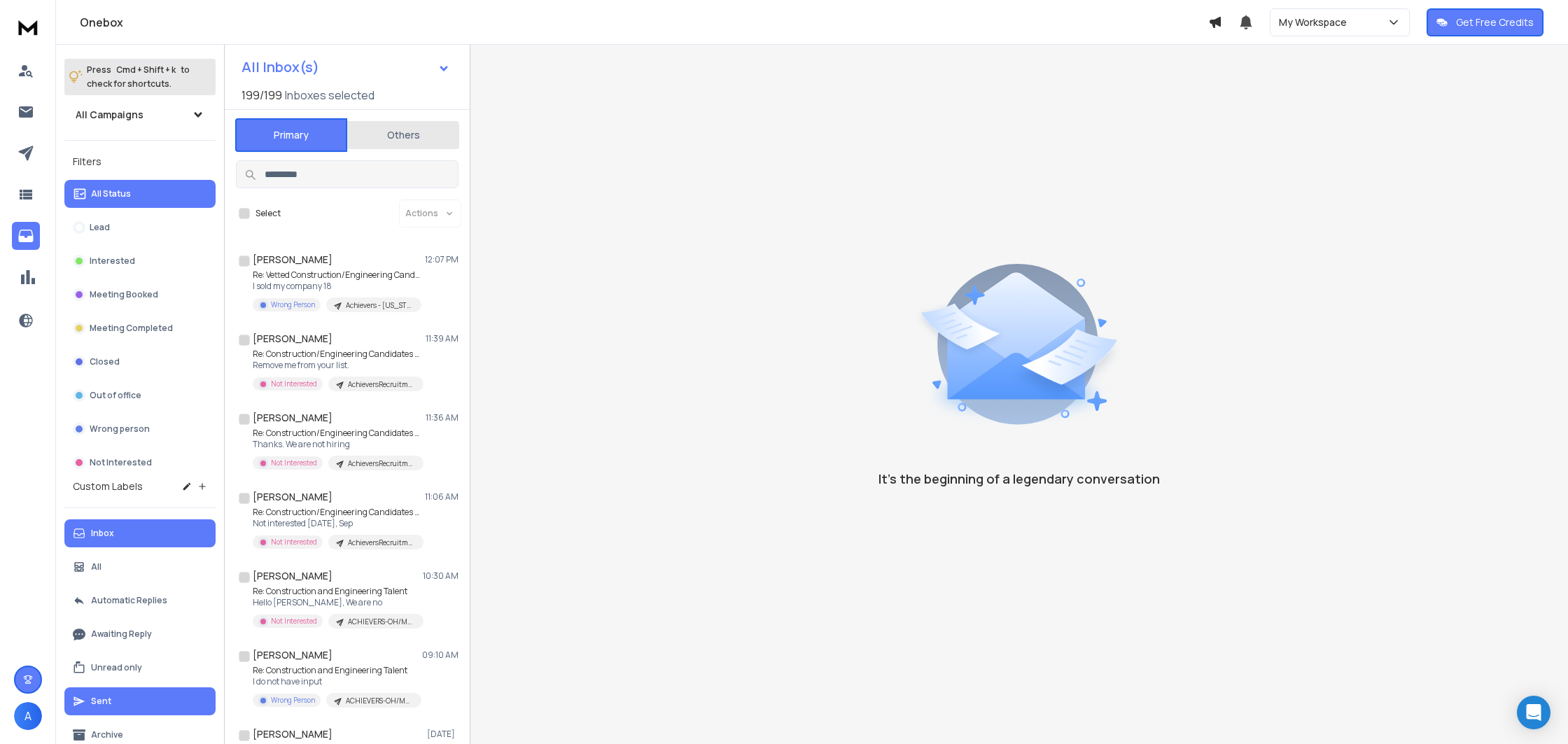
click at [101, 708] on div "Sent" at bounding box center [92, 701] width 39 height 17
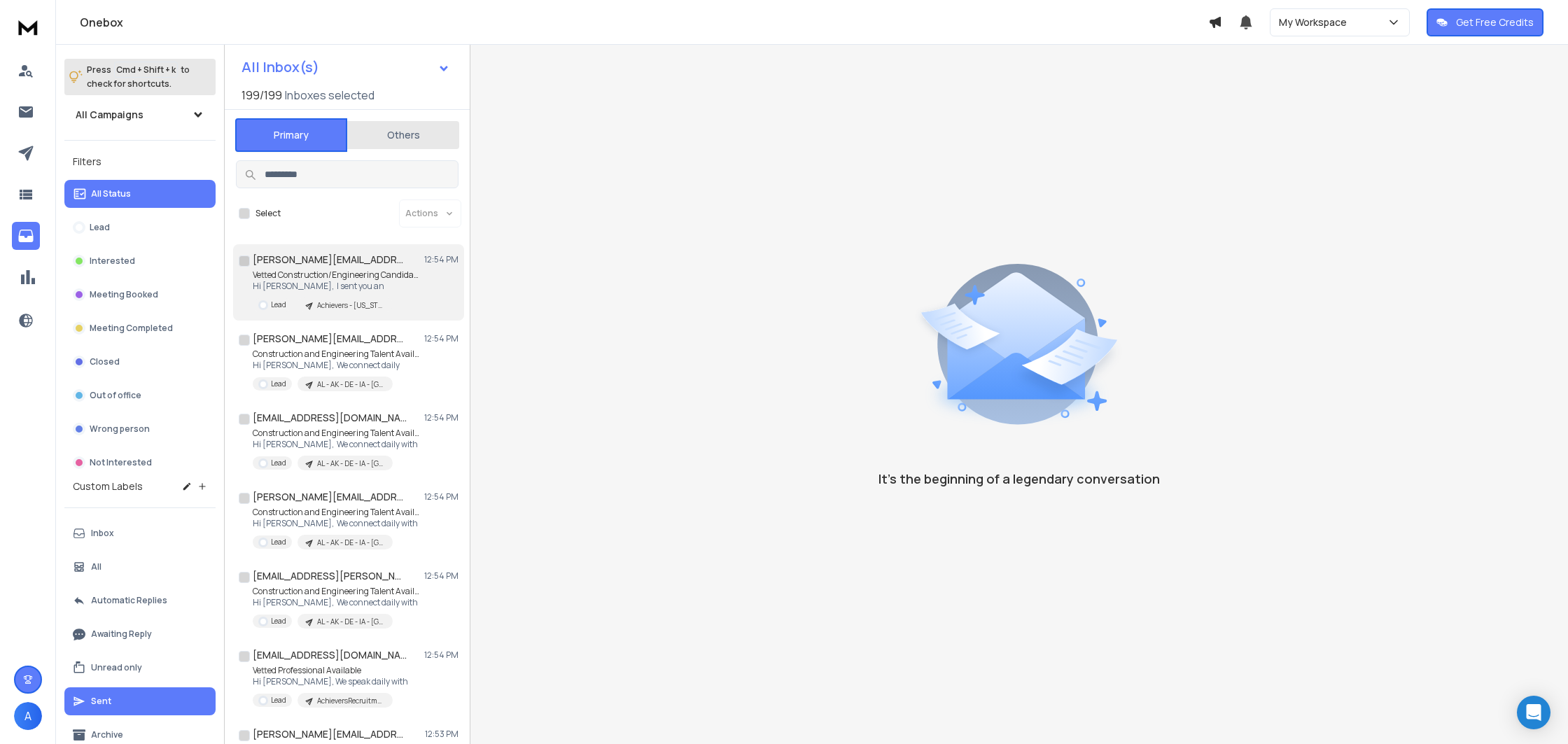
click at [305, 285] on p "Hi Tom, I sent you an" at bounding box center [336, 286] width 168 height 11
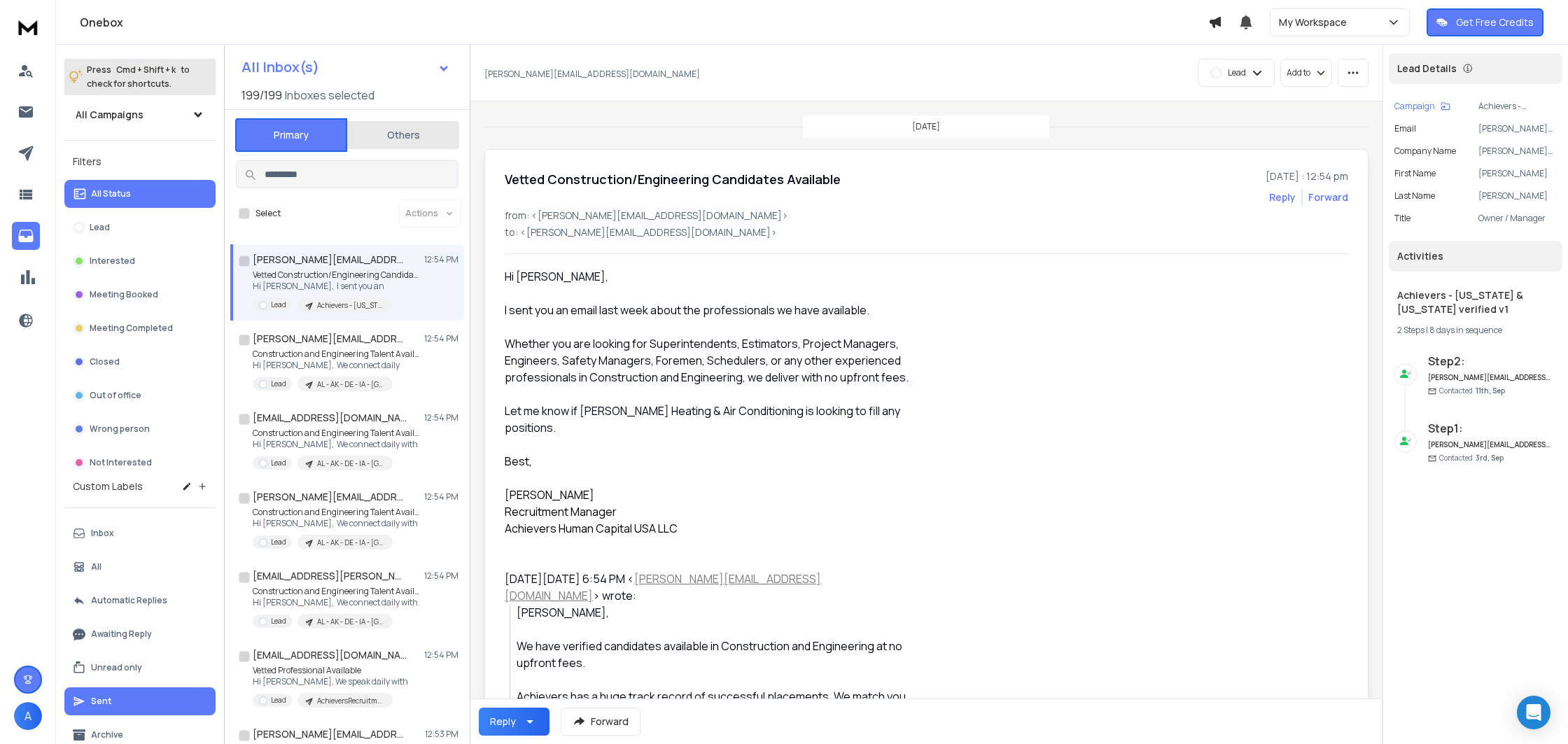
drag, startPoint x: 612, startPoint y: 315, endPoint x: 960, endPoint y: 308, distance: 348.1
click at [965, 308] on div "Vetted Construction/Engineering Candidates Available 11 September 2025 : 12:54 …" at bounding box center [926, 527] width 844 height 714
click at [362, 341] on h1 "kyle.edmonds@mitchellcompanies.com" at bounding box center [329, 339] width 154 height 14
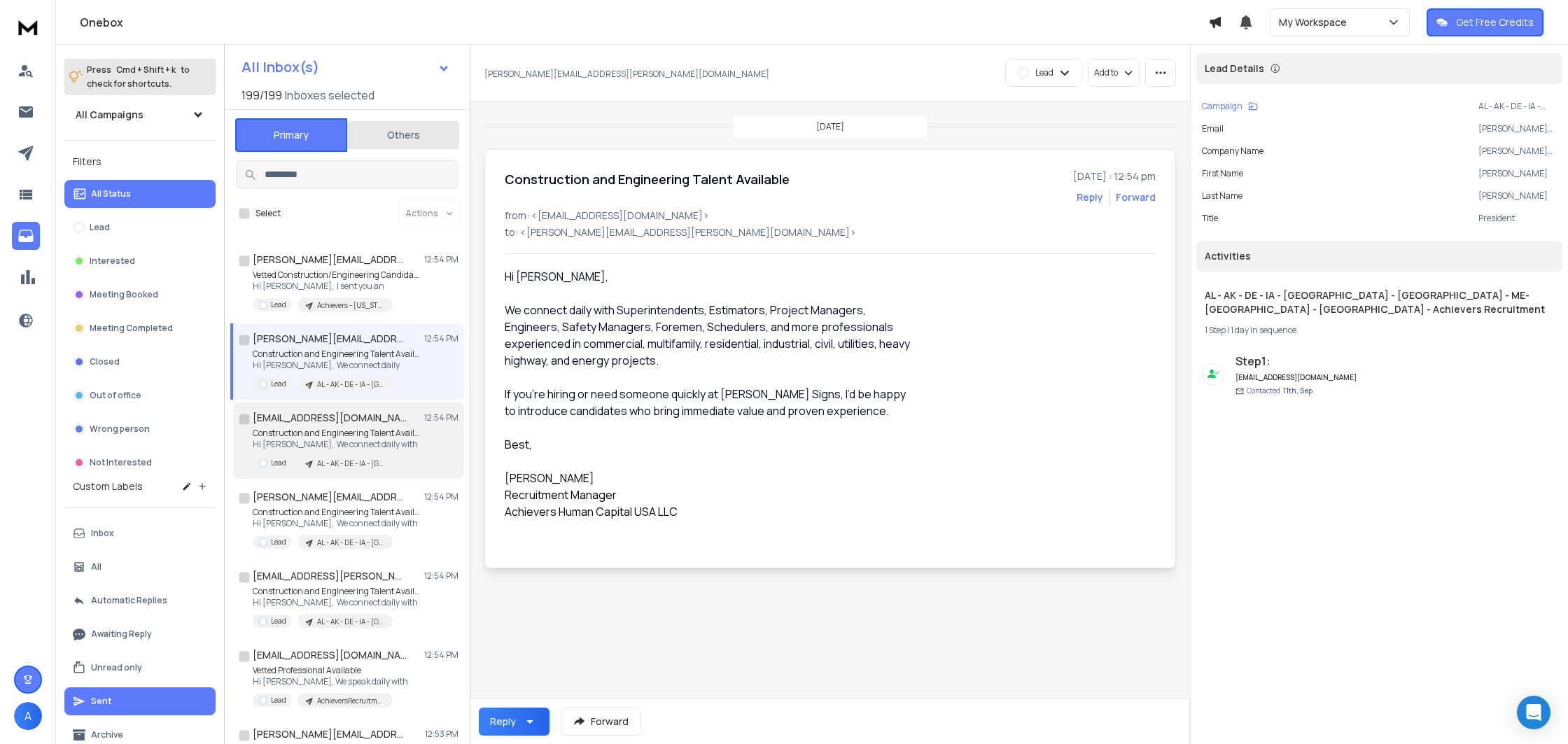
click at [318, 424] on div "awideman@pmmechanical.com 12:54 PM Construction and Engineering Talent Availabl…" at bounding box center [355, 440] width 206 height 59
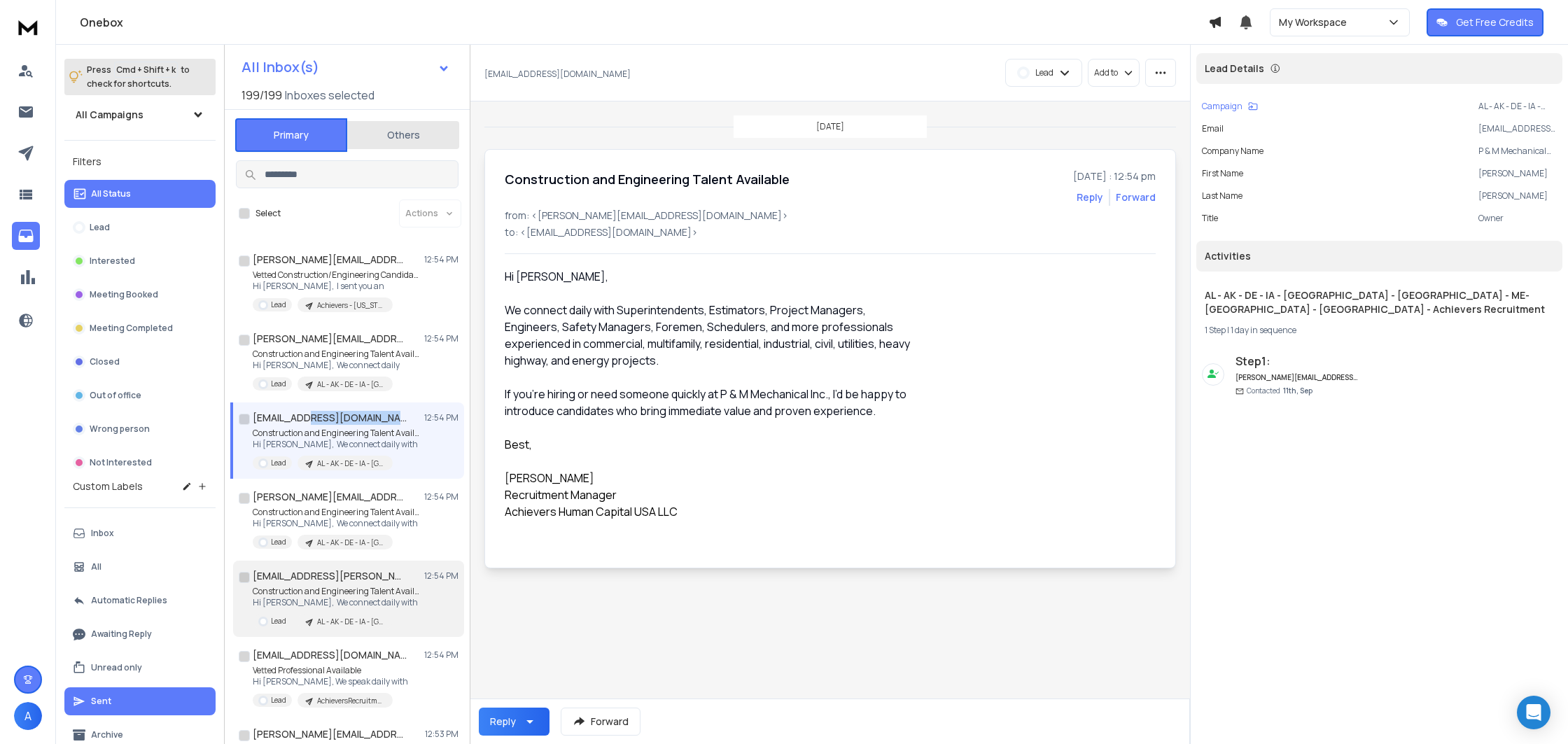
scroll to position [190, 0]
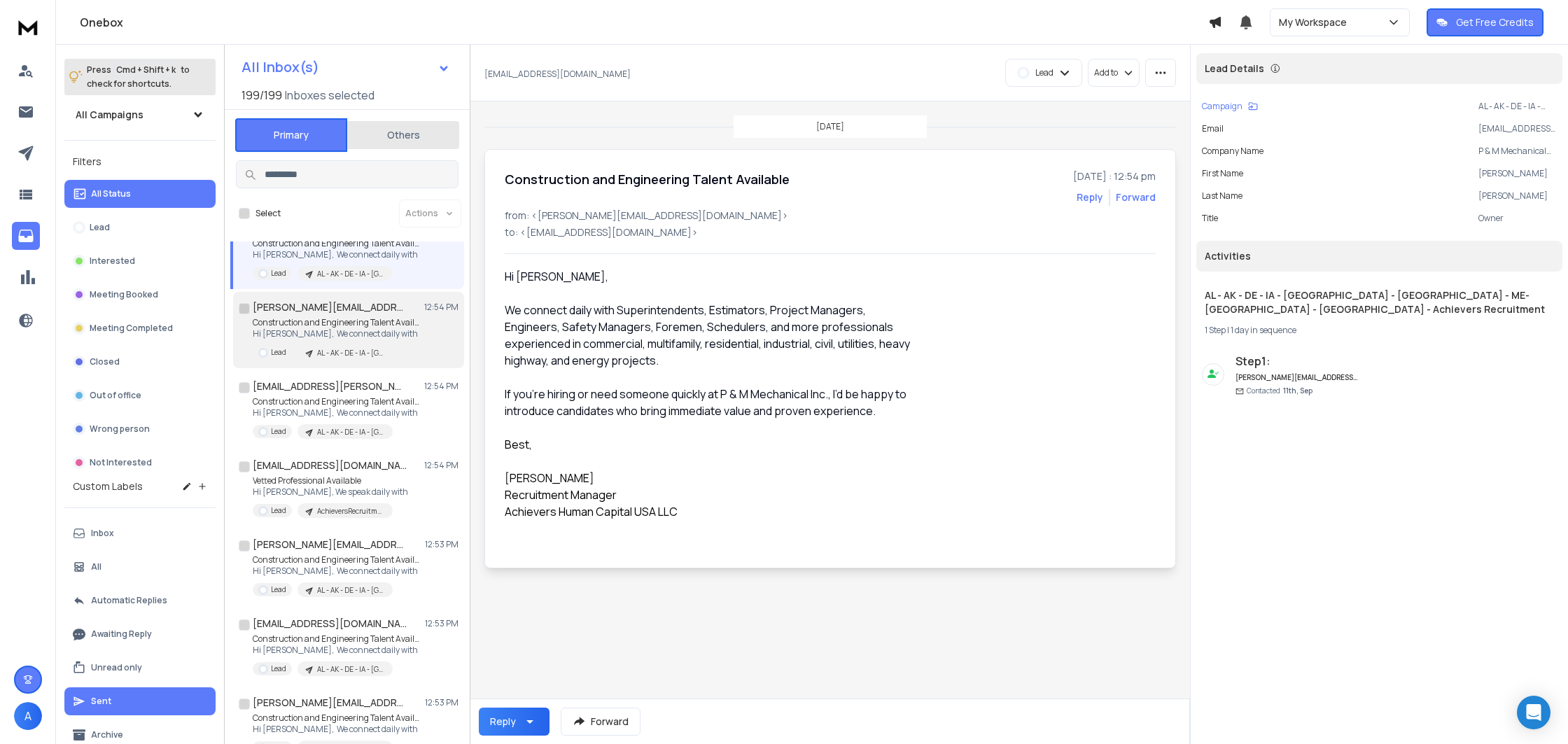
click at [278, 319] on p "Construction and Engineering Talent Available" at bounding box center [336, 323] width 168 height 11
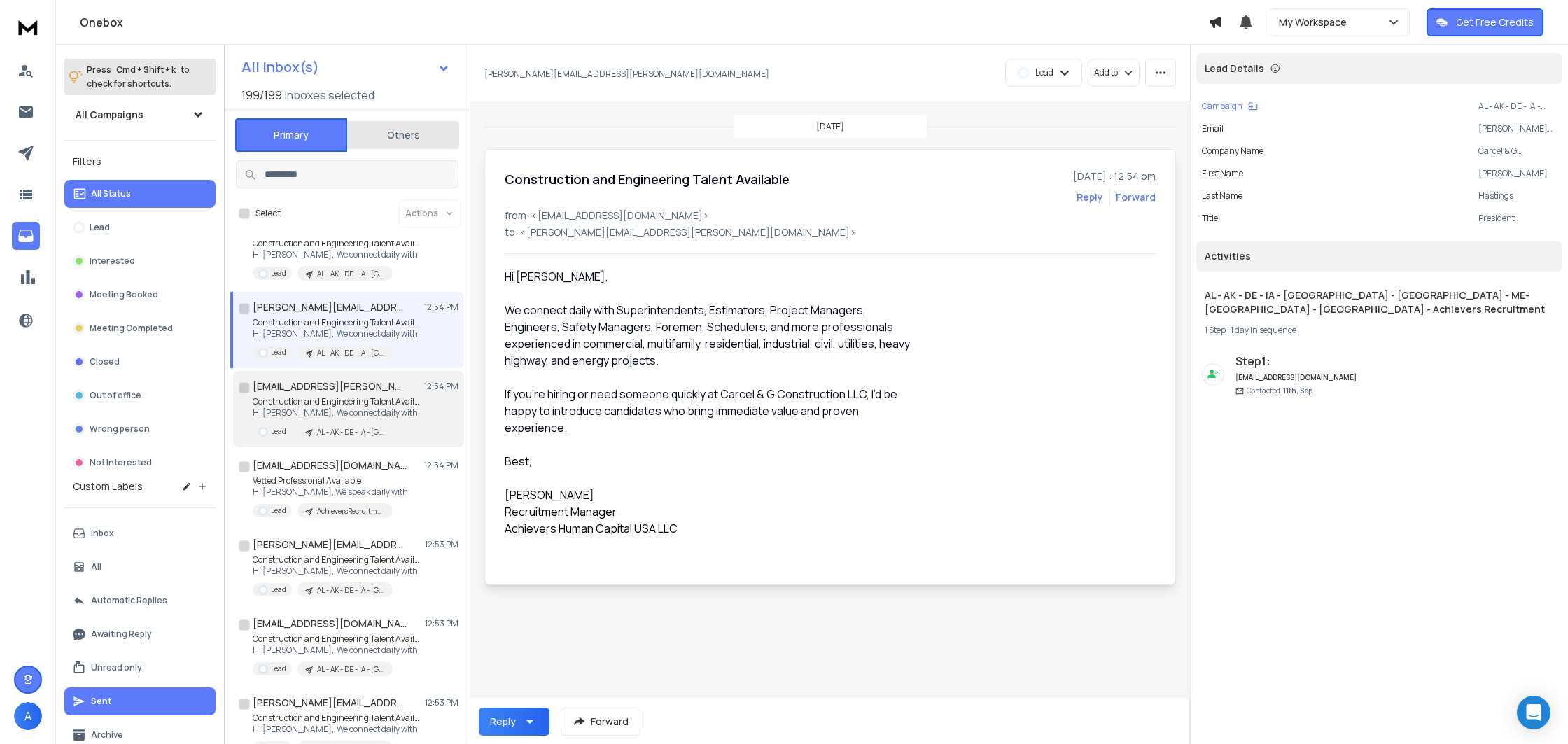
click at [318, 421] on div "Construction and Engineering Talent Available Hi David, We connect daily with L…" at bounding box center [336, 418] width 168 height 43
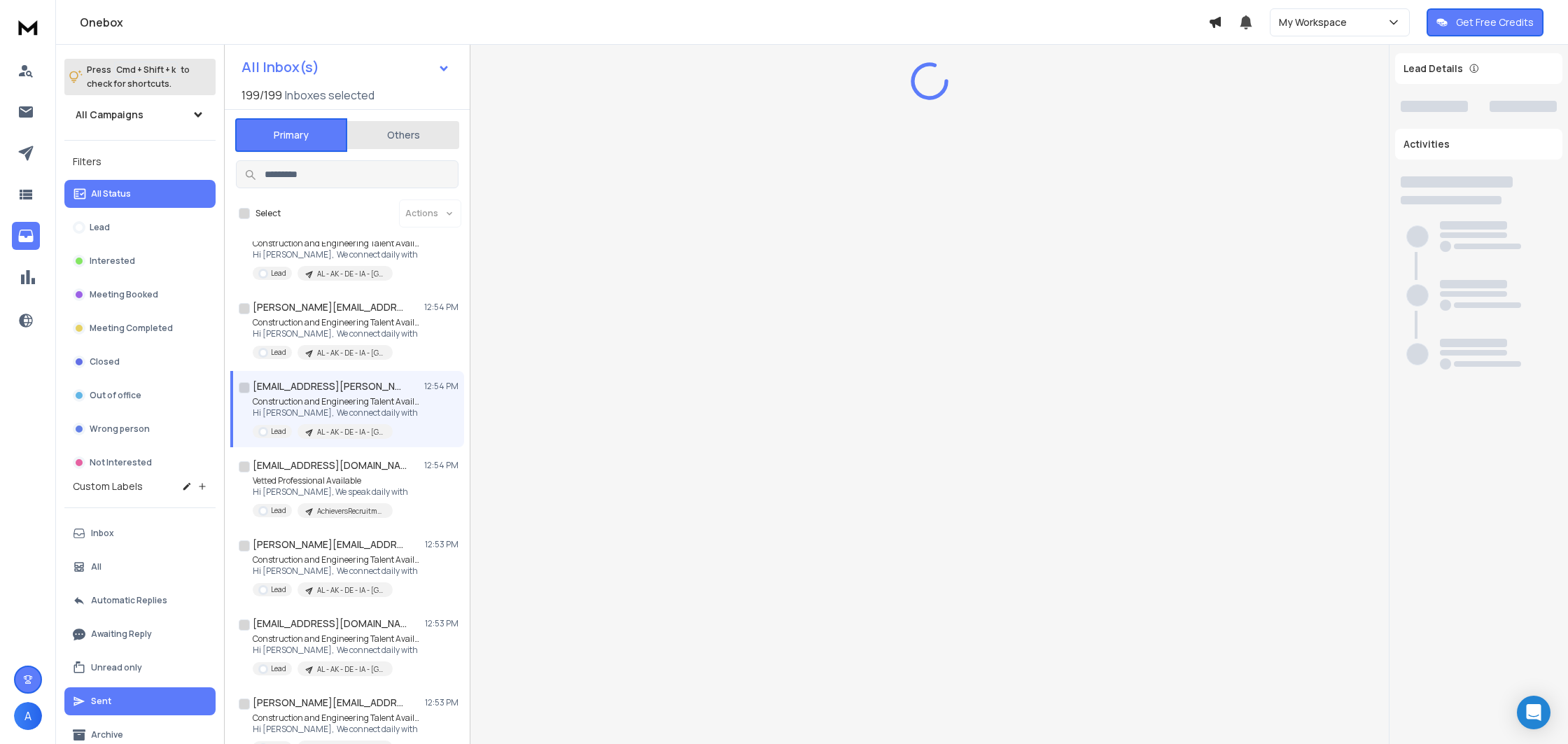
scroll to position [187, 0]
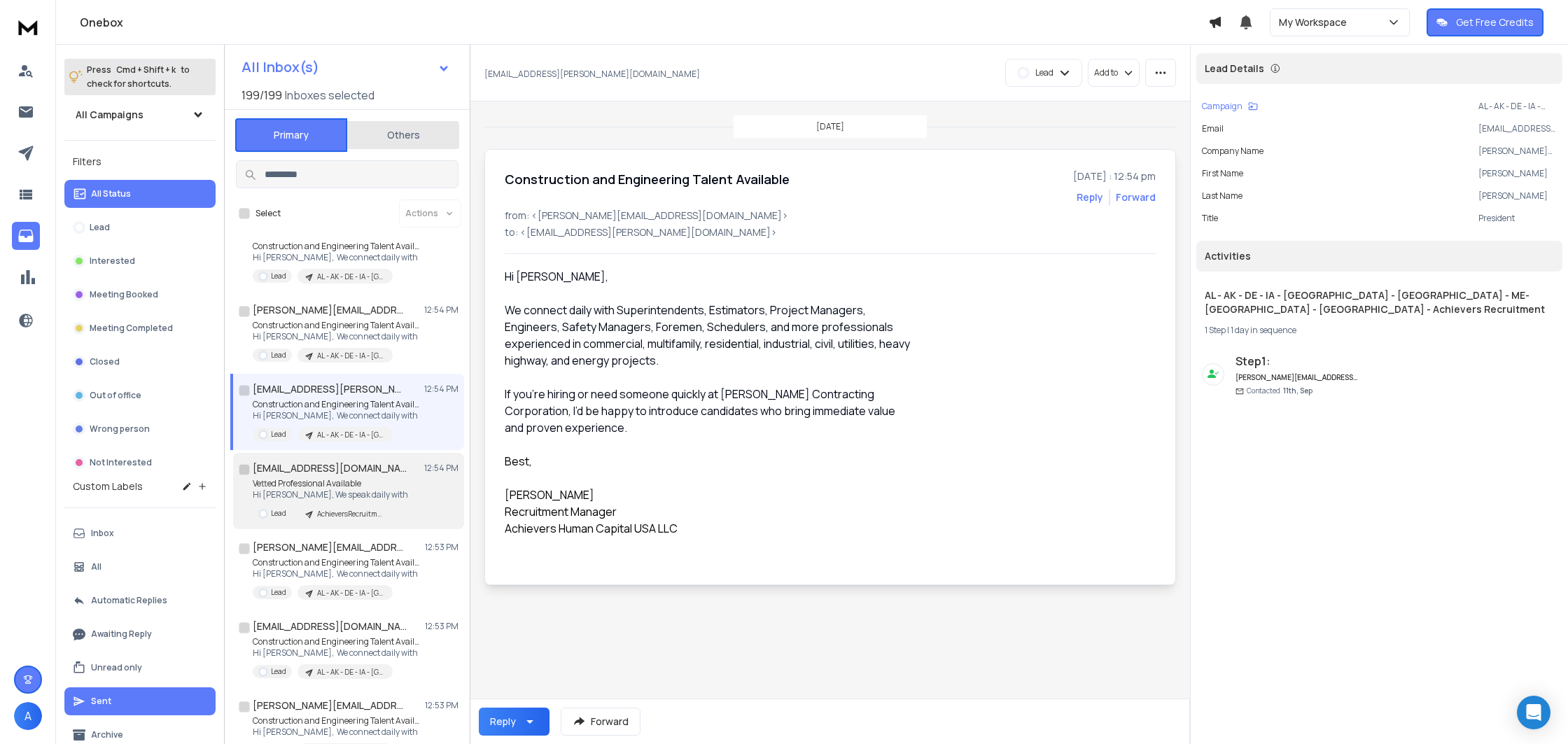
click at [312, 467] on h1 "toddm@brandtconstruction.com" at bounding box center [329, 468] width 154 height 14
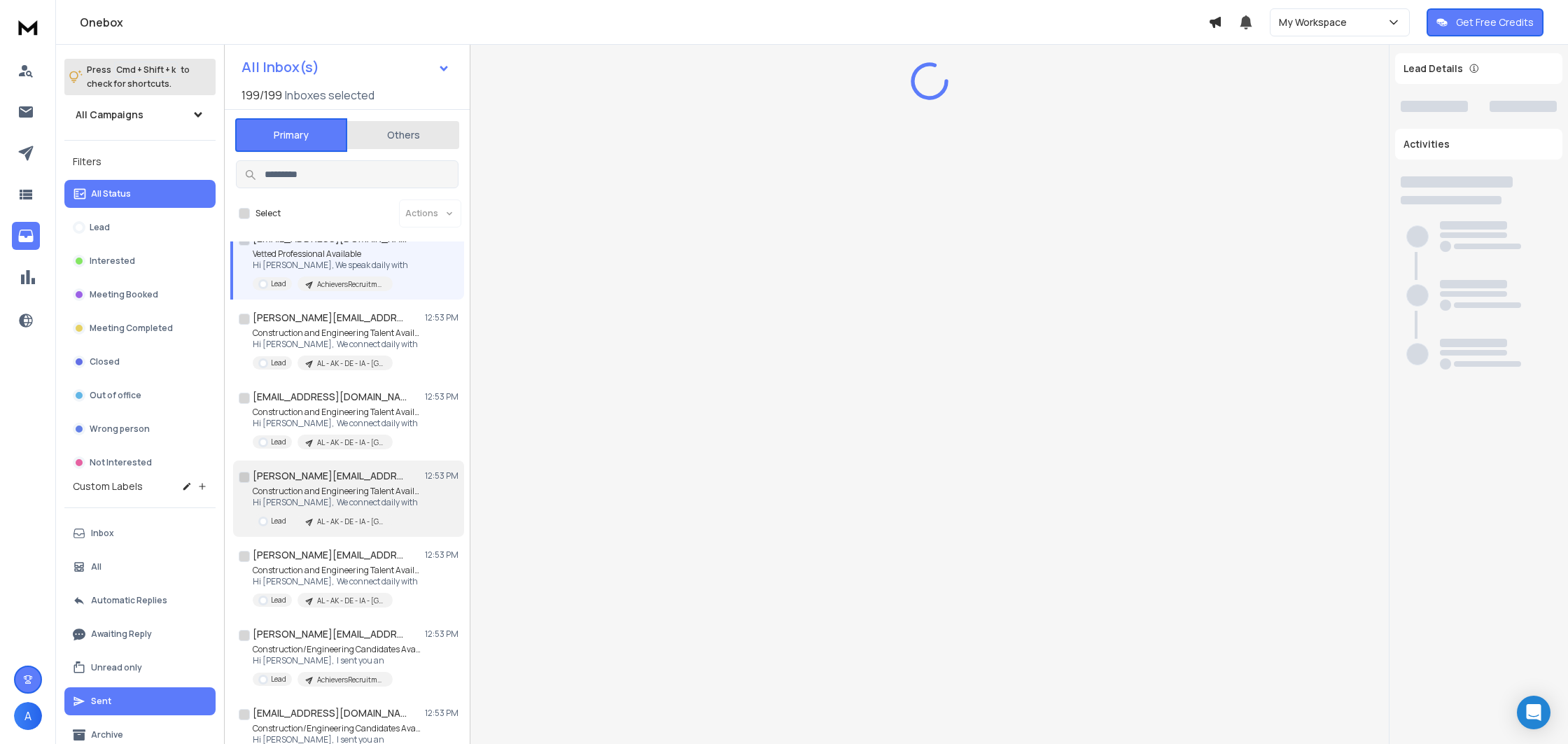
scroll to position [470, 0]
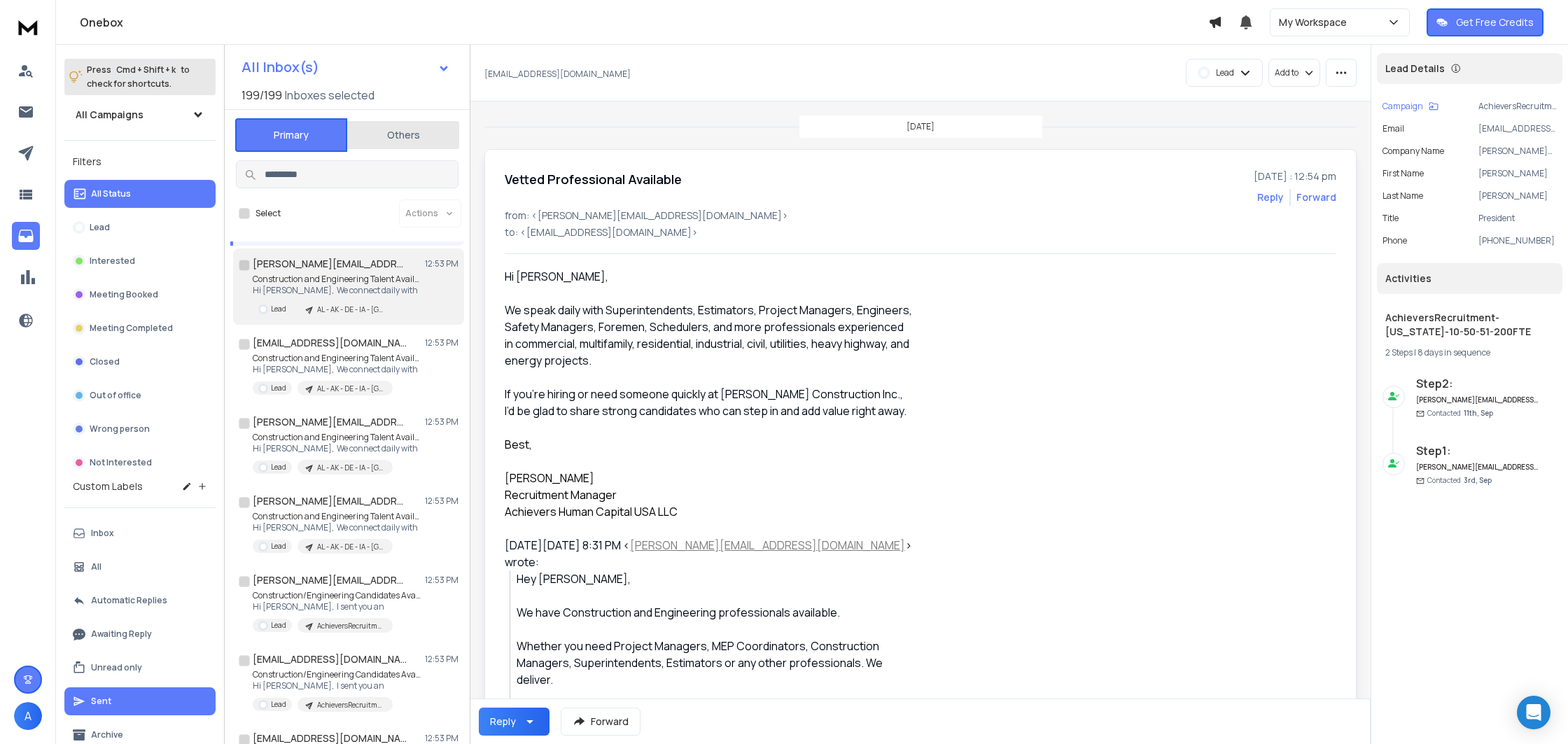
click at [304, 270] on div "jasonk@iowatrenchless.com 12:53 PM Construction and Engineering Talent Availabl…" at bounding box center [355, 287] width 206 height 59
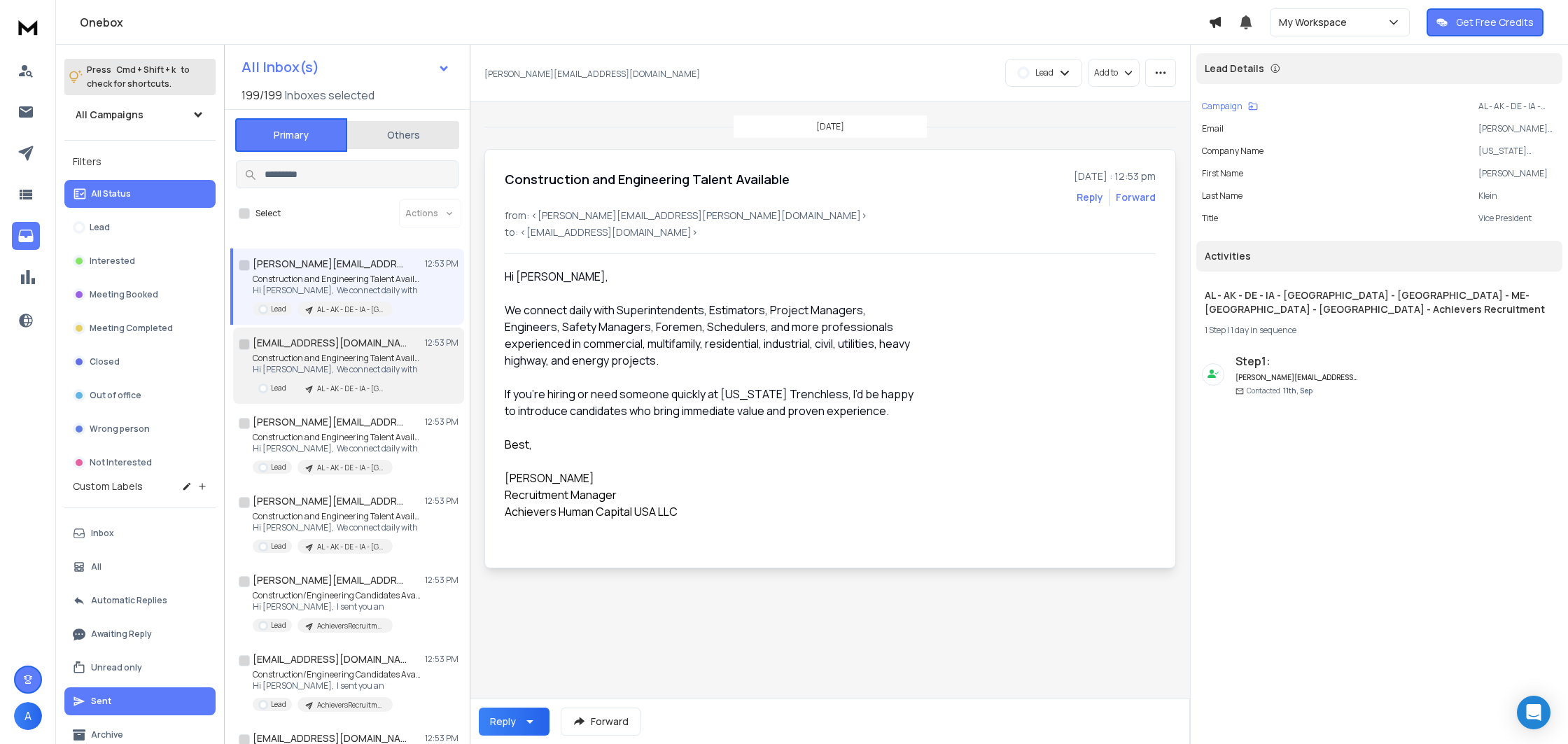
click at [293, 380] on div "Construction and Engineering Talent Available Hi Ben, We connect daily with Lea…" at bounding box center [336, 375] width 168 height 43
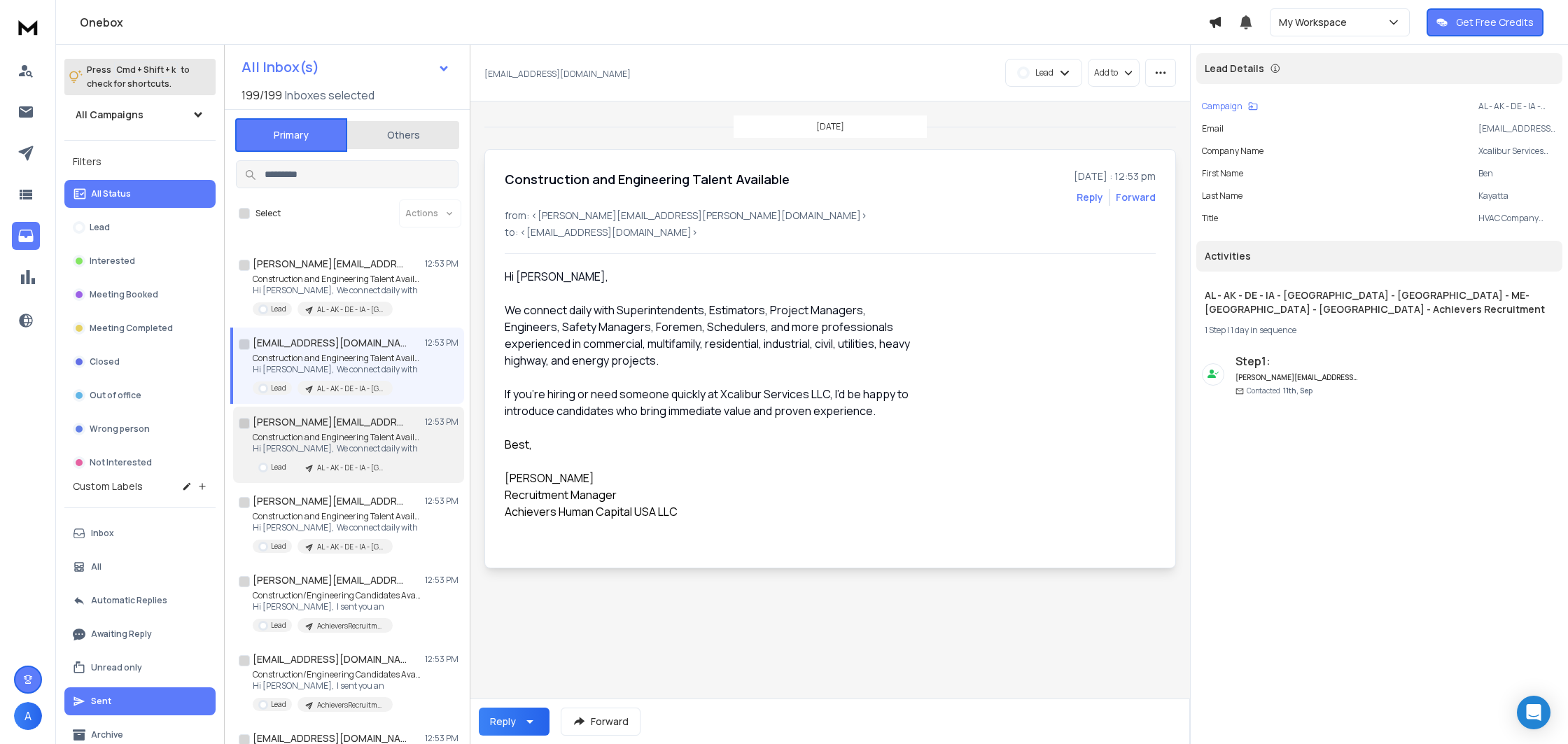
drag, startPoint x: 288, startPoint y: 445, endPoint x: 289, endPoint y: 465, distance: 20.0
click at [289, 444] on p "Hi Aaron, We connect daily with" at bounding box center [336, 448] width 168 height 11
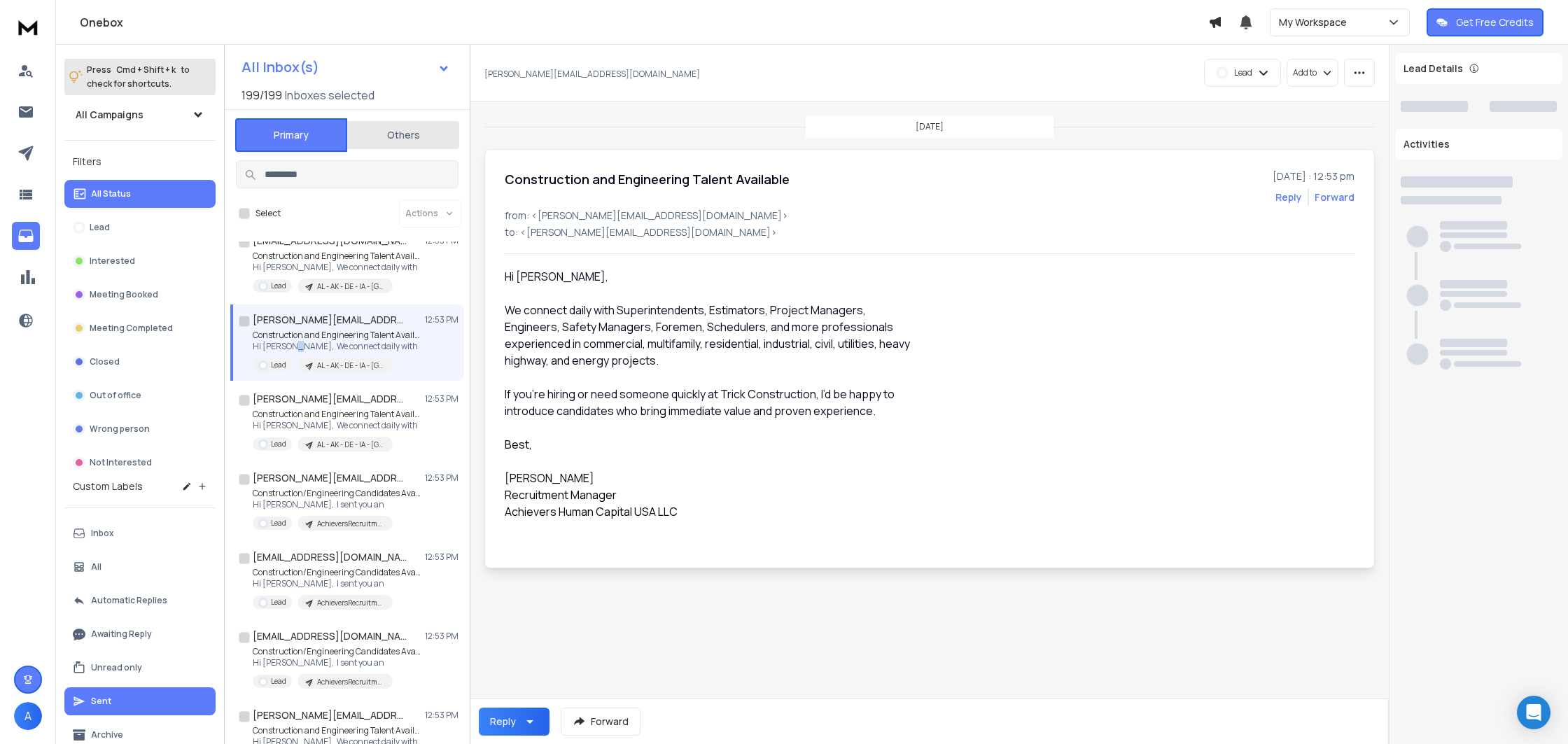
scroll to position [603, 0]
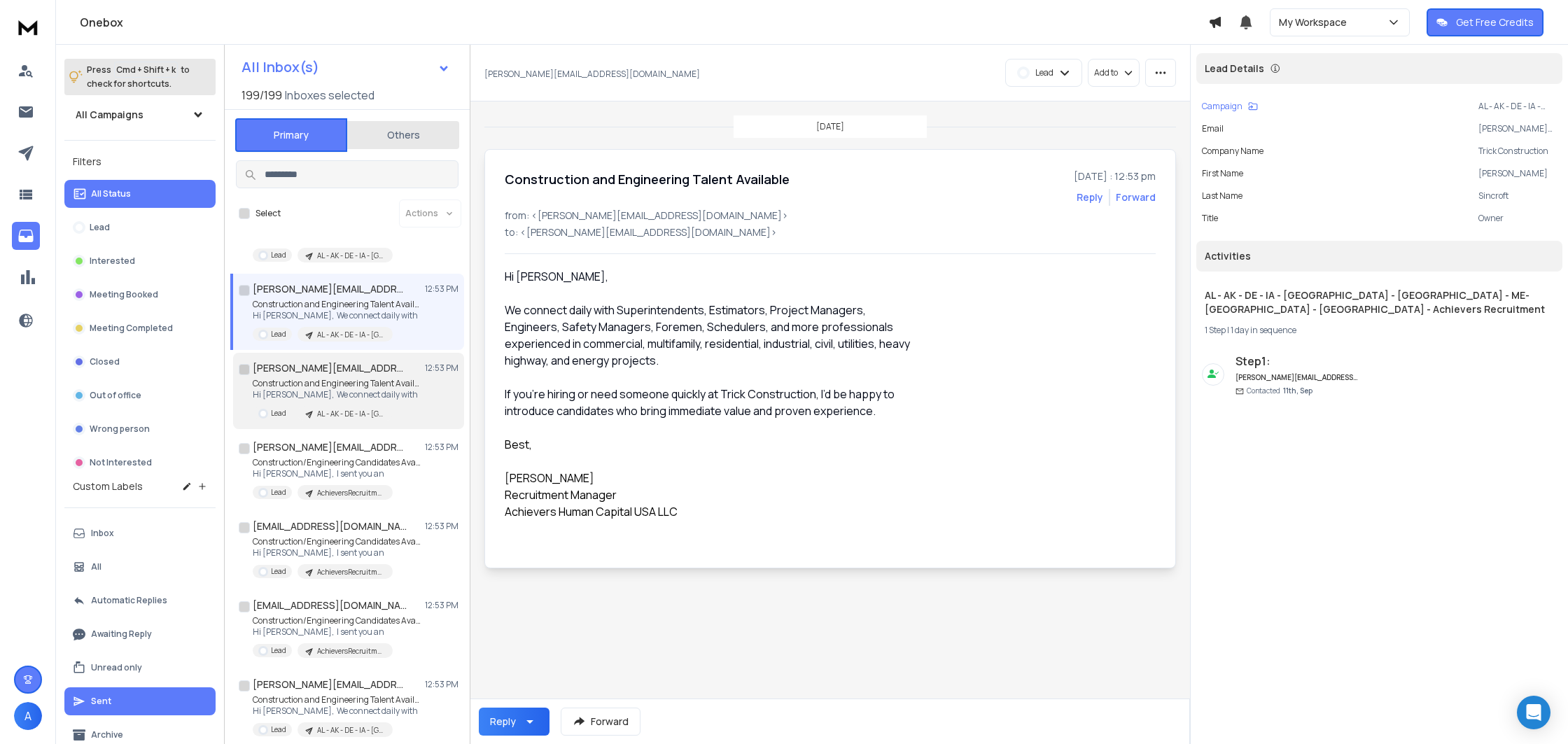
click at [294, 376] on div "conley@bladeconstruction.com 12:53 PM Construction and Engineering Talent Avail…" at bounding box center [355, 391] width 206 height 59
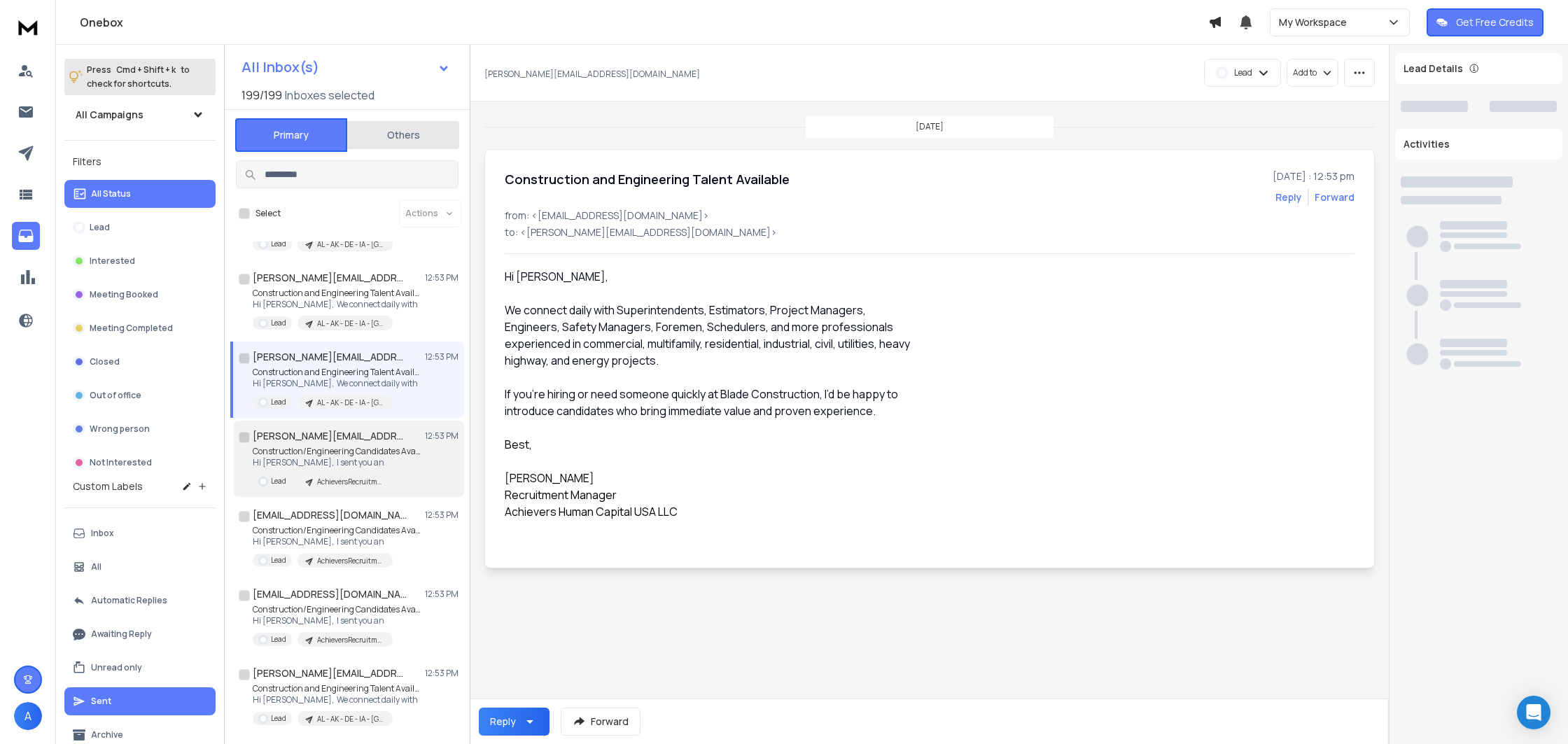
scroll to position [625, 0]
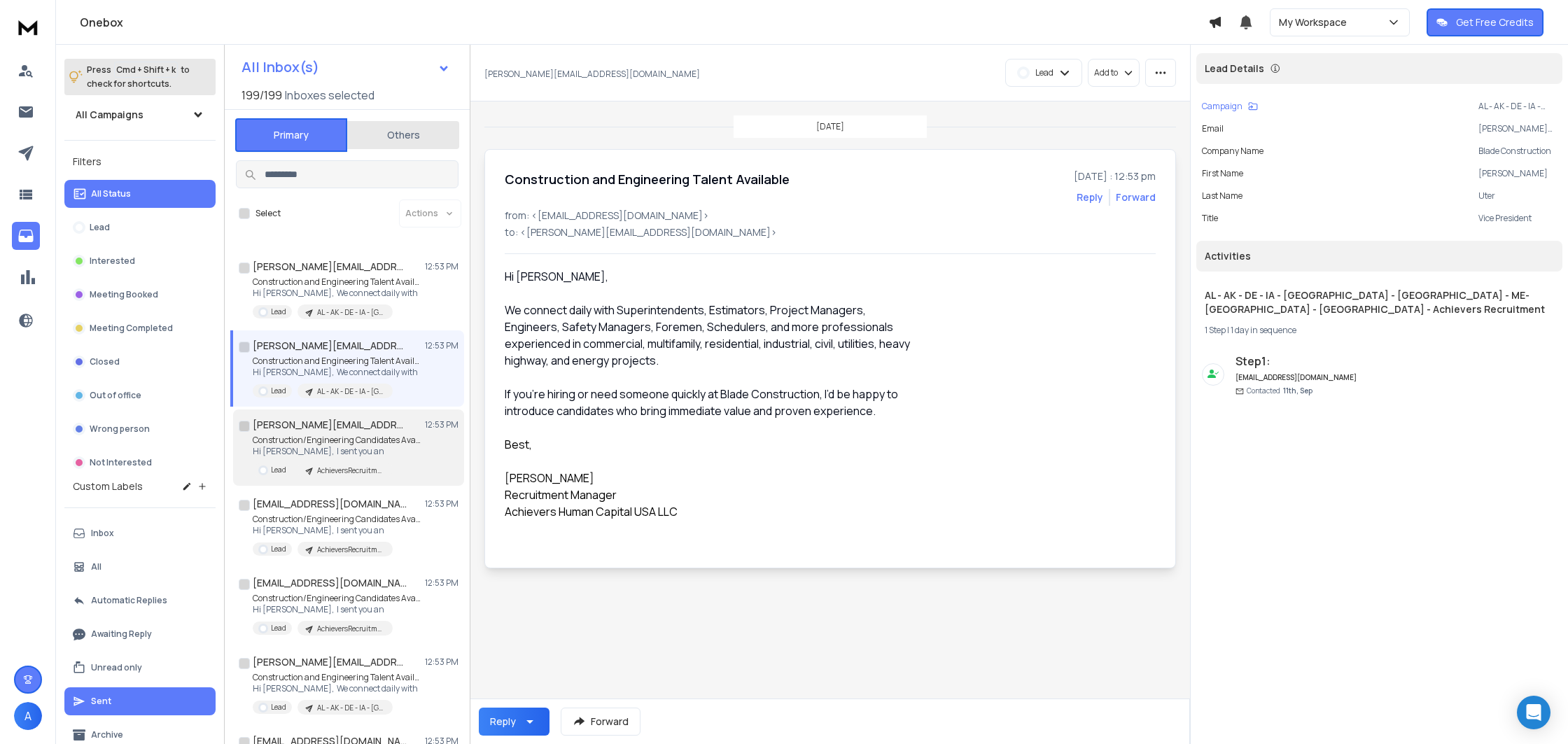
click at [297, 438] on p "Construction/Engineering Candidates Available" at bounding box center [336, 440] width 168 height 11
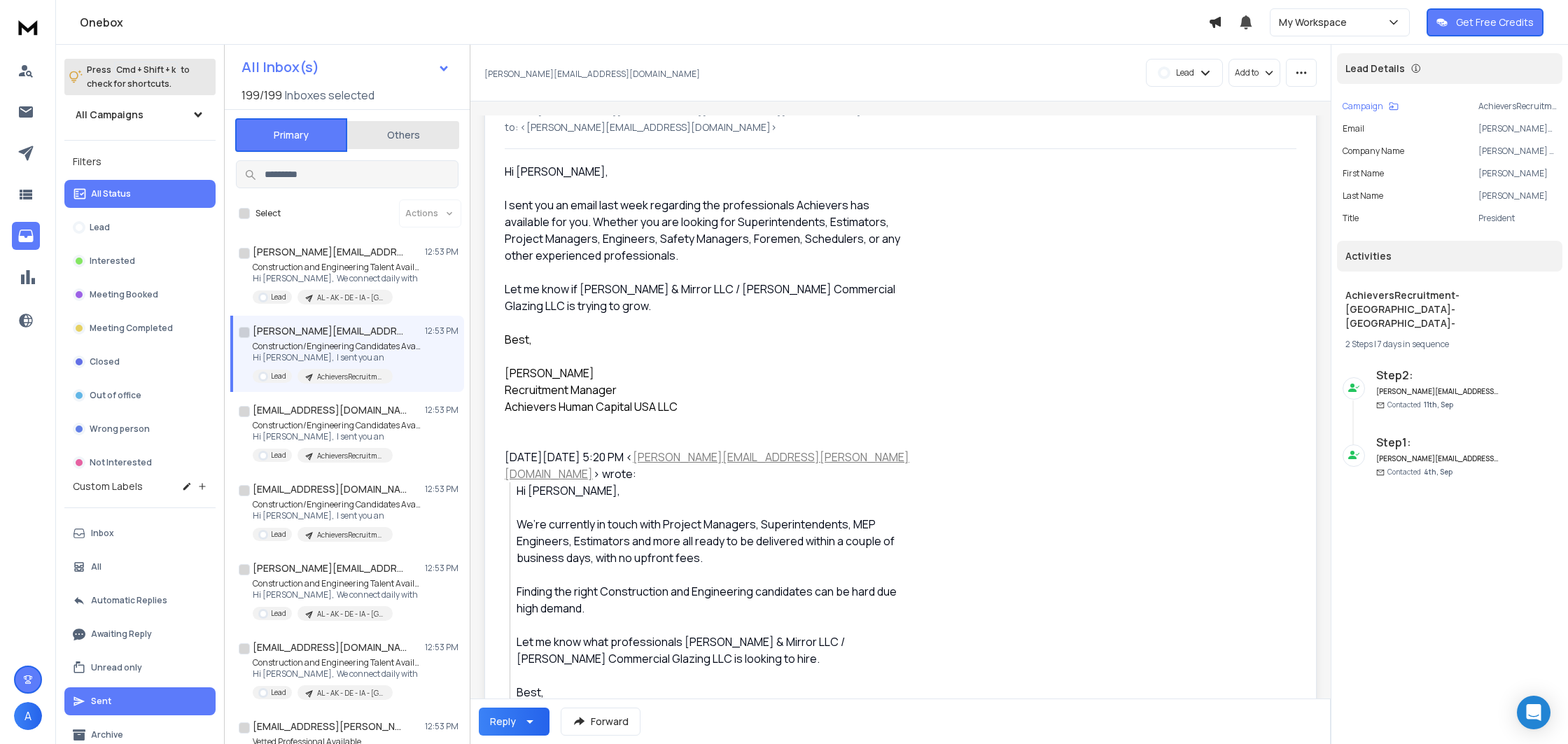
scroll to position [104, 0]
click at [591, 220] on div "I sent you an email last week regarding the professionals Achievers has availab…" at bounding box center [709, 231] width 409 height 67
click at [596, 228] on div "I sent you an email last week regarding the professionals Achievers has availab…" at bounding box center [709, 231] width 409 height 67
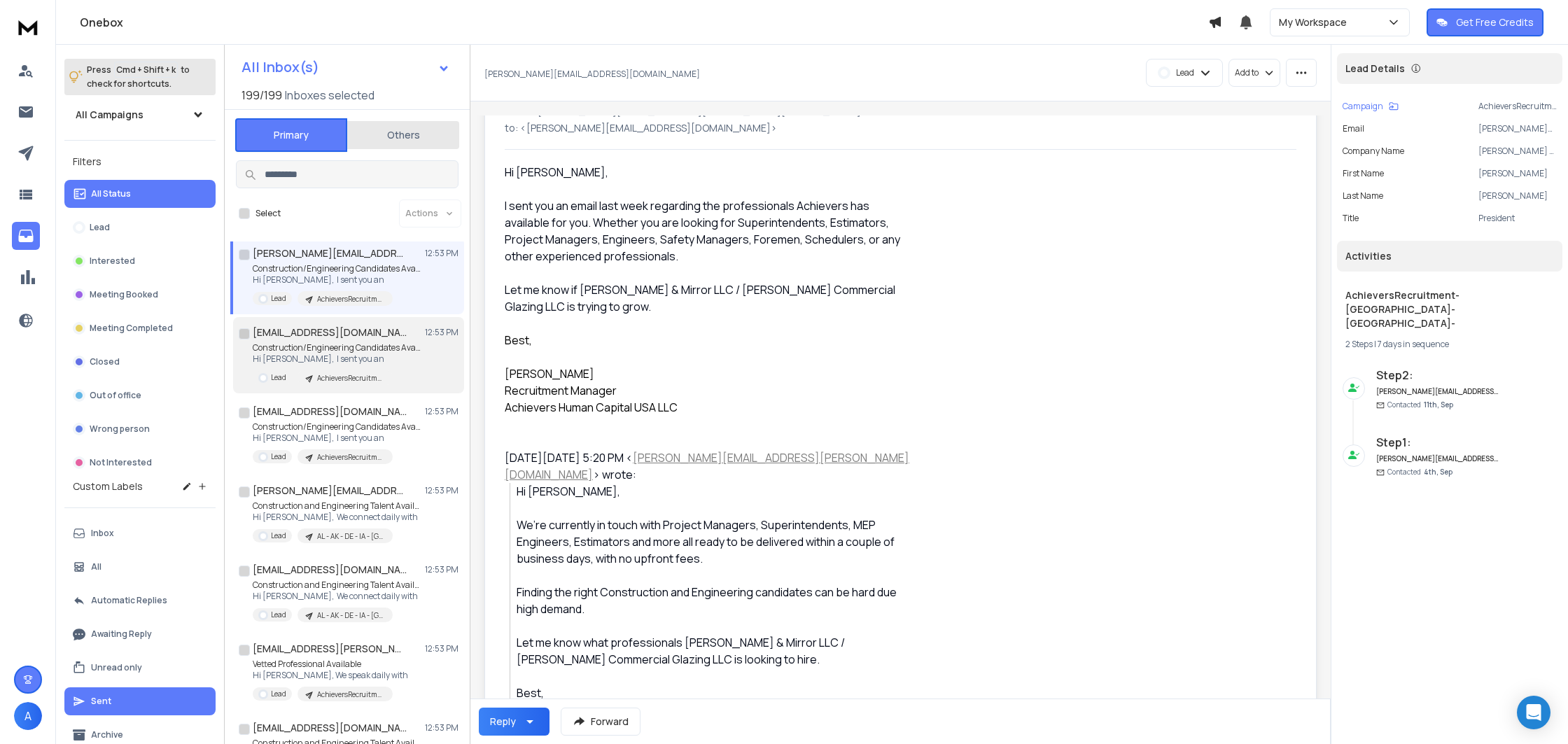
click at [376, 336] on h1 "mwallace@cpowerconsulting.com" at bounding box center [329, 332] width 154 height 14
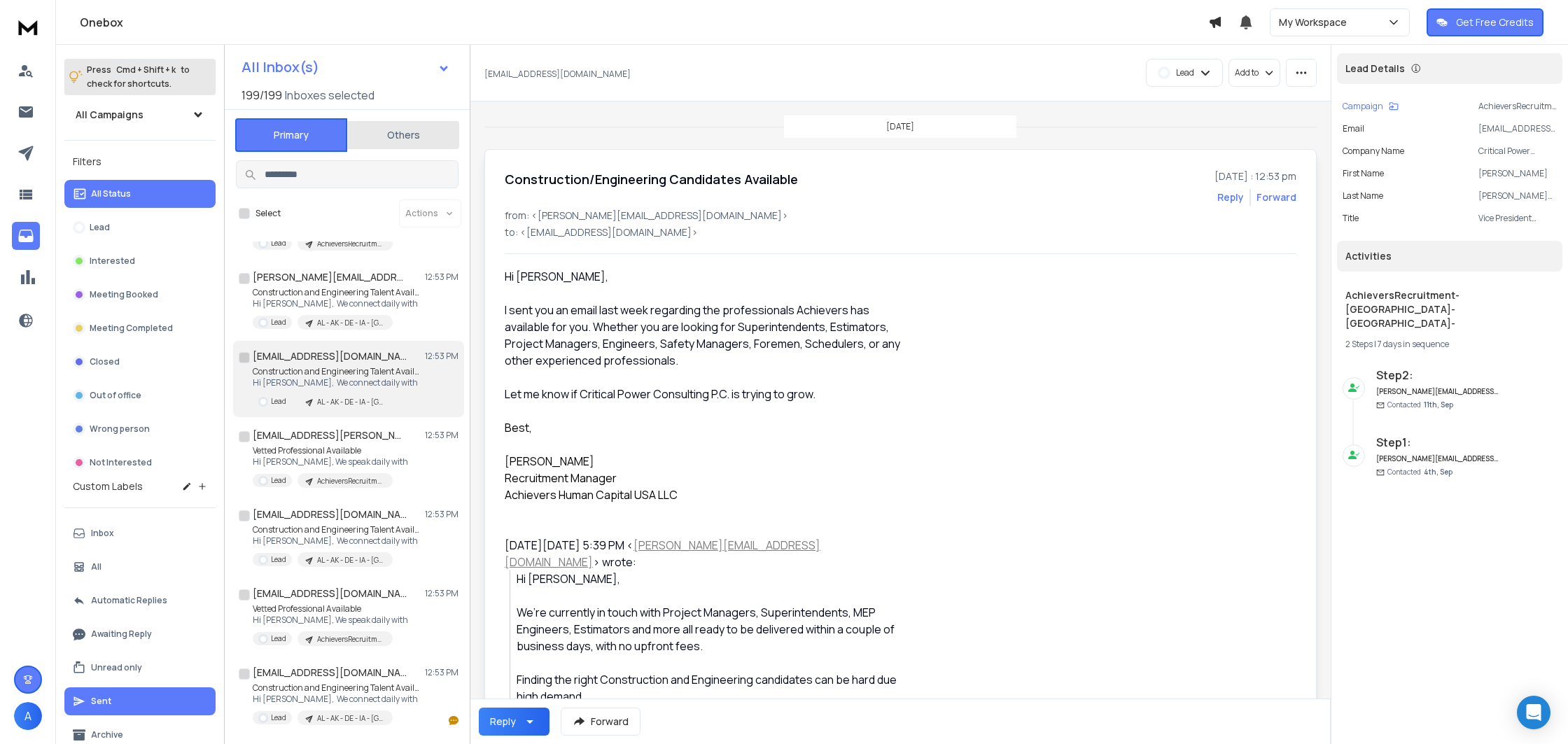
scroll to position [37, 0]
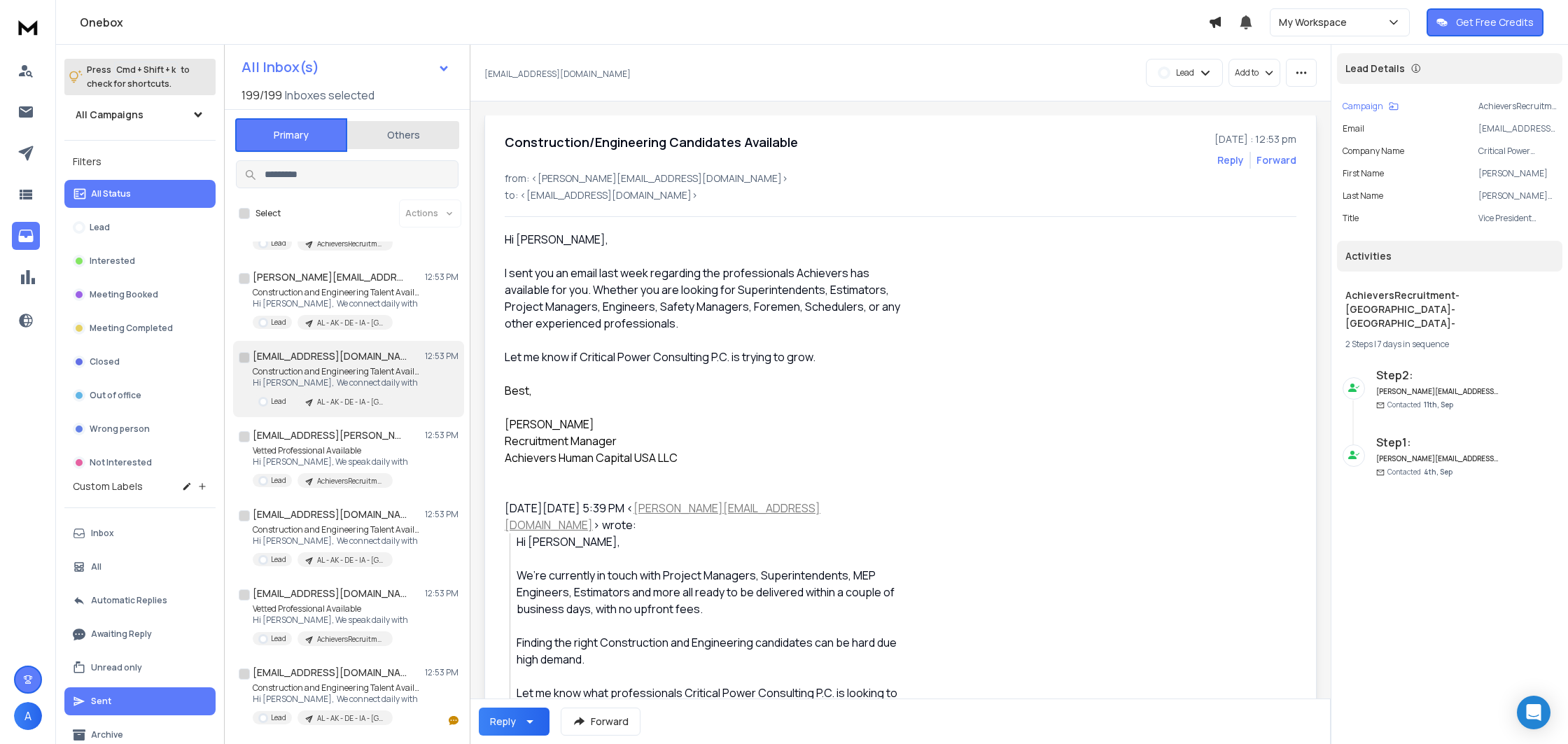
click at [392, 343] on div "mark@bandbroofinginc.com 12:53 PM Construction and Engineering Talent Available…" at bounding box center [348, 378] width 231 height 76
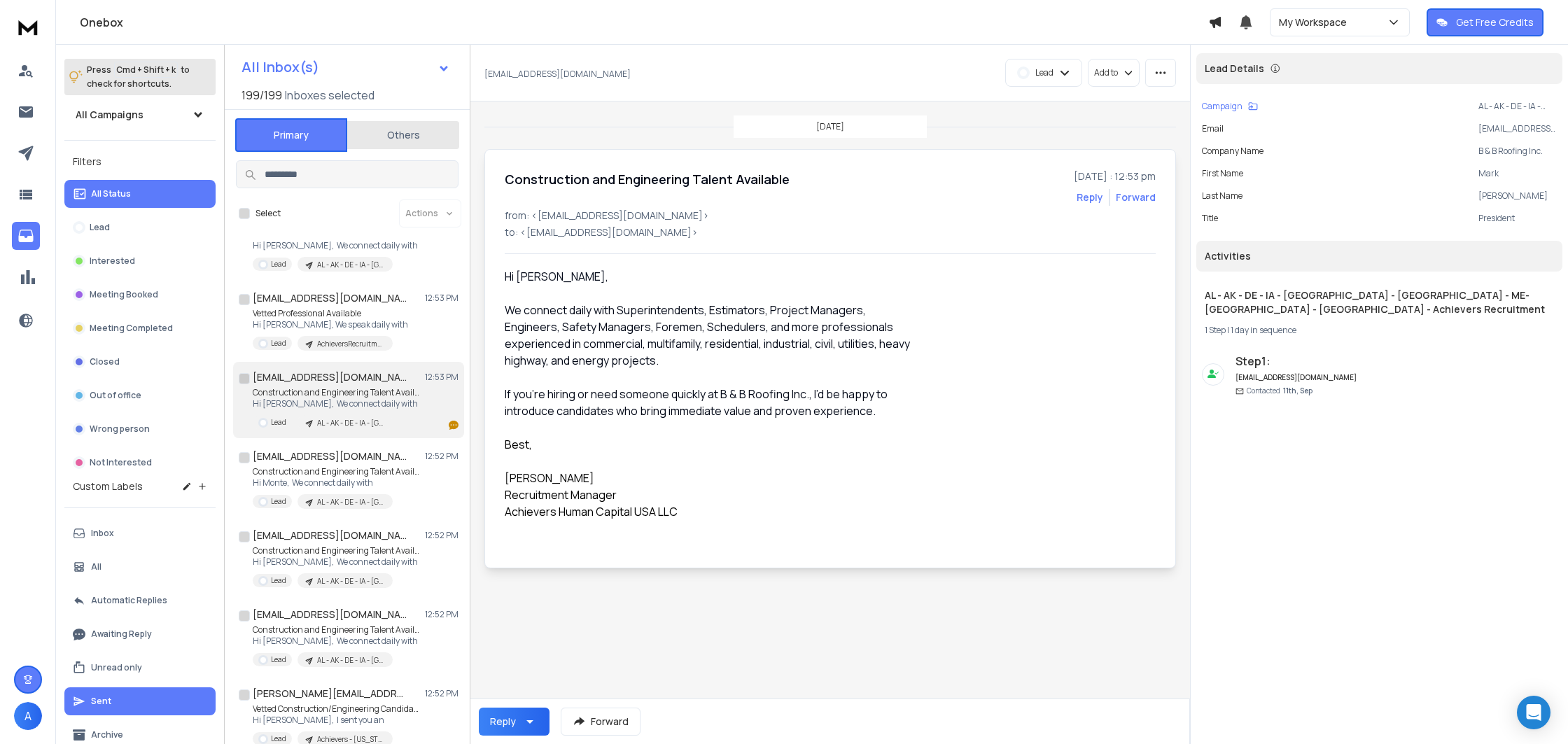
scroll to position [1310, 0]
click at [351, 408] on div "Construction and Engineering Talent Available Hi Jim, We connect daily with Lea…" at bounding box center [336, 404] width 168 height 43
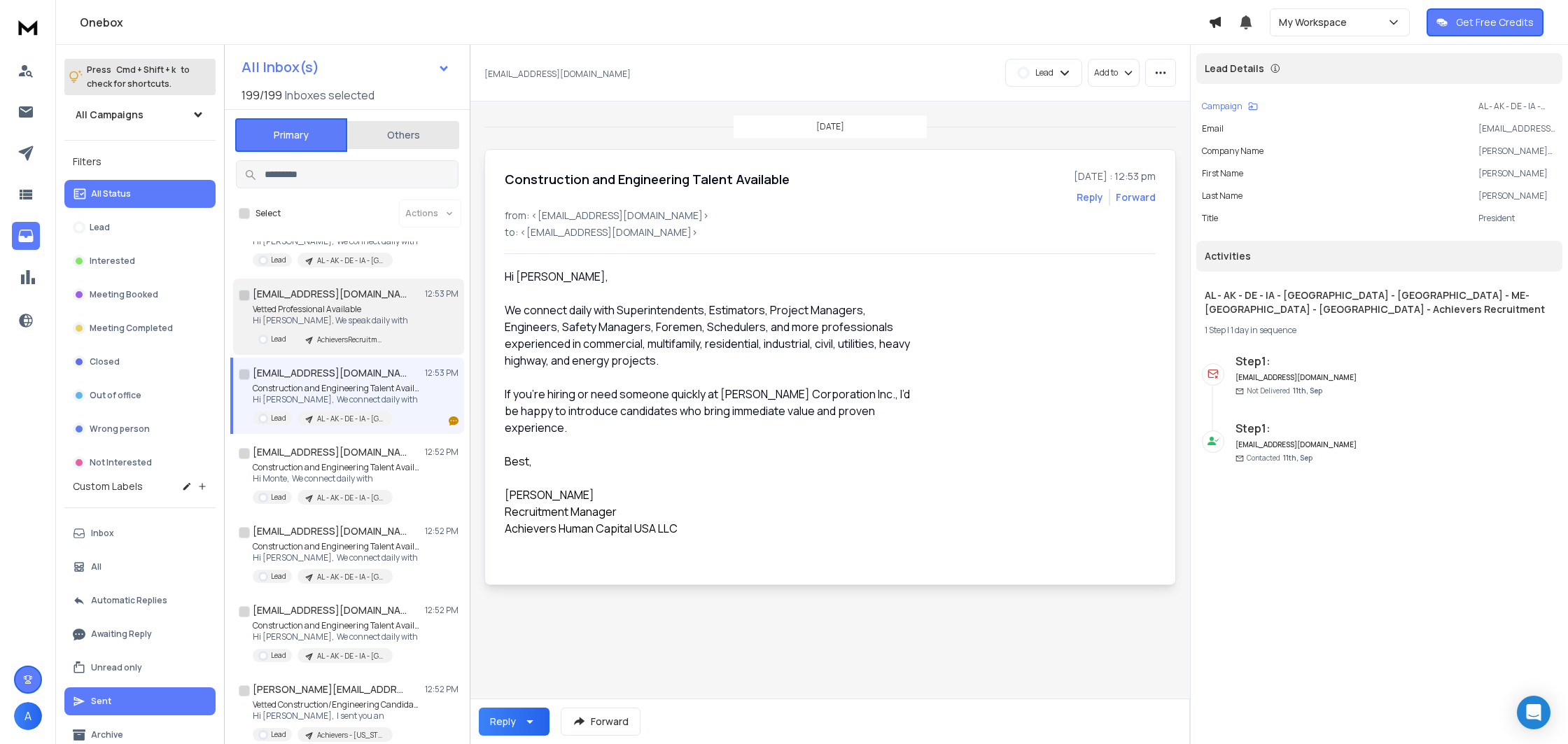
click at [365, 322] on p "Hi Greg, We speak daily with" at bounding box center [330, 321] width 155 height 11
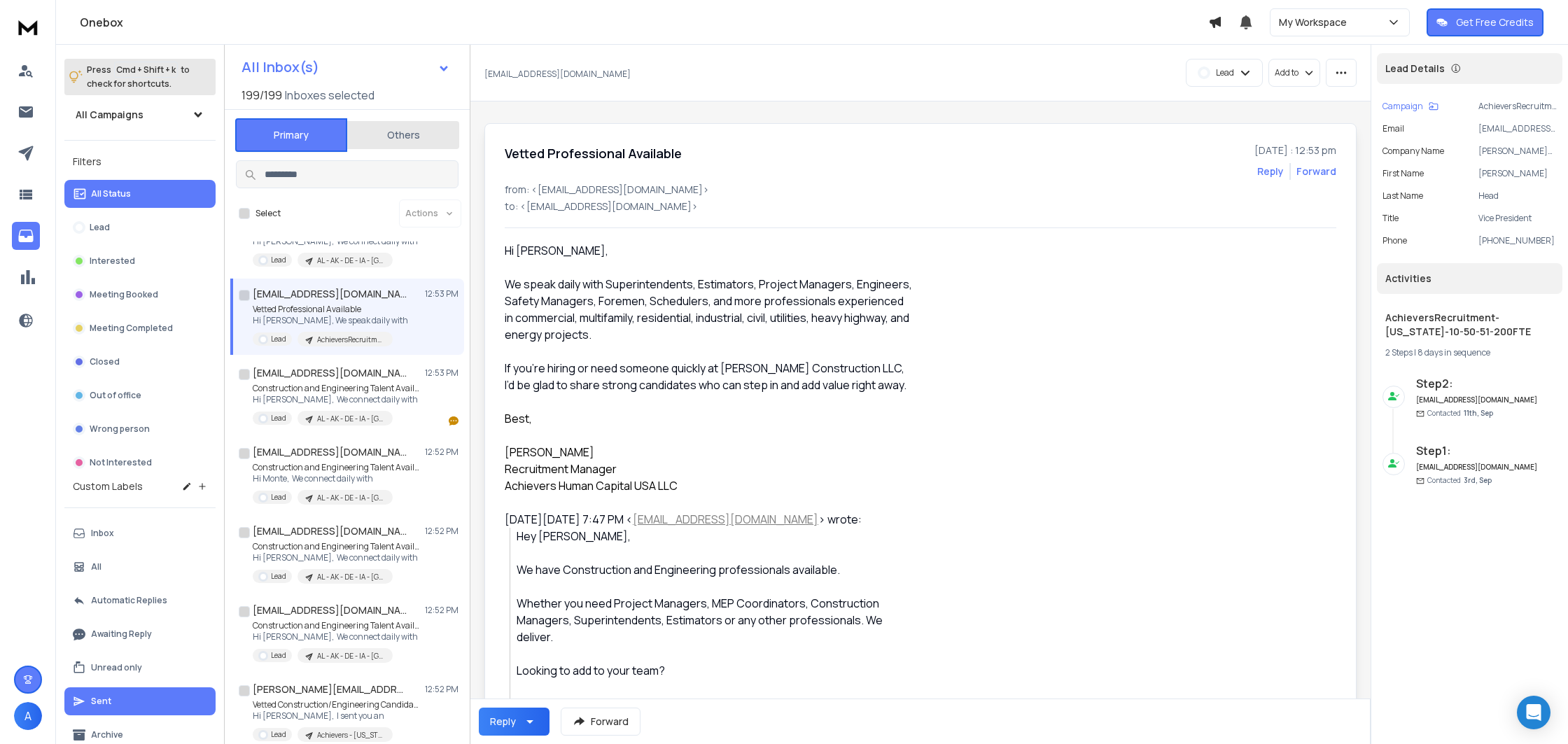
scroll to position [18, 0]
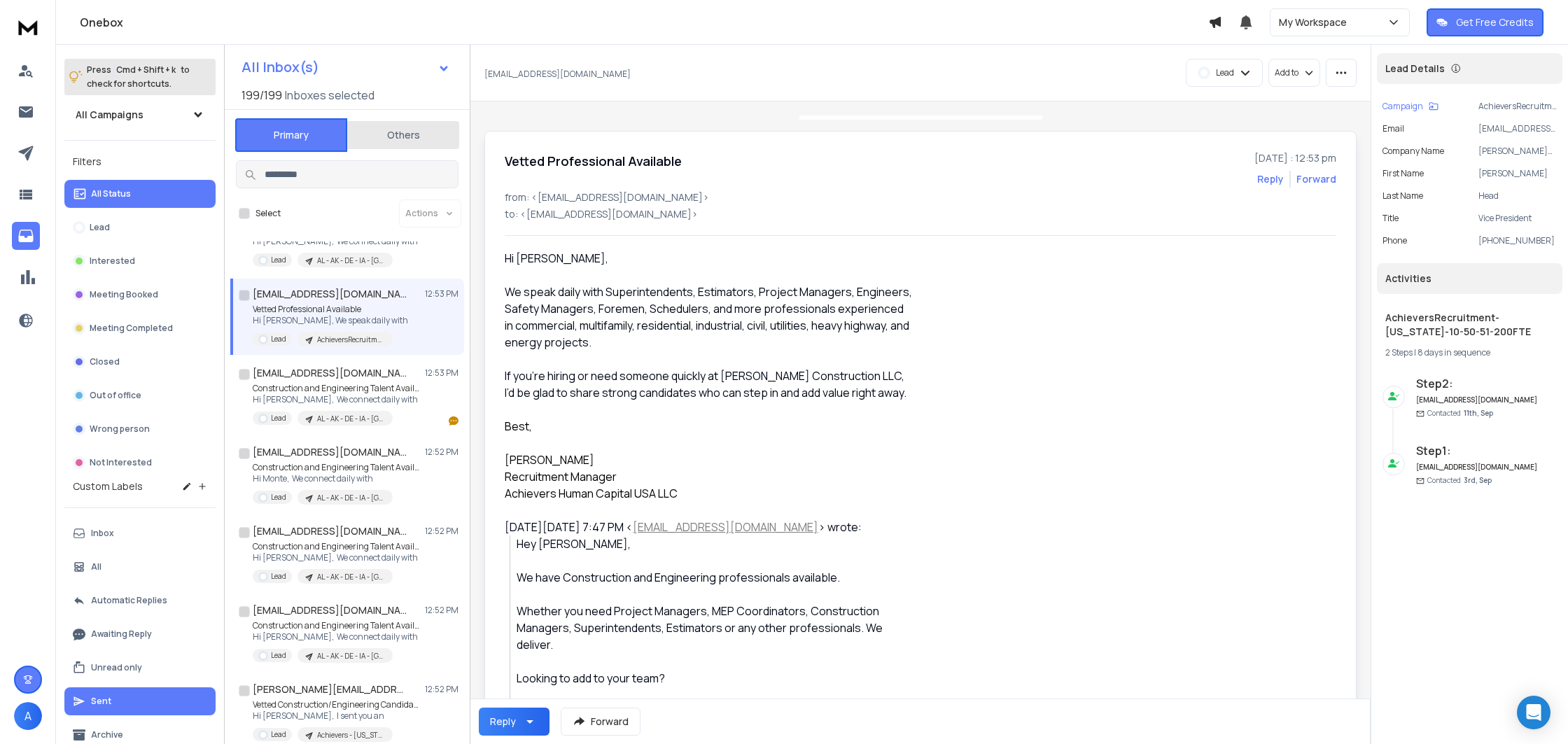
click at [1505, 110] on p "AchieversRecruitment-Indiana-10-50-51-200FTE" at bounding box center [1517, 106] width 78 height 11
click at [1422, 109] on p "Campaign" at bounding box center [1402, 106] width 40 height 11
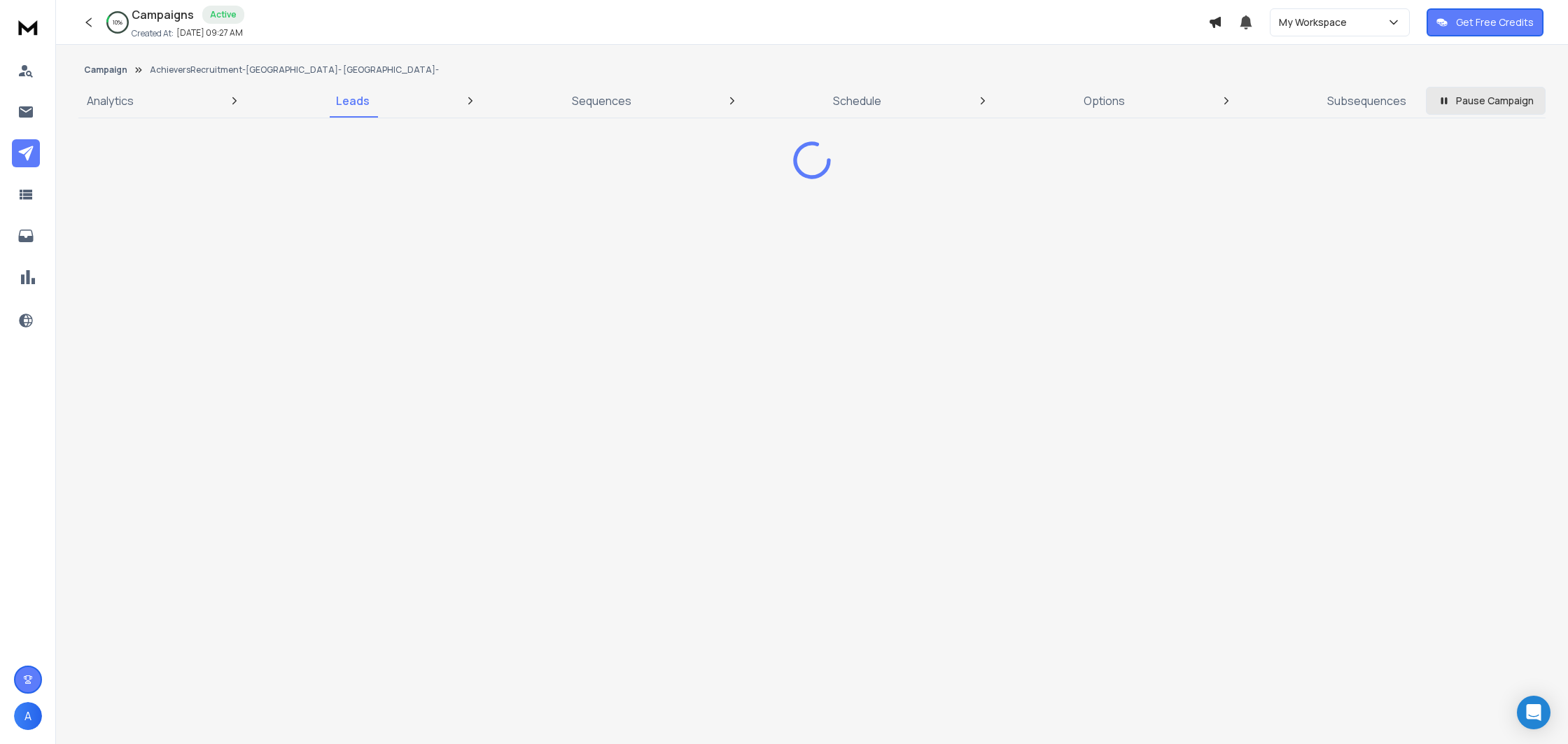
click at [1522, 106] on button "Pause Campaign" at bounding box center [1485, 101] width 120 height 28
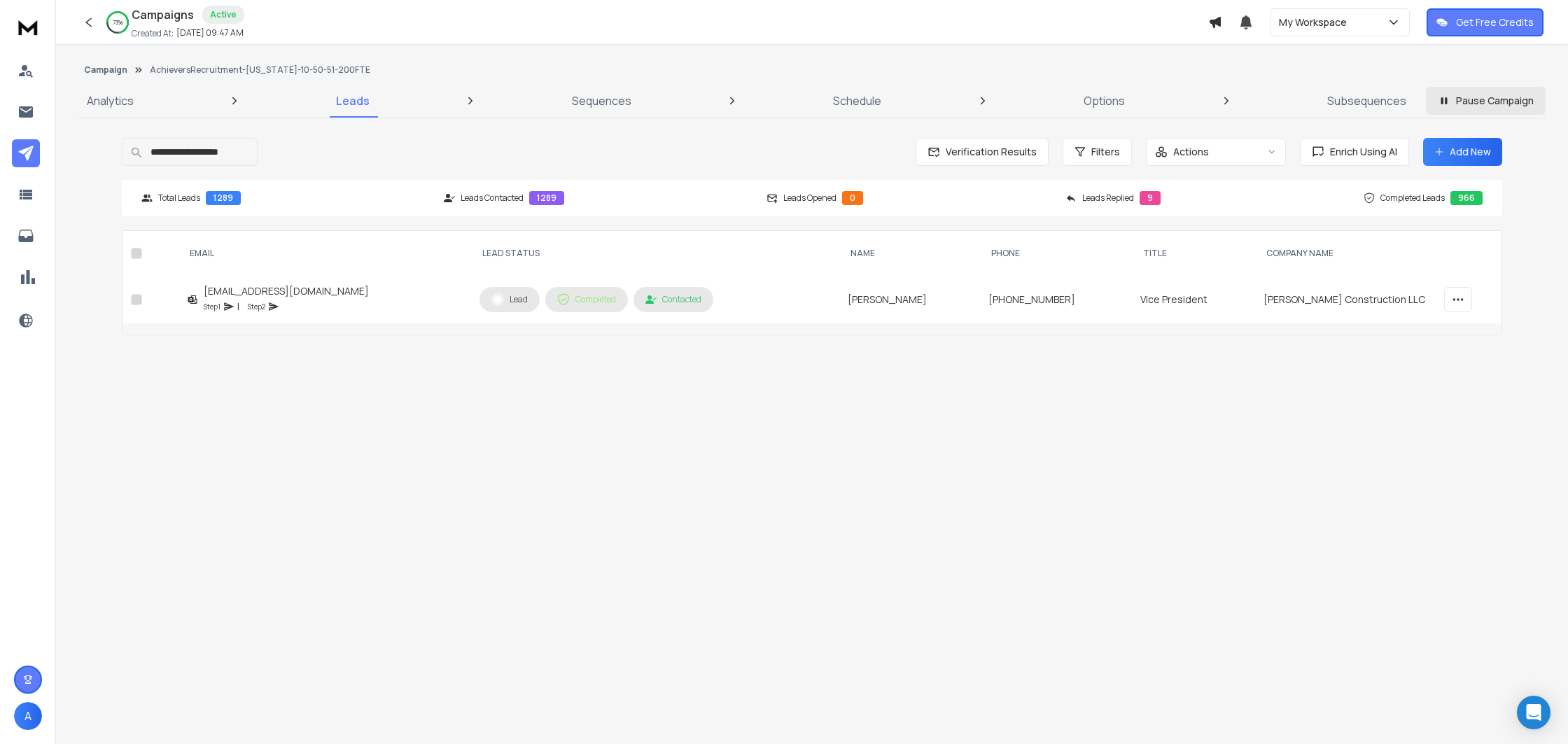
click at [1508, 110] on button "Pause Campaign" at bounding box center [1485, 101] width 120 height 28
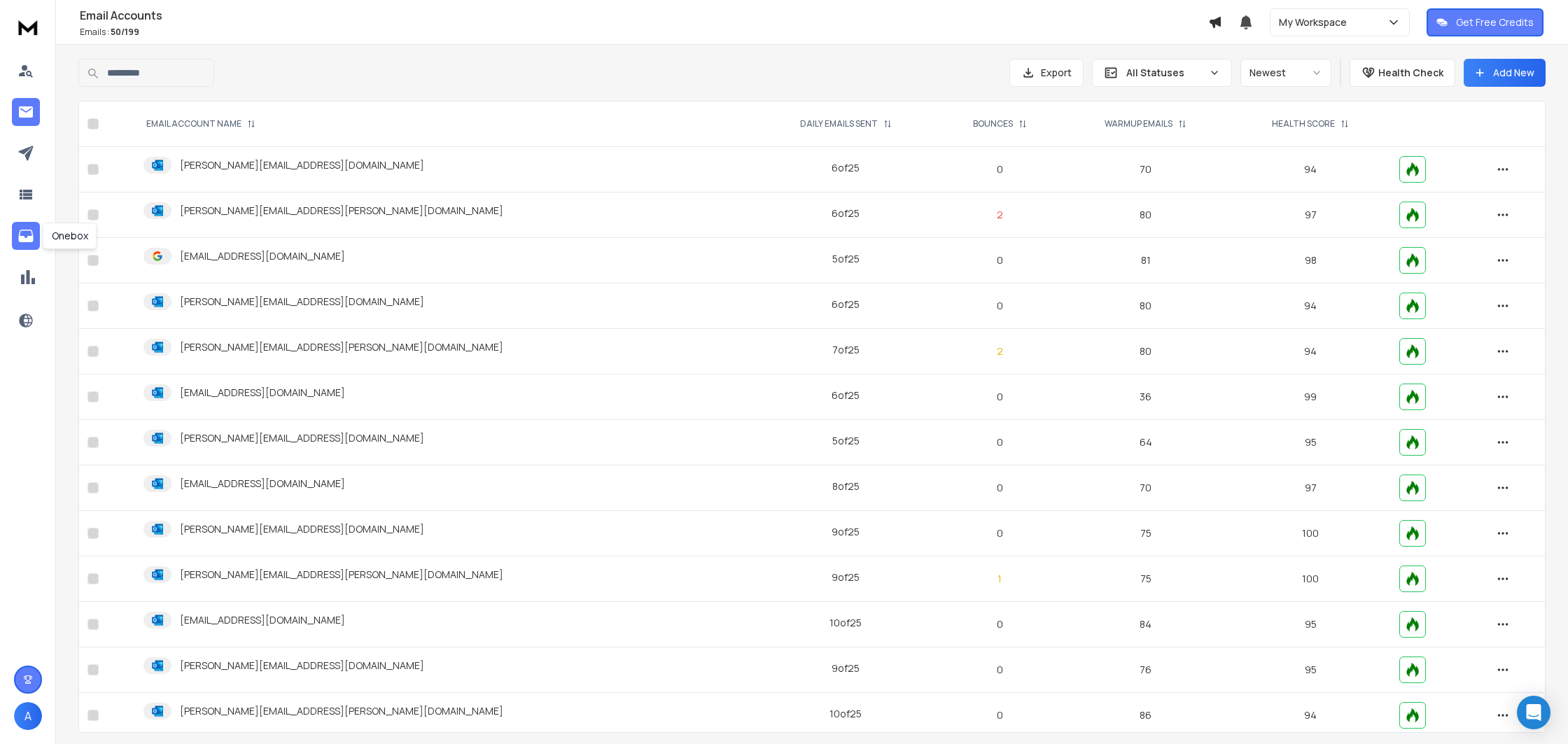
click at [20, 236] on icon at bounding box center [25, 235] width 14 height 13
